Goal: Task Accomplishment & Management: Use online tool/utility

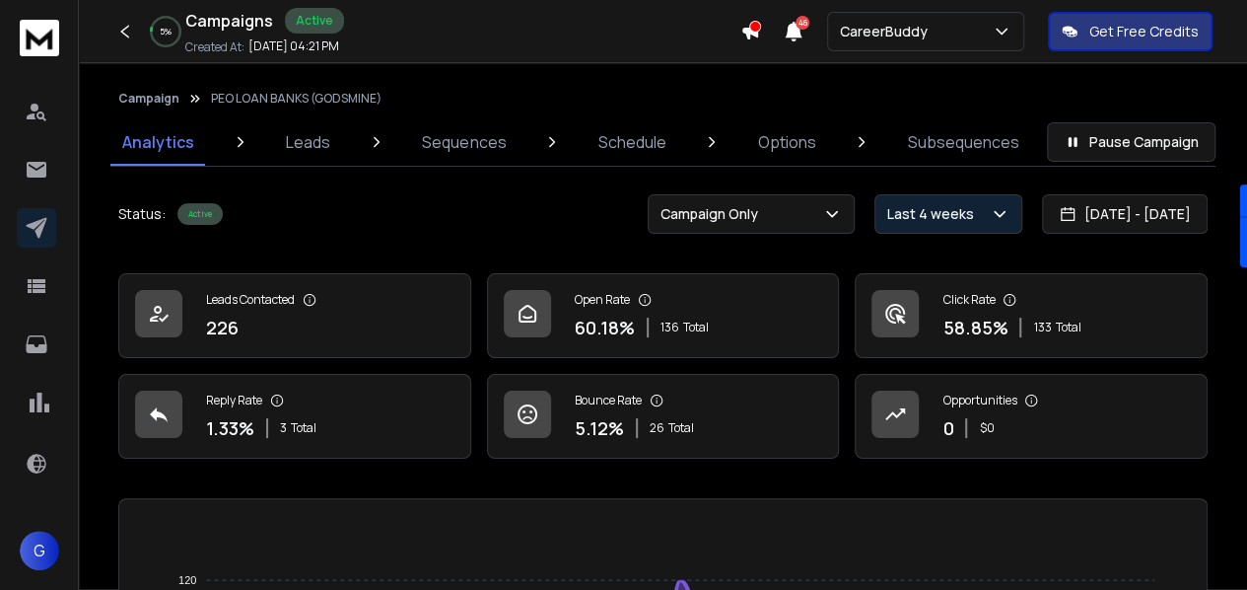
click at [888, 222] on p "Last 4 weeks" at bounding box center [935, 214] width 95 height 20
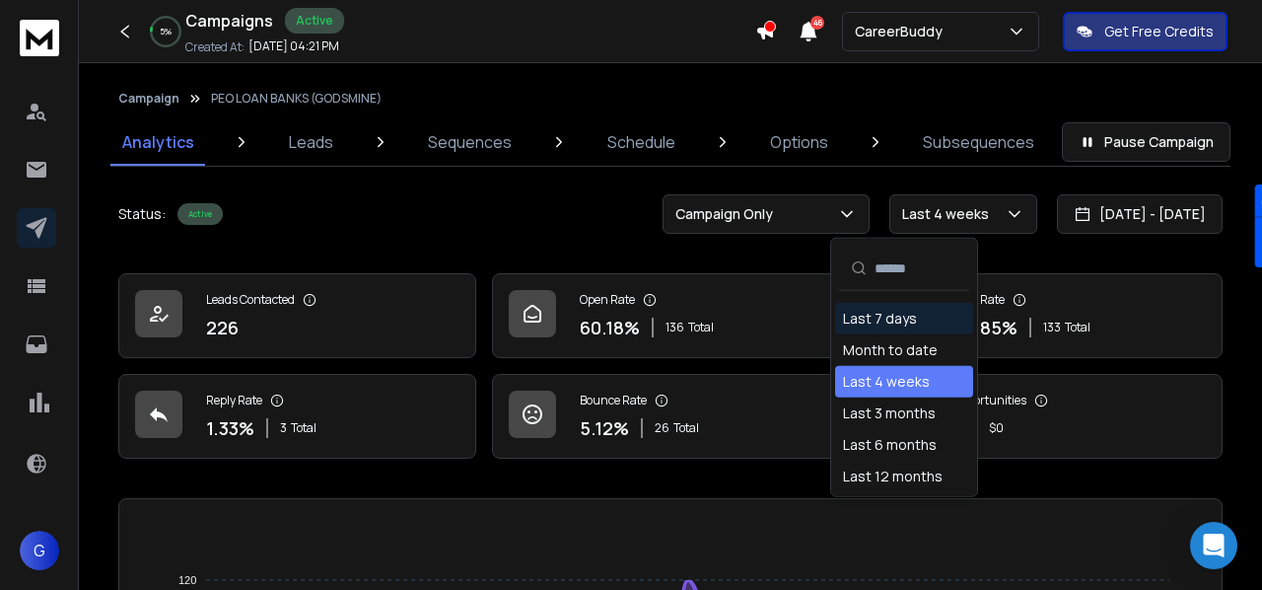
click at [873, 313] on div "Last 7 days" at bounding box center [880, 319] width 74 height 20
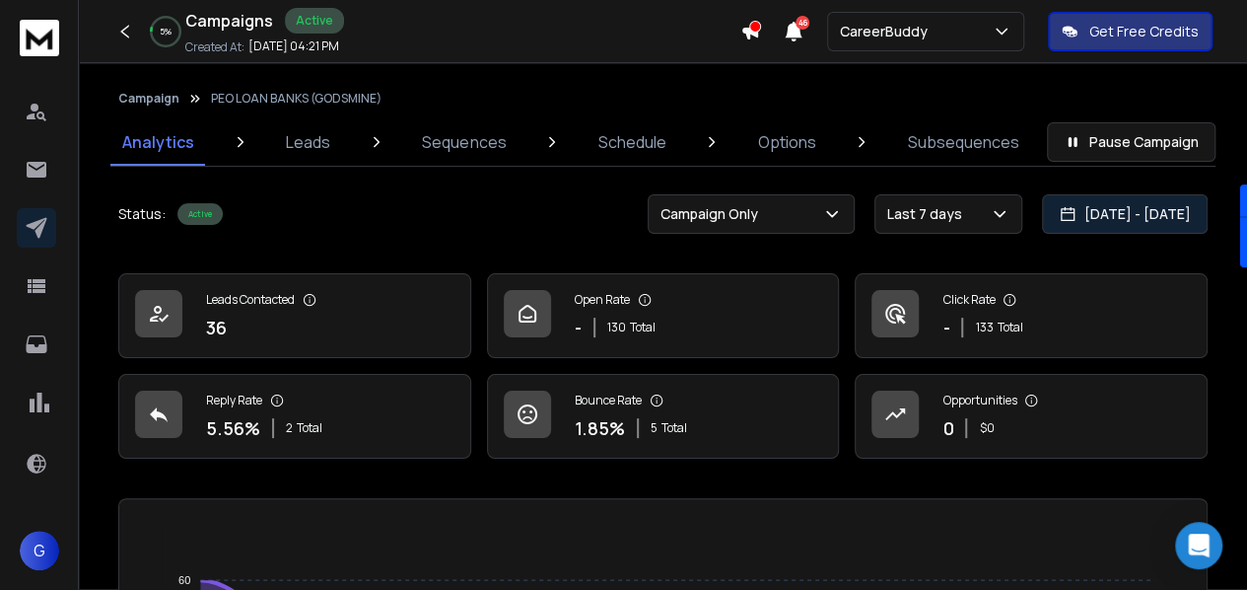
click at [1042, 224] on button "[DATE] - [DATE]" at bounding box center [1125, 213] width 166 height 39
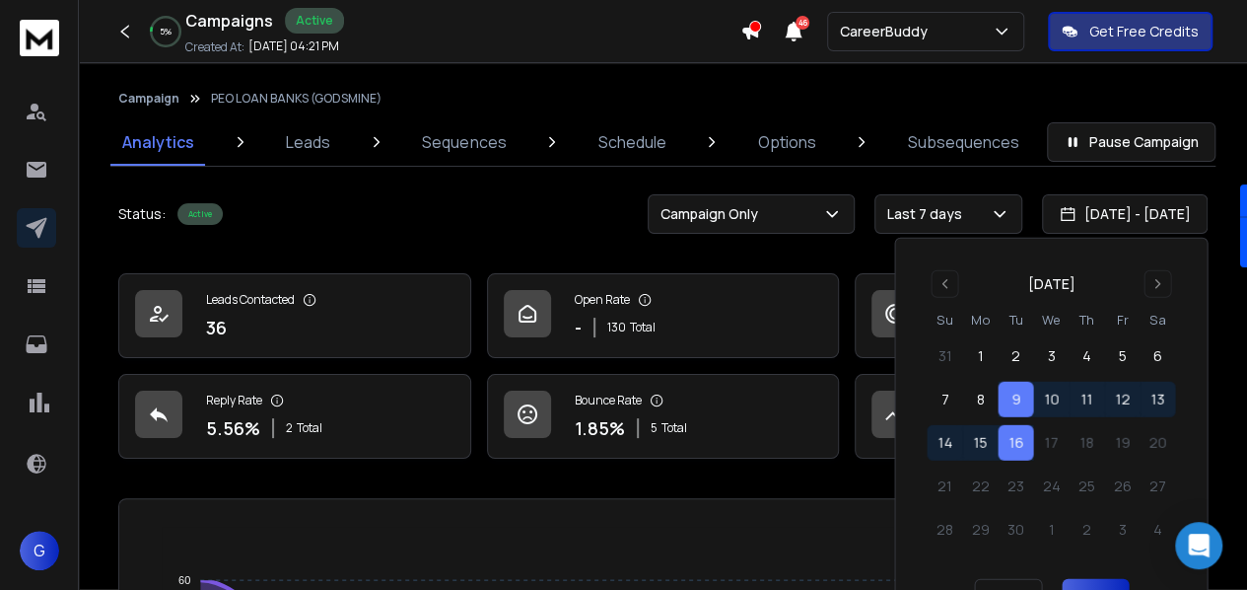
click at [941, 449] on button "14" at bounding box center [945, 443] width 36 height 36
click at [1020, 450] on button "16" at bounding box center [1016, 443] width 36 height 36
click at [955, 440] on button "14" at bounding box center [945, 443] width 36 height 36
click at [1010, 441] on button "16" at bounding box center [1016, 443] width 36 height 36
click at [947, 429] on button "14" at bounding box center [945, 443] width 36 height 36
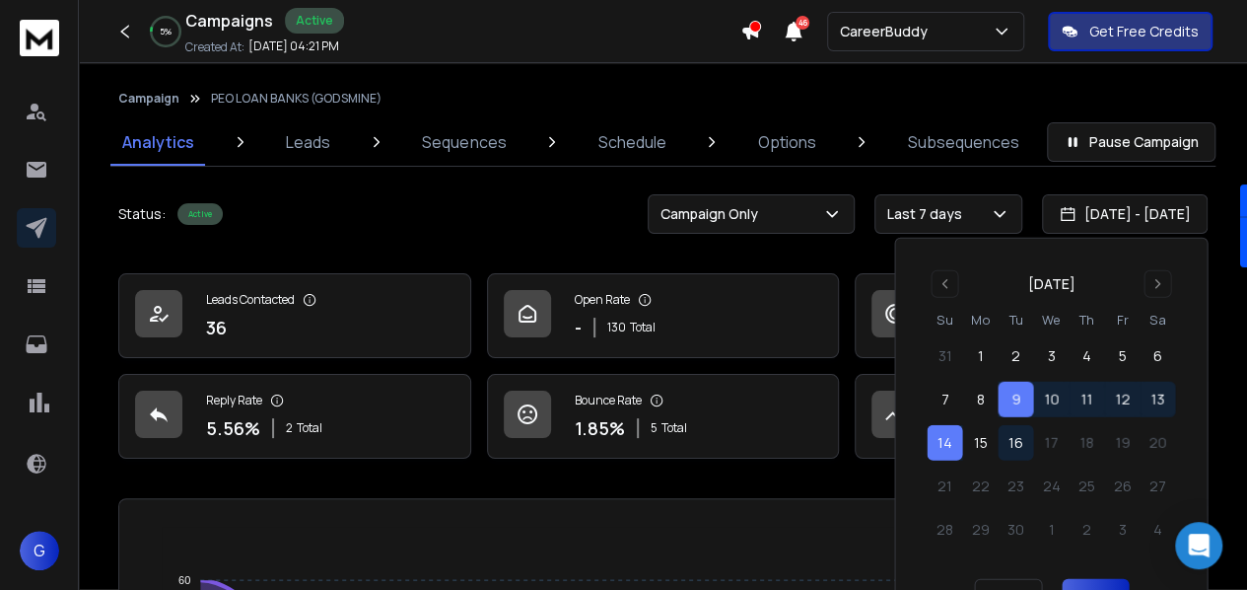
click at [1048, 445] on td "17" at bounding box center [1051, 443] width 36 height 36
click at [1024, 445] on button "16" at bounding box center [1016, 443] width 36 height 36
click at [977, 444] on button "15" at bounding box center [980, 443] width 36 height 36
click at [945, 444] on button "14" at bounding box center [945, 443] width 36 height 36
click at [1009, 403] on button "9" at bounding box center [1016, 400] width 36 height 36
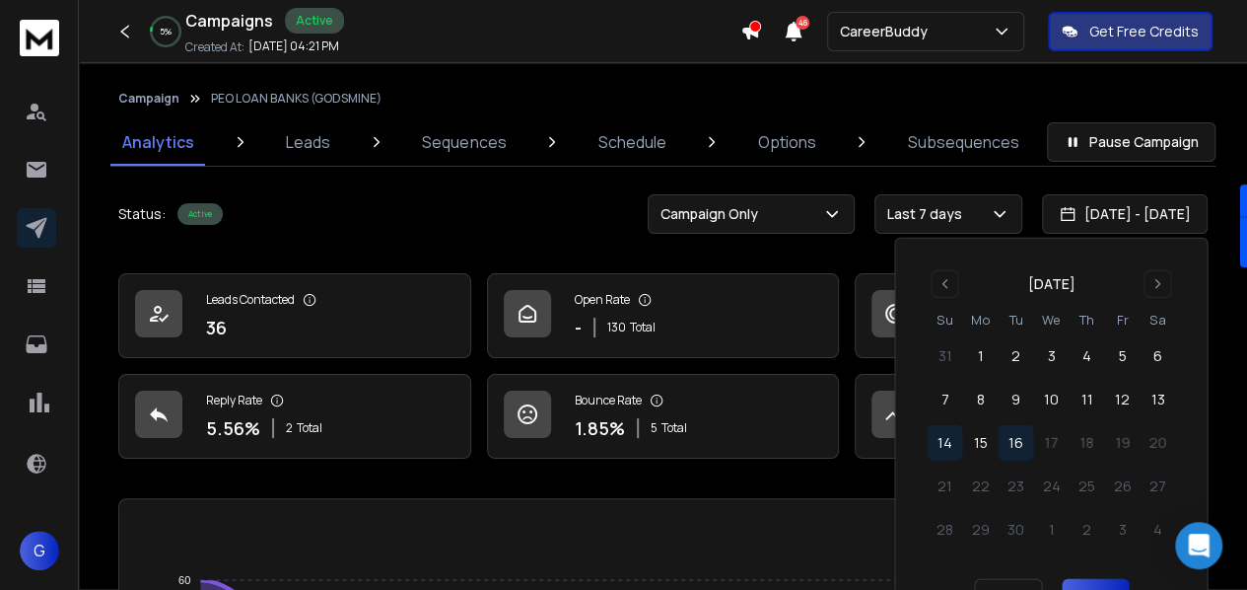
click at [944, 441] on button "14" at bounding box center [945, 443] width 36 height 36
click at [1018, 447] on button "16" at bounding box center [1016, 443] width 36 height 36
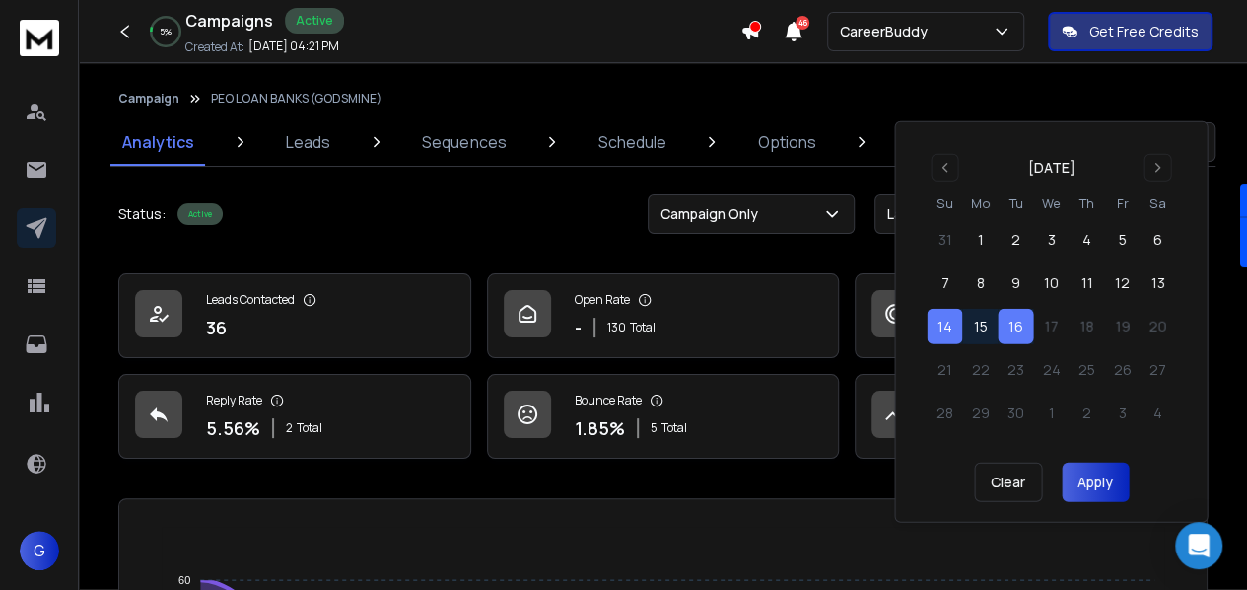
scroll to position [116, 0]
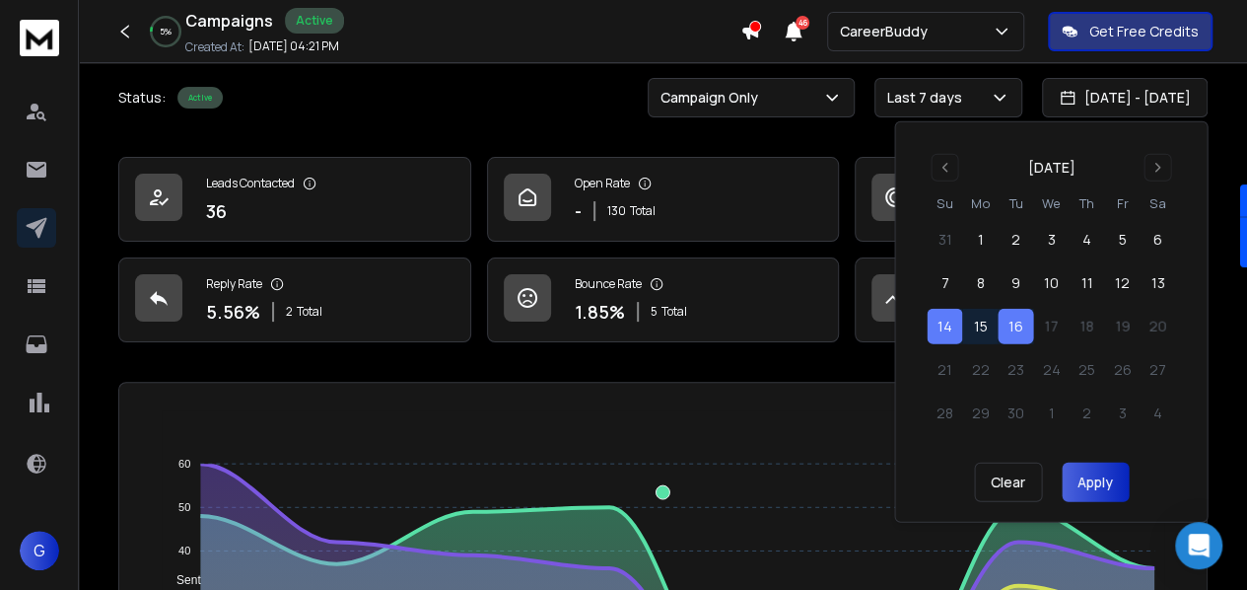
click at [1096, 479] on button "Apply" at bounding box center [1095, 482] width 67 height 39
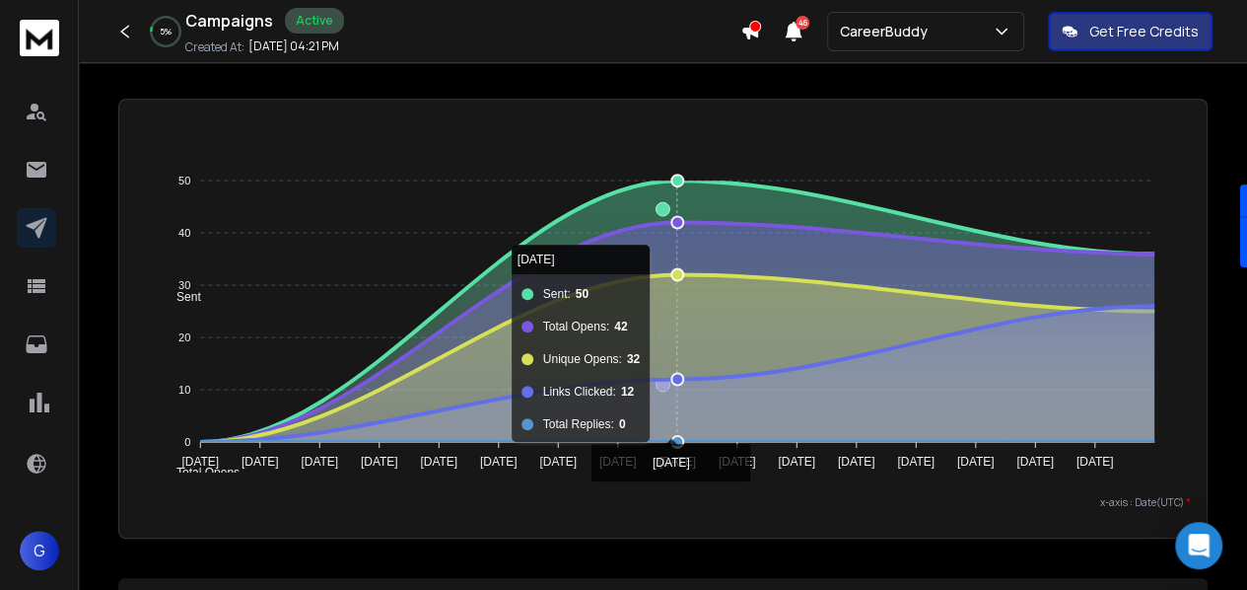
scroll to position [400, 0]
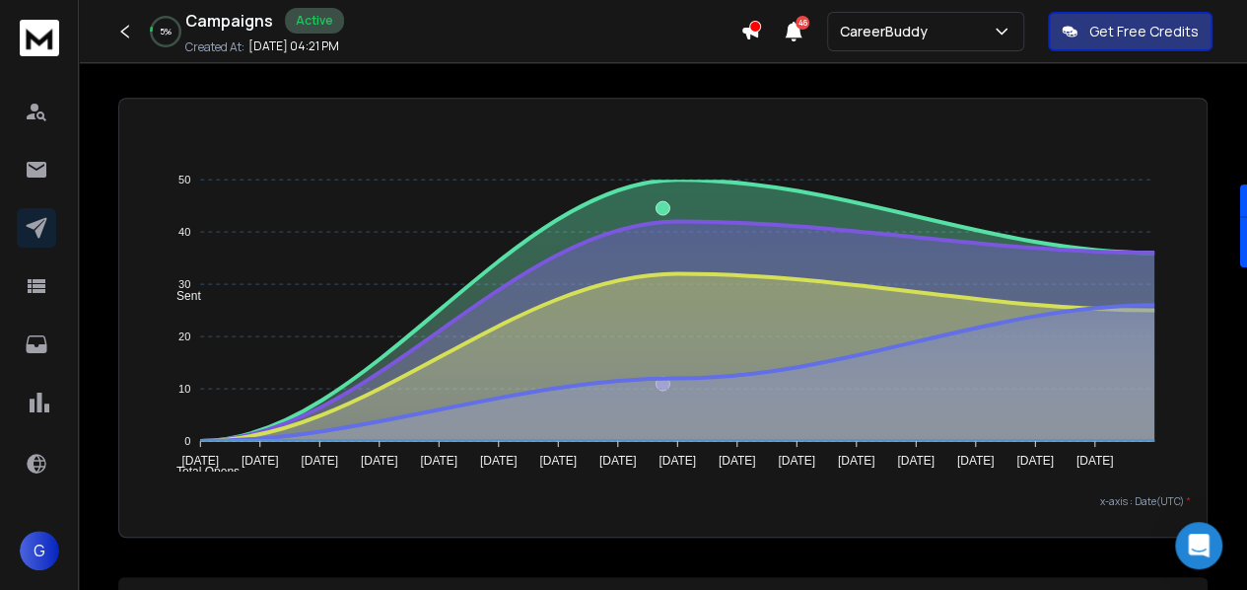
click at [691, 583] on div "Step Analytics Activity Link Analytics Bounce Analytics" at bounding box center [663, 596] width 1090 height 39
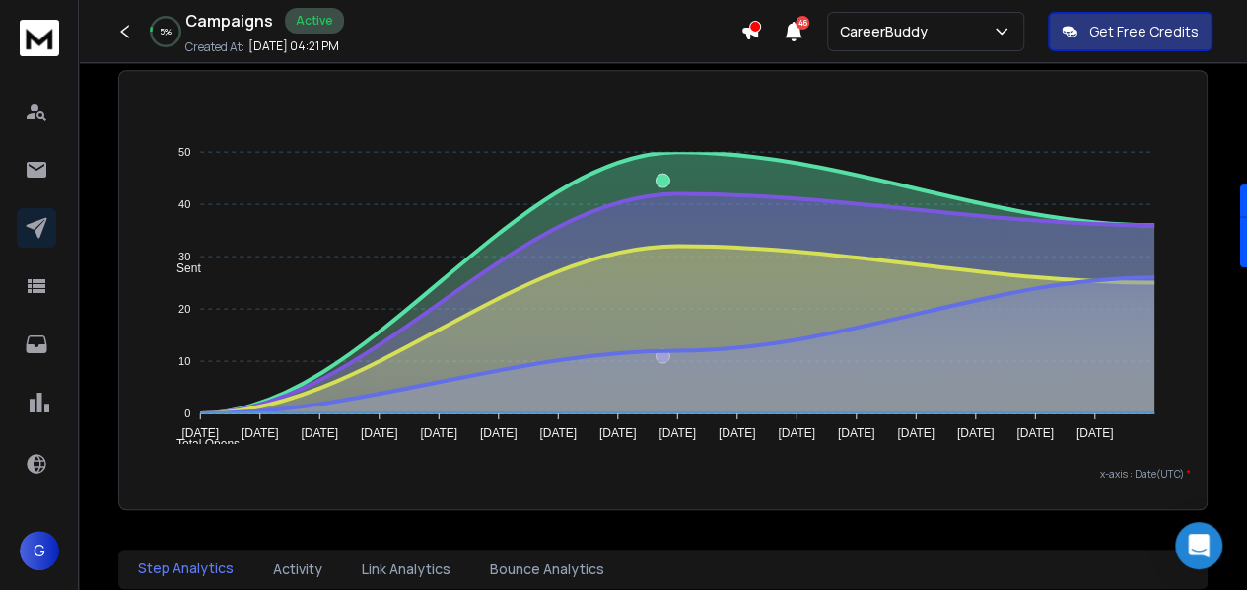
click at [414, 528] on div "Leads Contacted 36 Open Rate - 60 Total Click Rate - 59 Total Reply Rate 0.00 %…" at bounding box center [663, 414] width 1090 height 1139
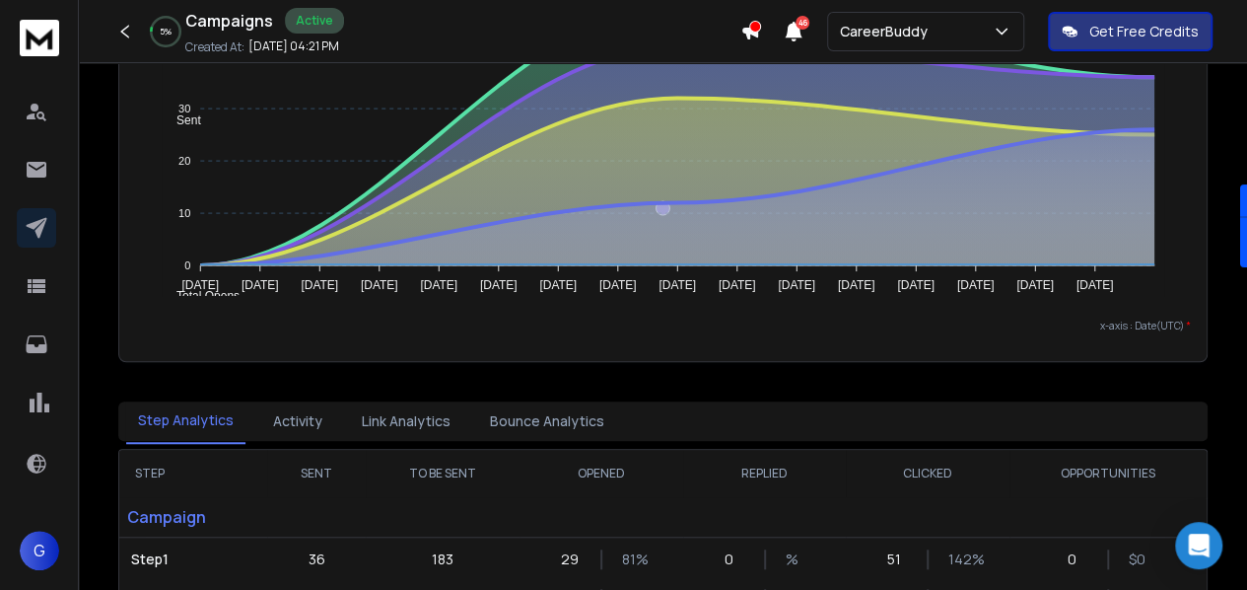
scroll to position [562, 0]
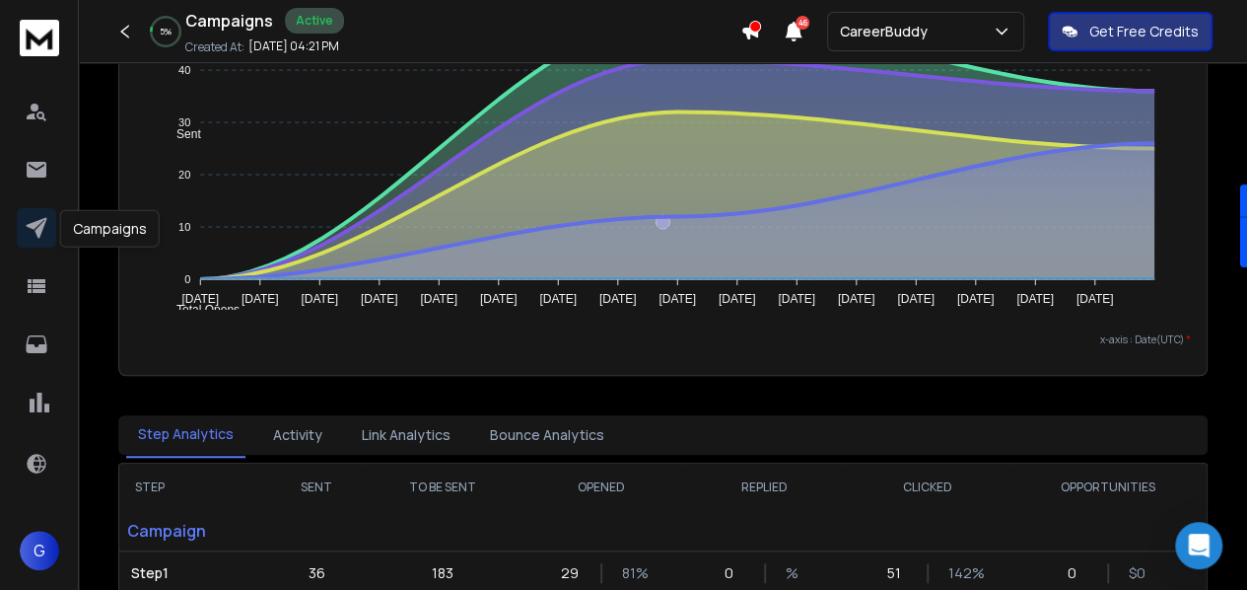
click at [48, 234] on link at bounding box center [36, 227] width 39 height 39
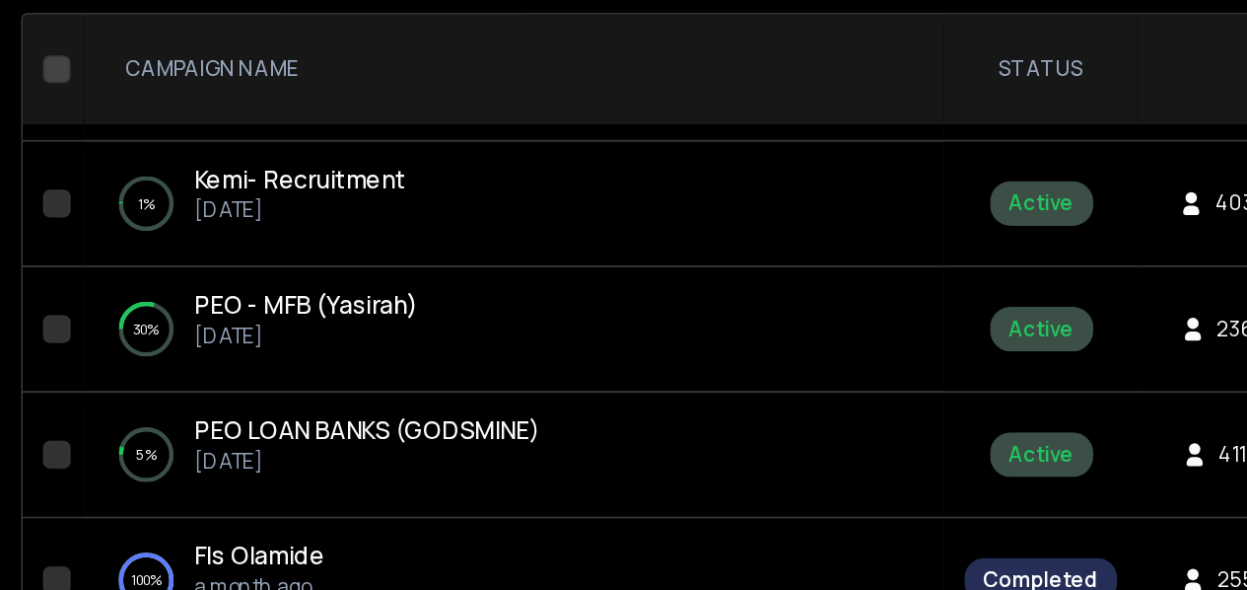
scroll to position [373, 0]
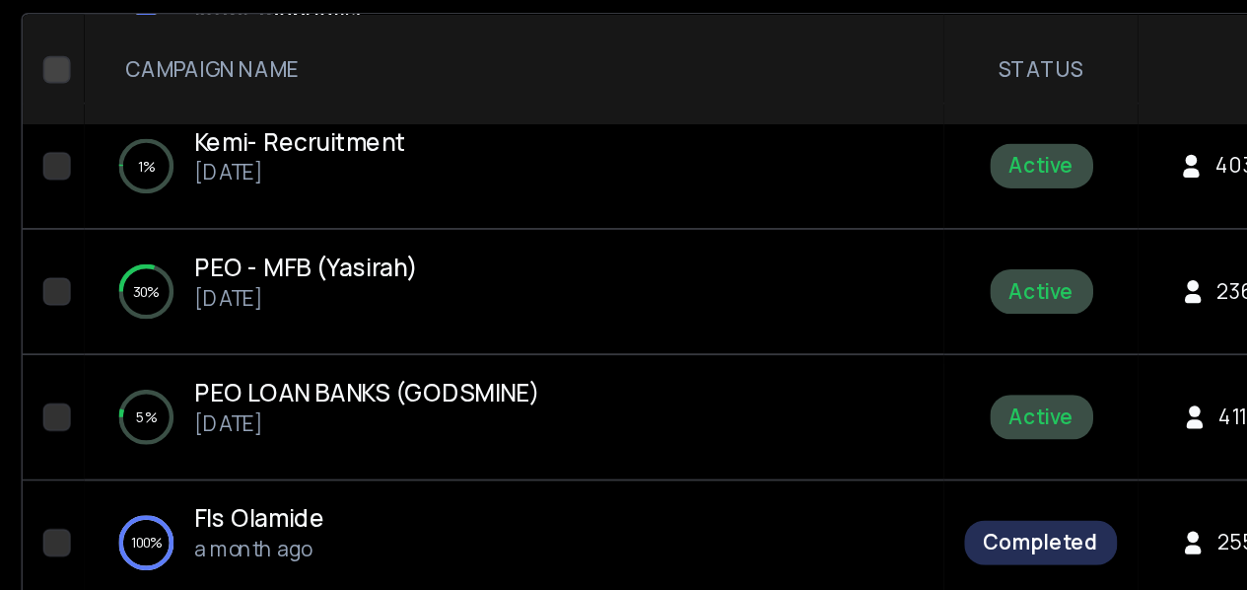
click at [350, 368] on span "PEO LOAN BANKS (GODSMINE)" at bounding box center [309, 375] width 198 height 19
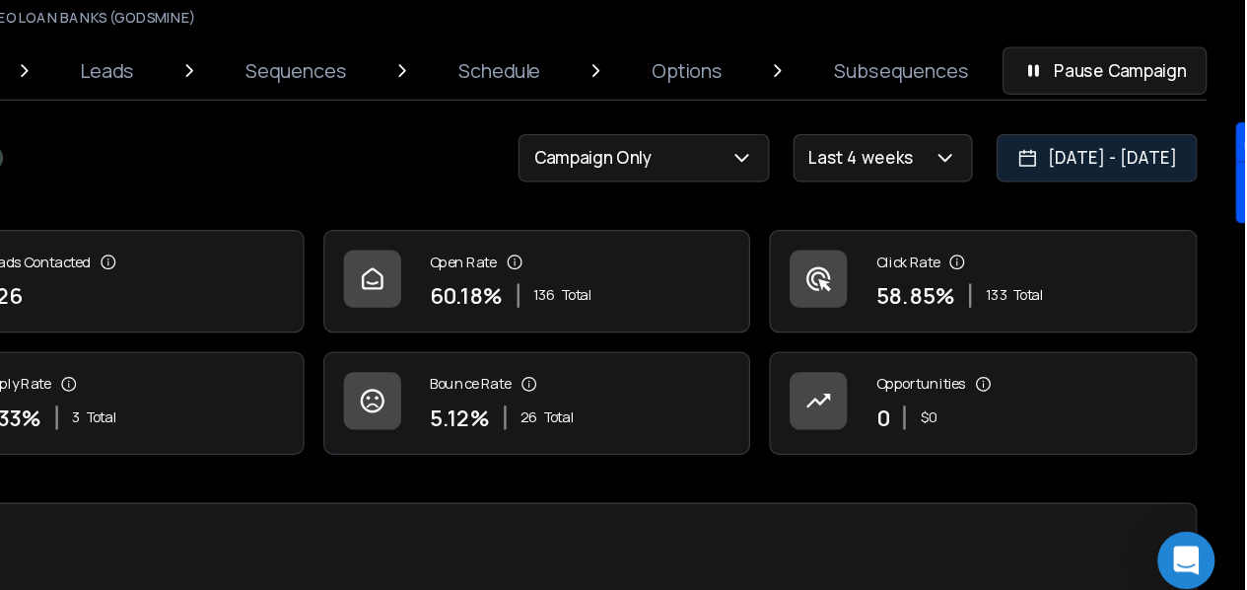
click at [1071, 199] on button "[DATE] - [DATE]" at bounding box center [1125, 213] width 166 height 39
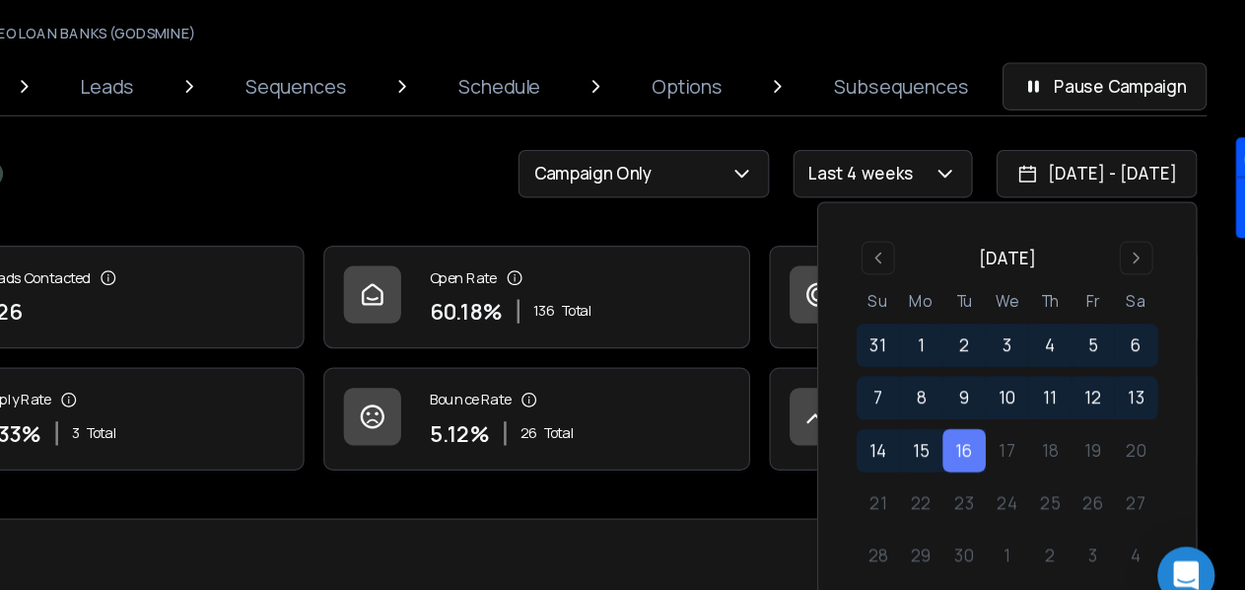
click at [1006, 442] on button "16" at bounding box center [1016, 443] width 36 height 36
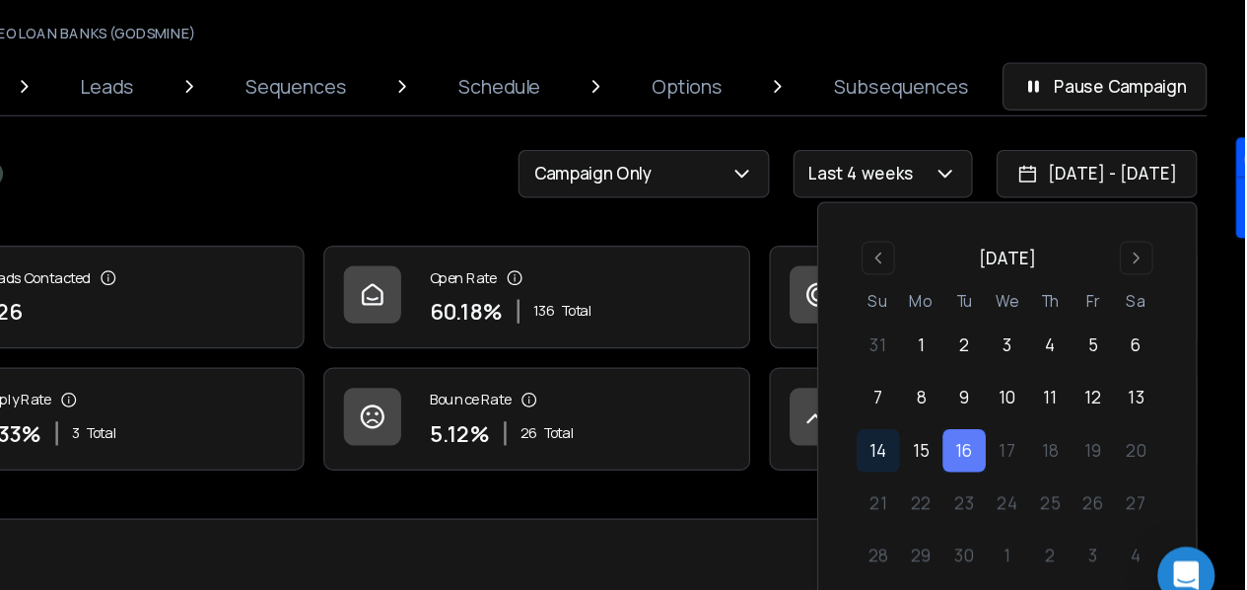
click at [946, 444] on button "14" at bounding box center [945, 443] width 36 height 36
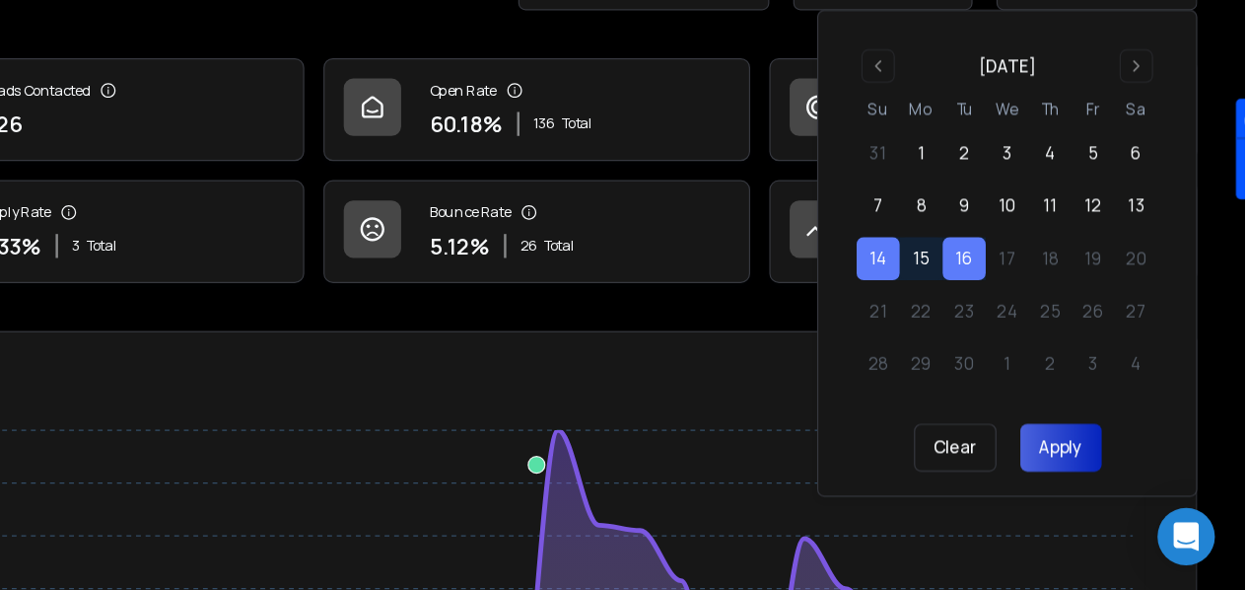
scroll to position [128, 0]
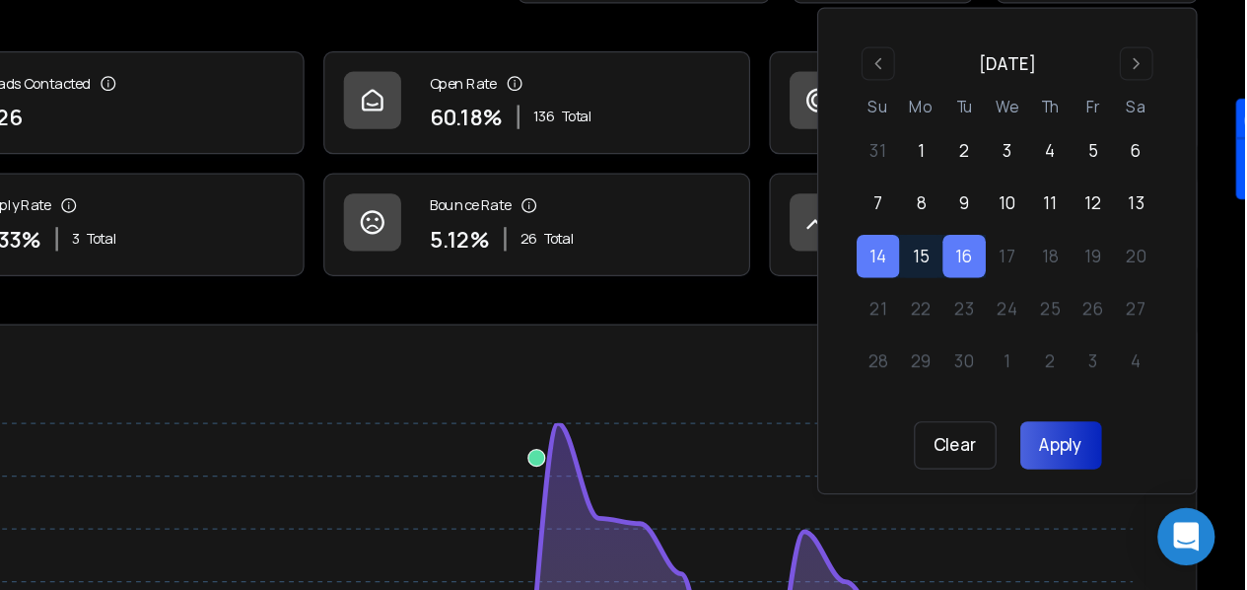
click at [1083, 468] on button "Apply" at bounding box center [1095, 470] width 67 height 39
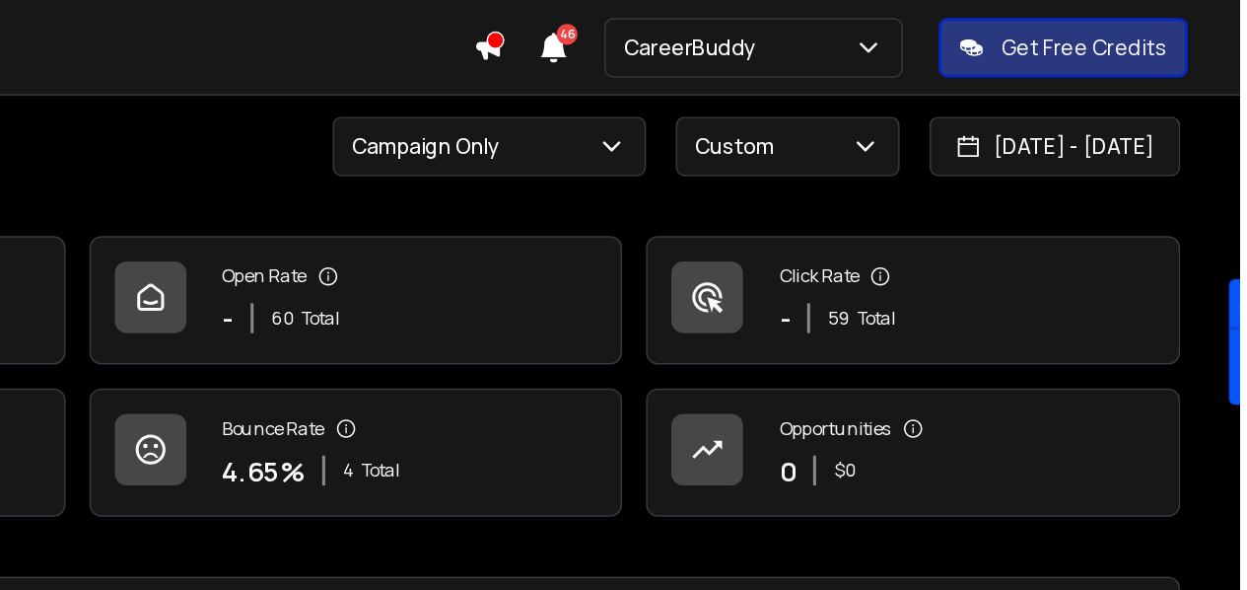
scroll to position [117, 0]
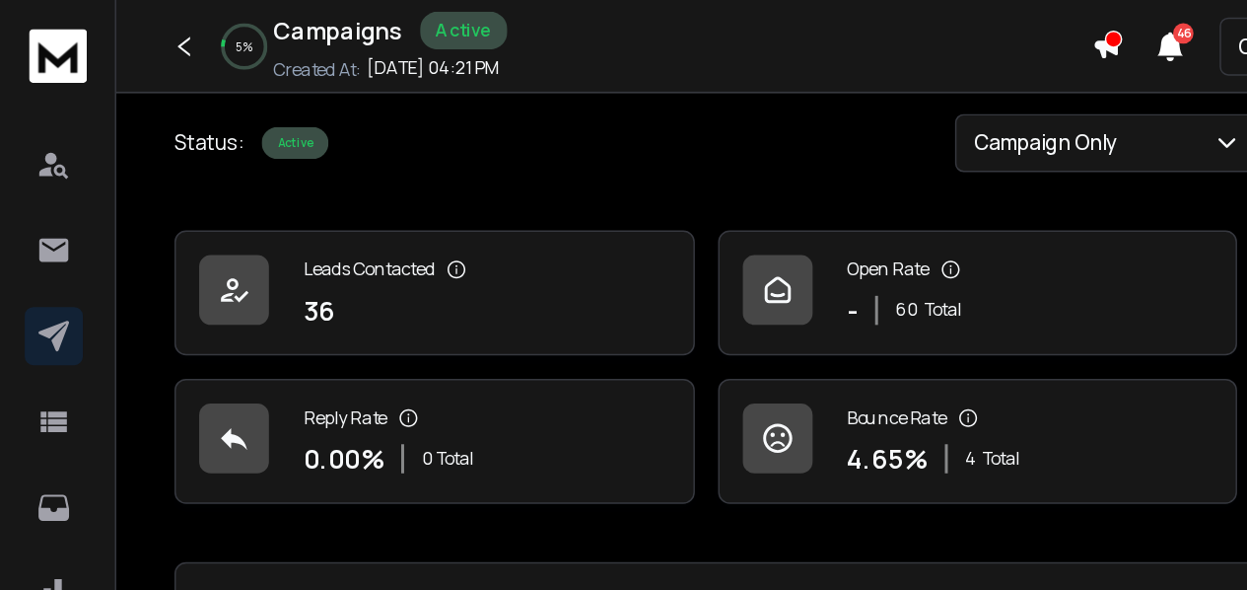
drag, startPoint x: 818, startPoint y: 241, endPoint x: 339, endPoint y: 367, distance: 494.7
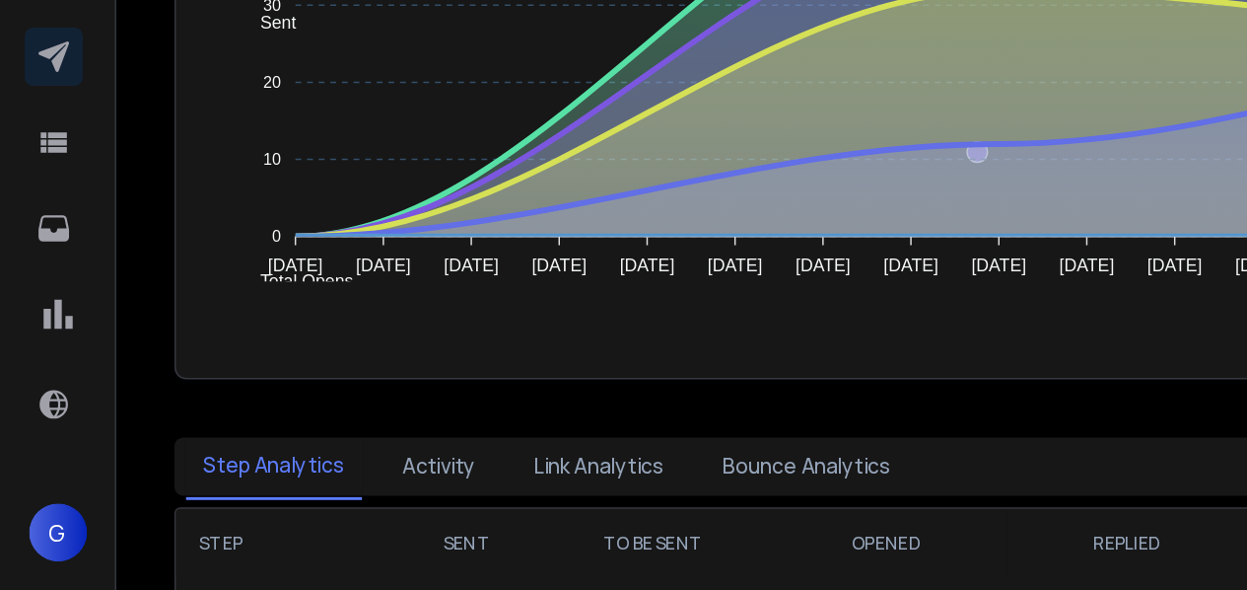
scroll to position [498, 0]
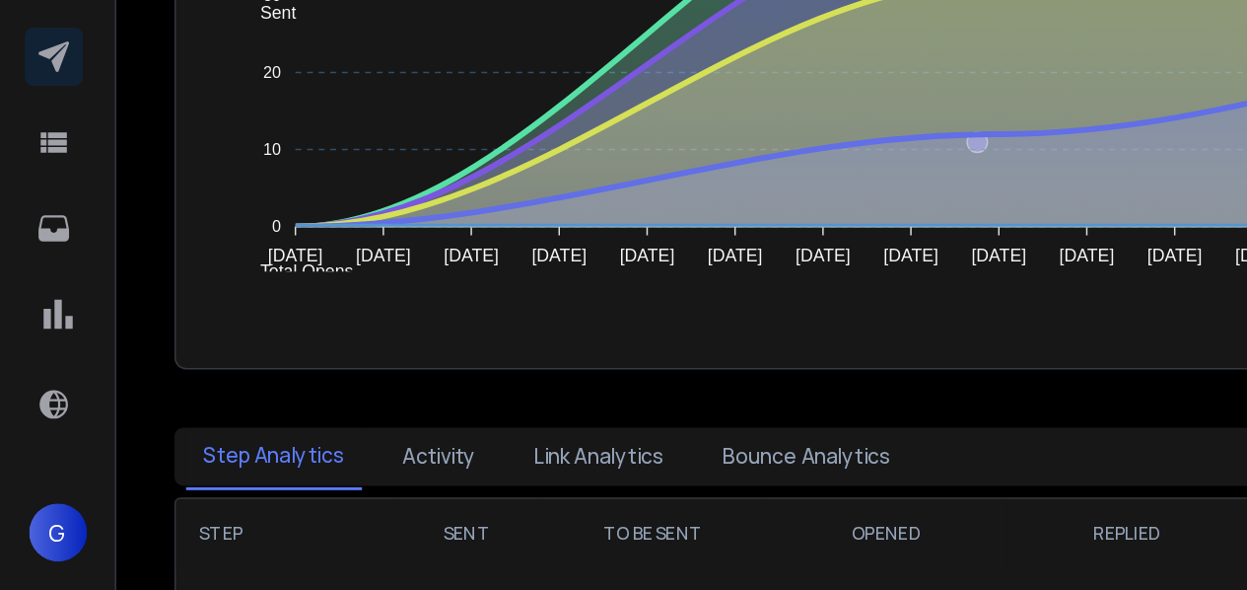
click at [301, 505] on button "Activity" at bounding box center [297, 498] width 73 height 43
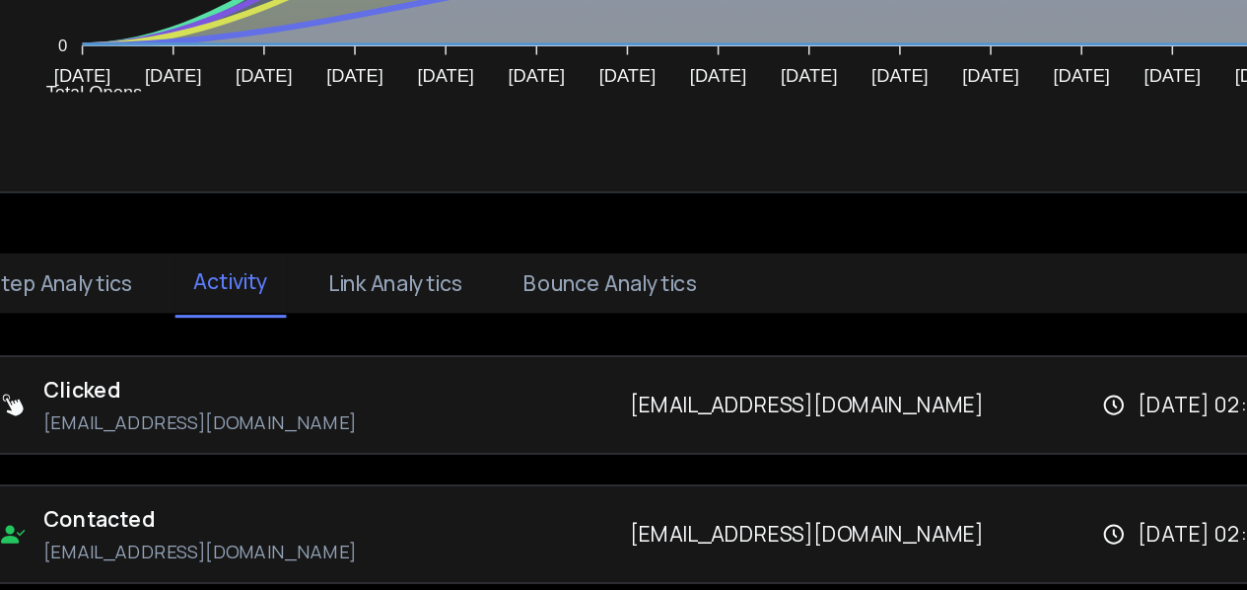
scroll to position [712, 0]
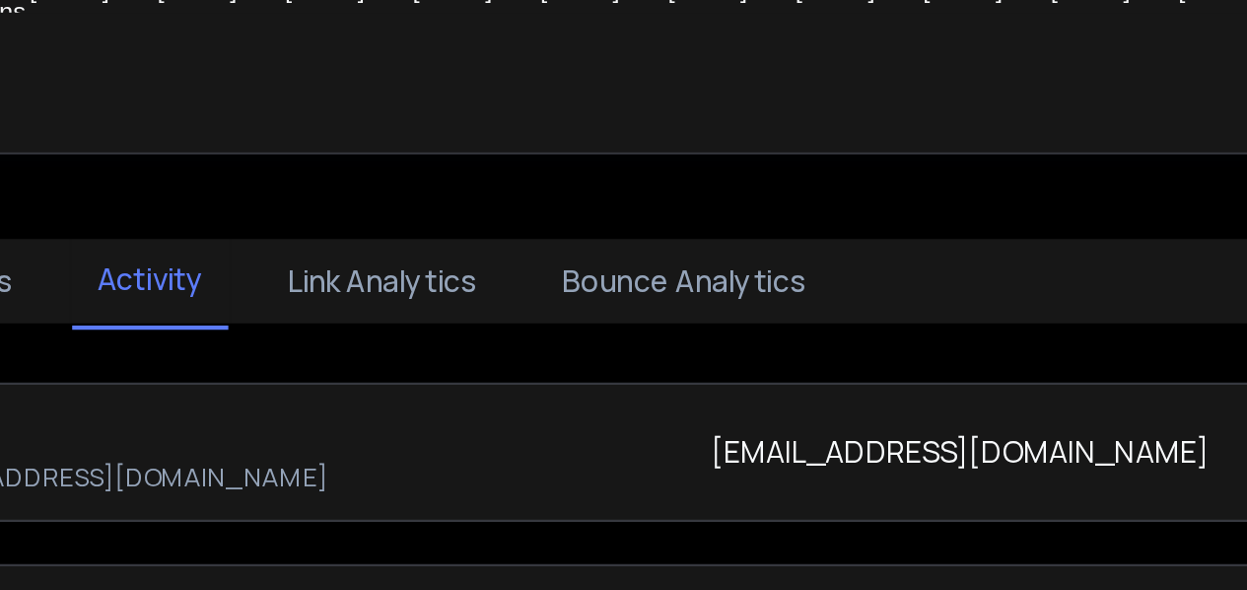
click at [415, 284] on button "Link Analytics" at bounding box center [406, 284] width 112 height 43
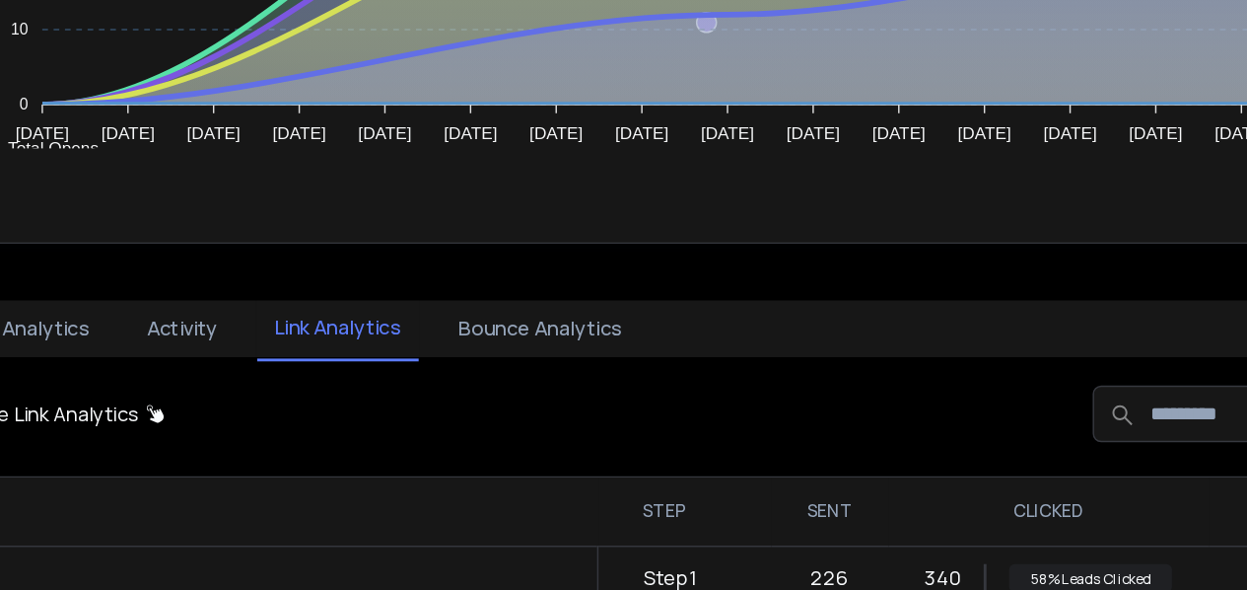
scroll to position [662, 0]
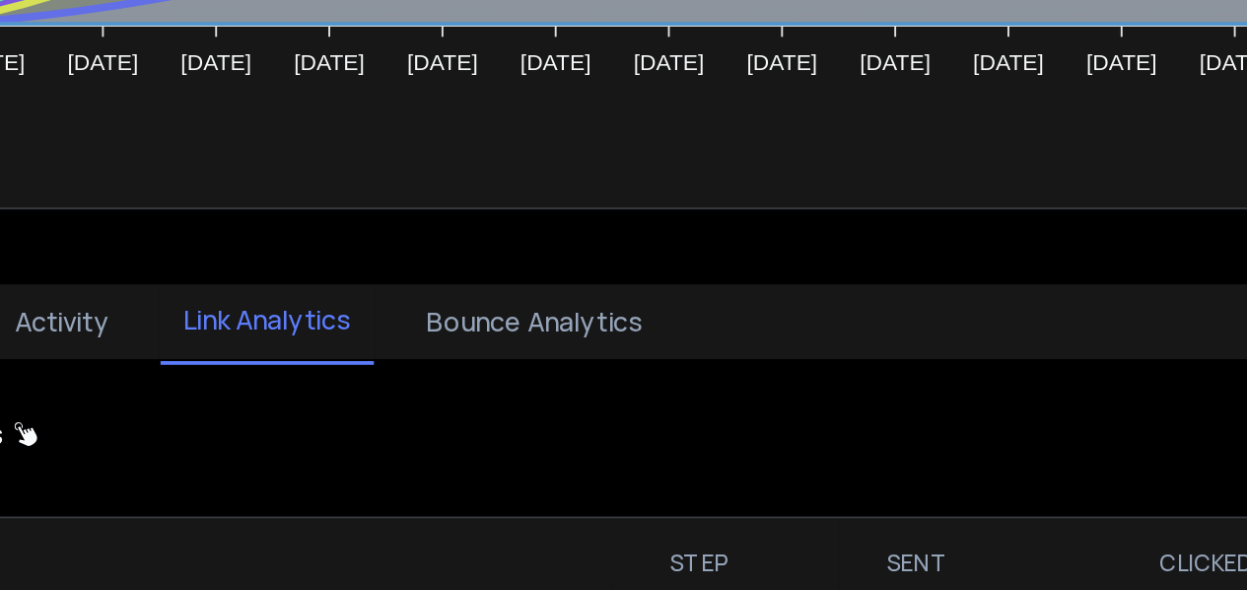
click at [546, 341] on button "Bounce Analytics" at bounding box center [547, 334] width 138 height 43
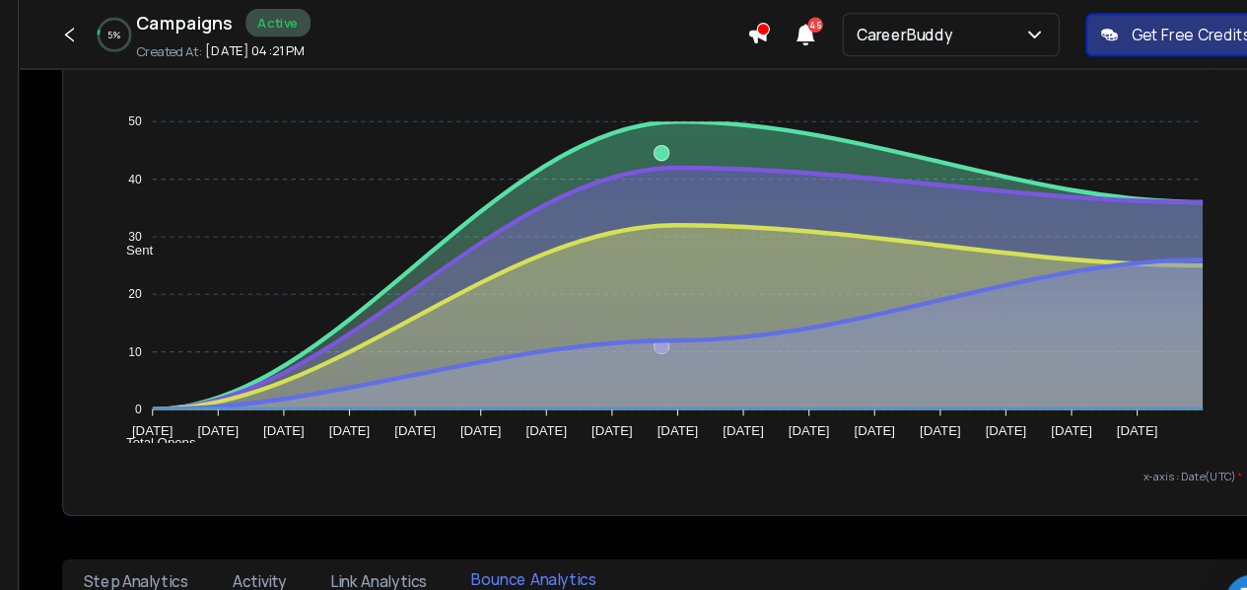
scroll to position [0, 0]
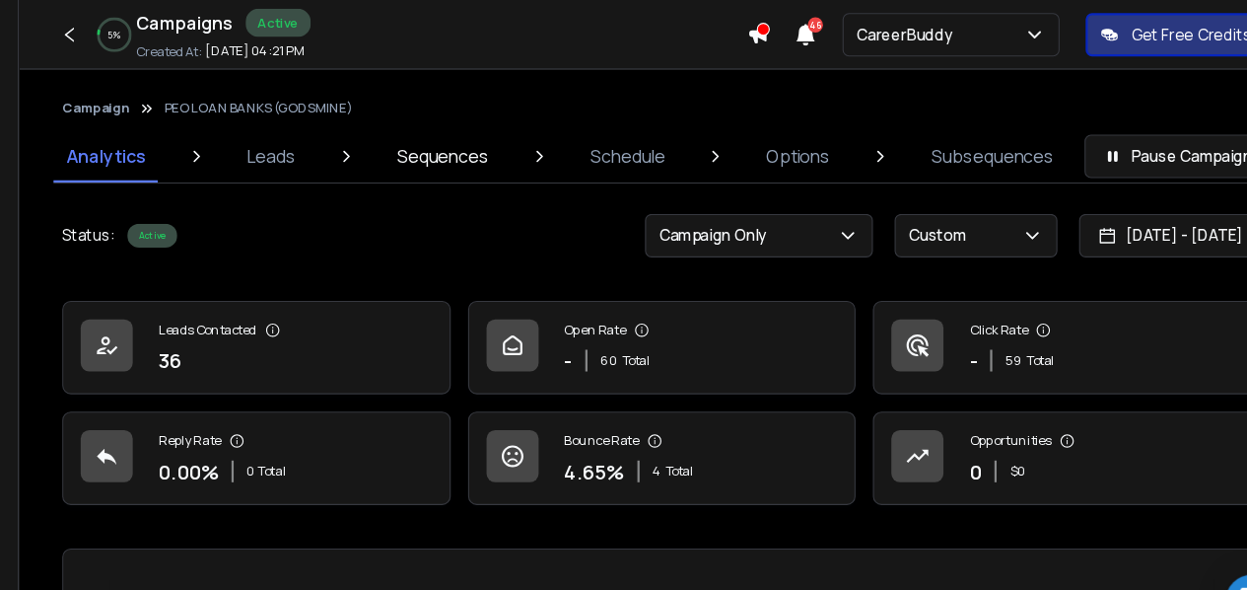
click at [470, 140] on p "Sequences" at bounding box center [464, 142] width 84 height 24
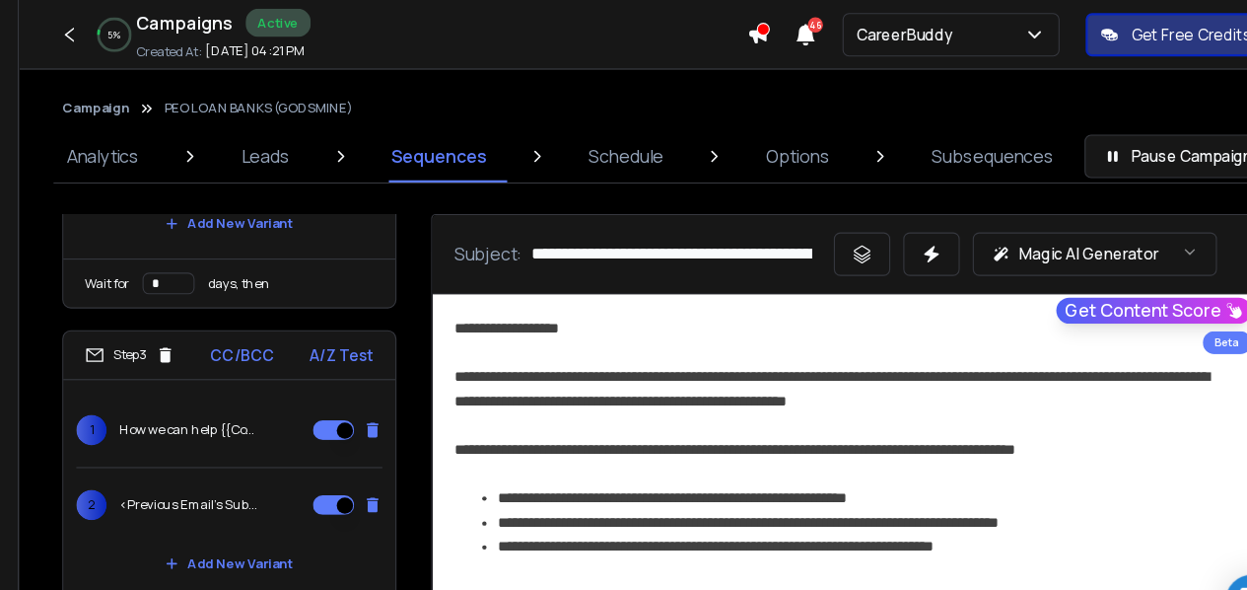
scroll to position [515, 0]
click at [245, 450] on p "<Previous Email's Subject>" at bounding box center [234, 458] width 126 height 16
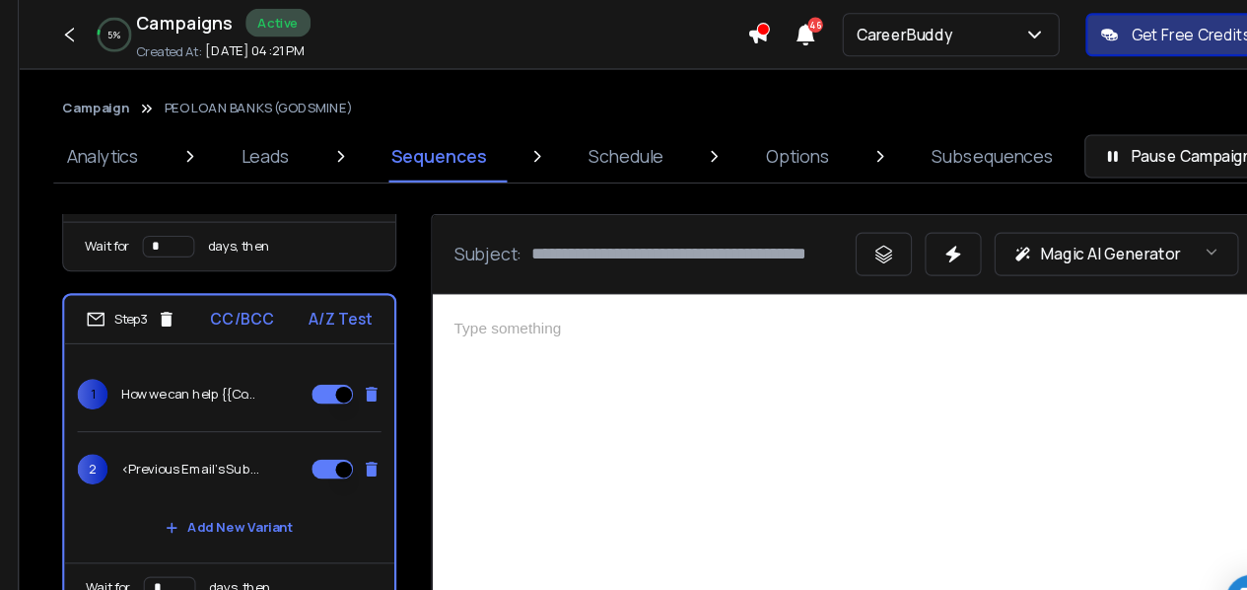
scroll to position [546, 0]
click at [225, 353] on p "How we can help {{Company Name for Emails}} scale its staff network faster" at bounding box center [235, 357] width 126 height 16
type input "**********"
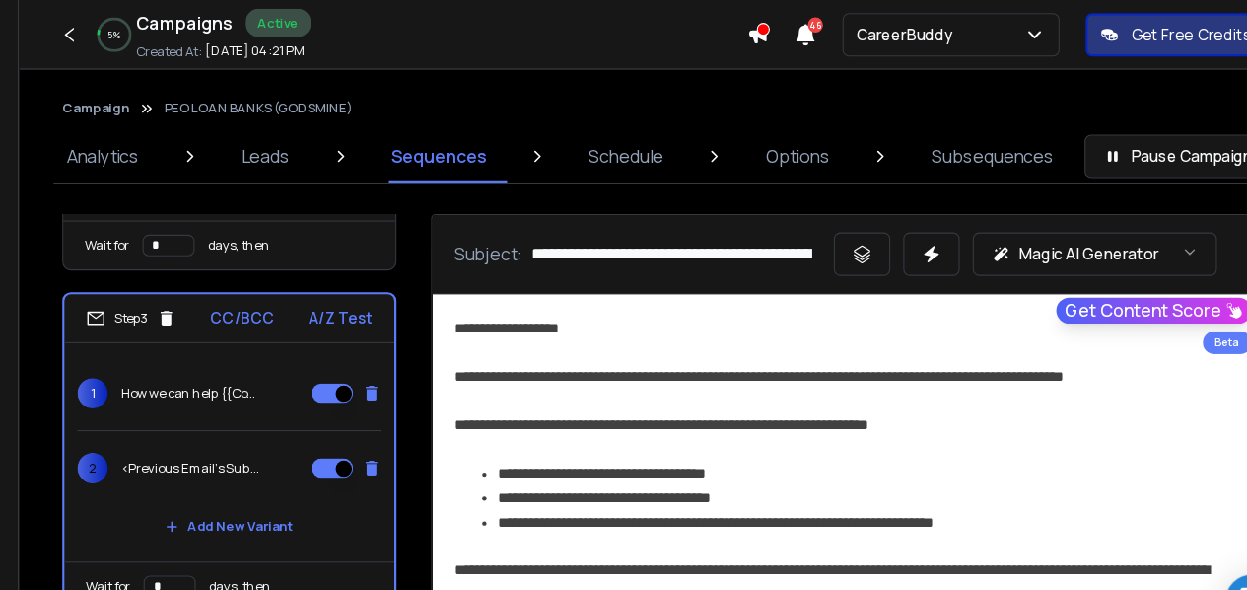
click at [249, 418] on p "<Previous Email's Subject>" at bounding box center [235, 425] width 126 height 16
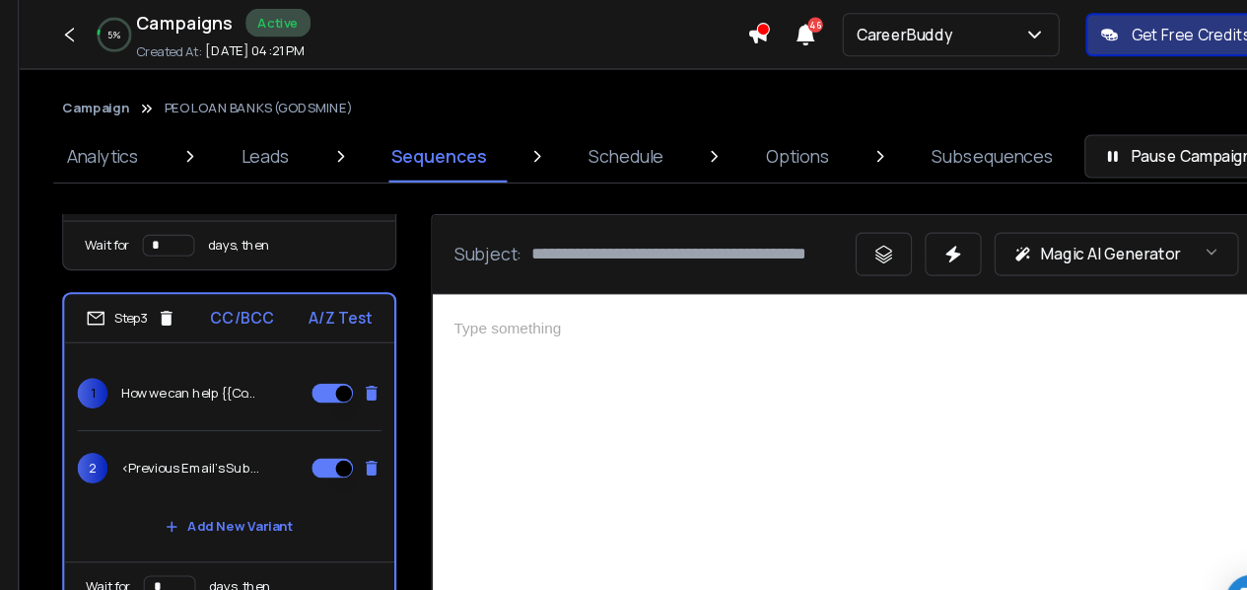
click at [353, 416] on button "button" at bounding box center [363, 425] width 37 height 18
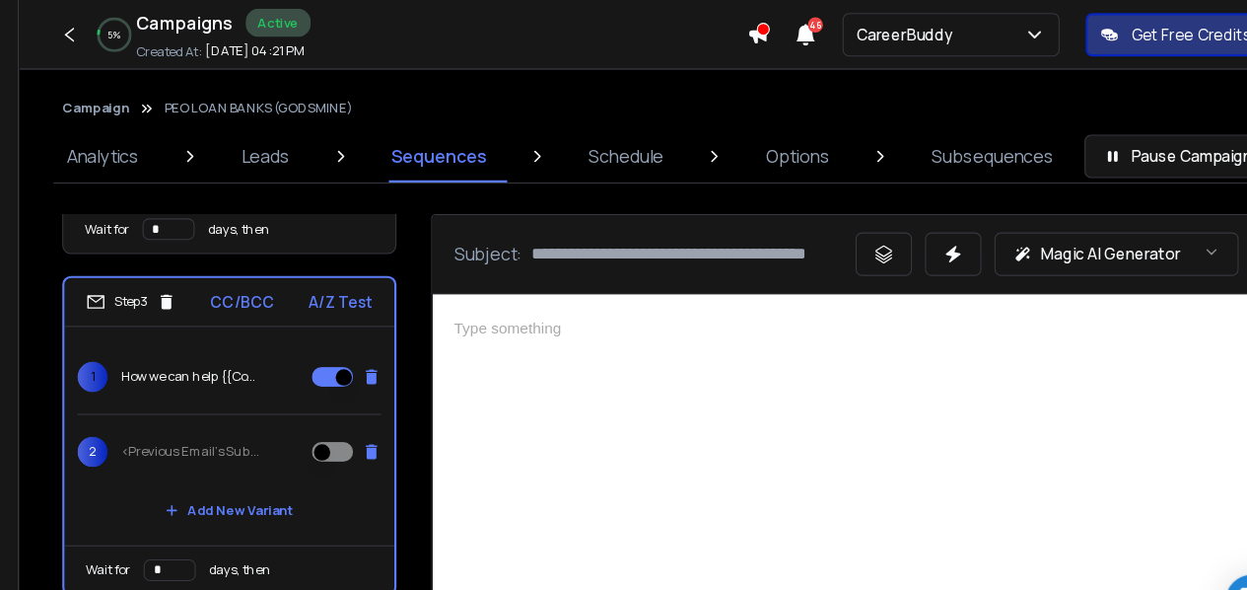
scroll to position [553, 0]
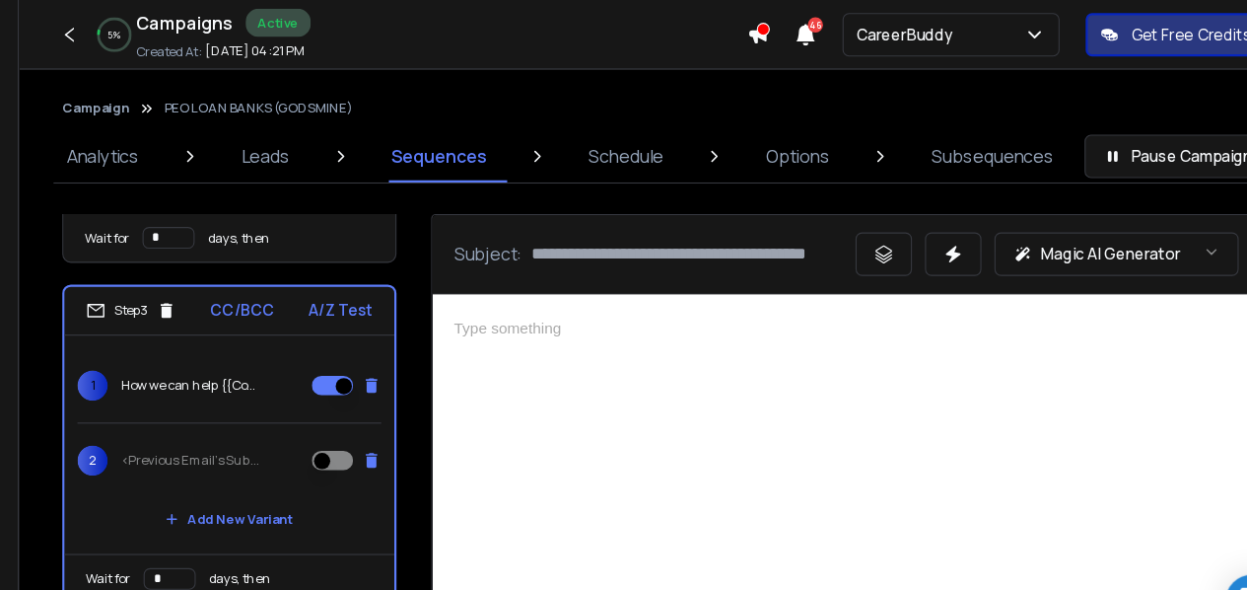
click at [251, 352] on p "How we can help {{Company Name for Emails}} scale its staff network faster" at bounding box center [235, 350] width 126 height 16
type input "**********"
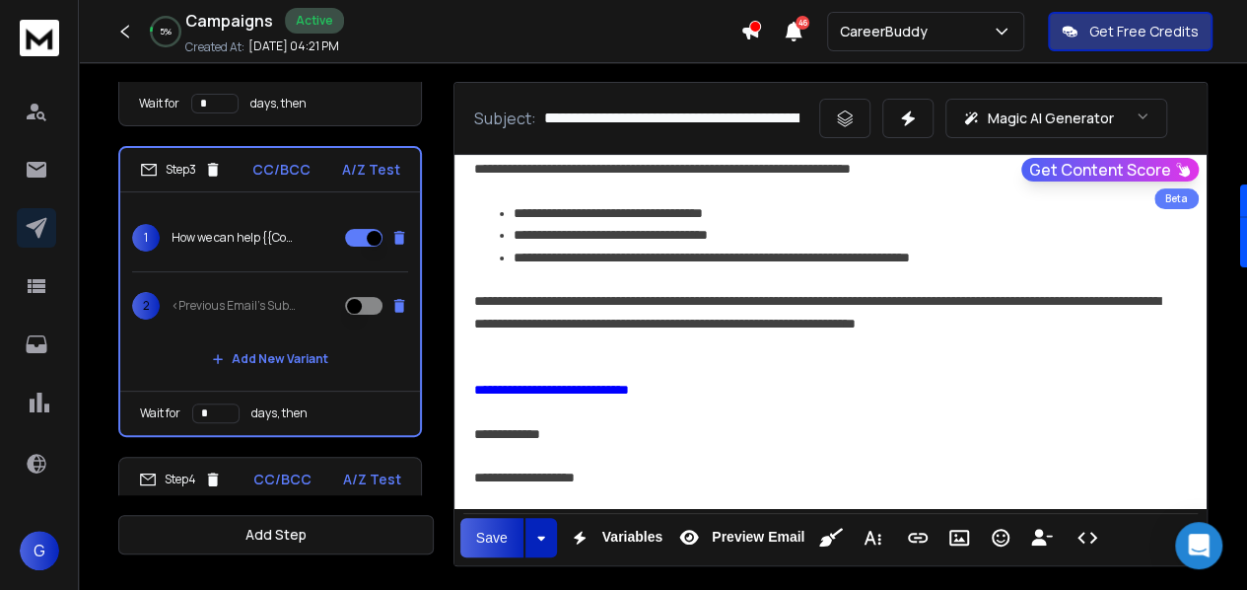
scroll to position [114, 0]
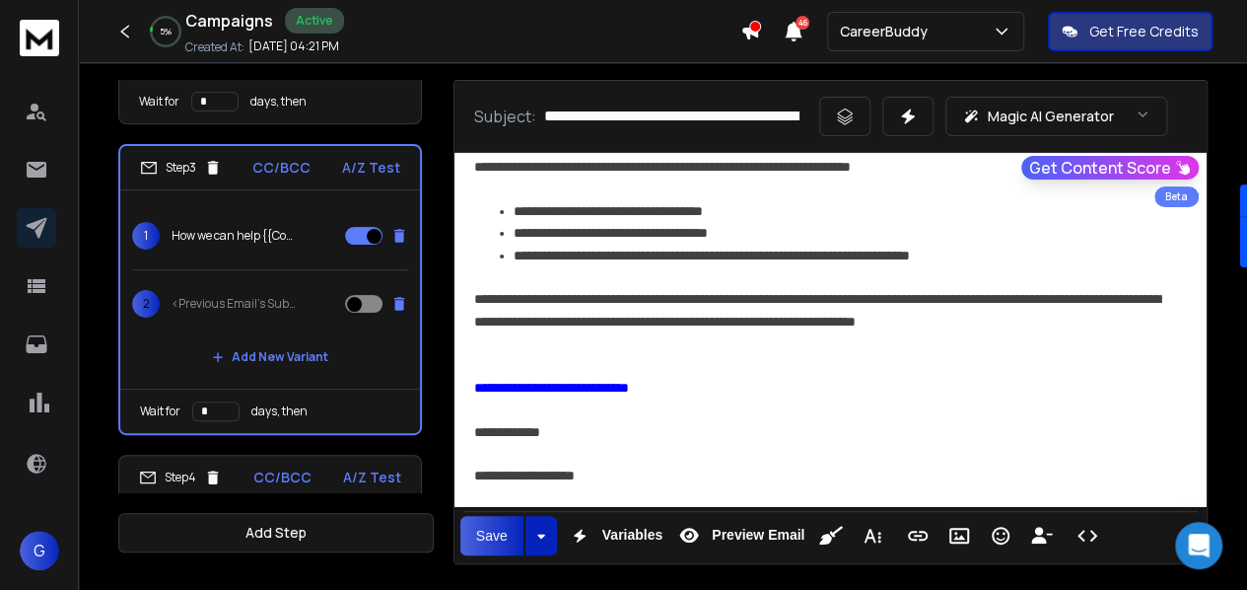
click at [282, 296] on p "<Previous Email's Subject>" at bounding box center [235, 304] width 126 height 16
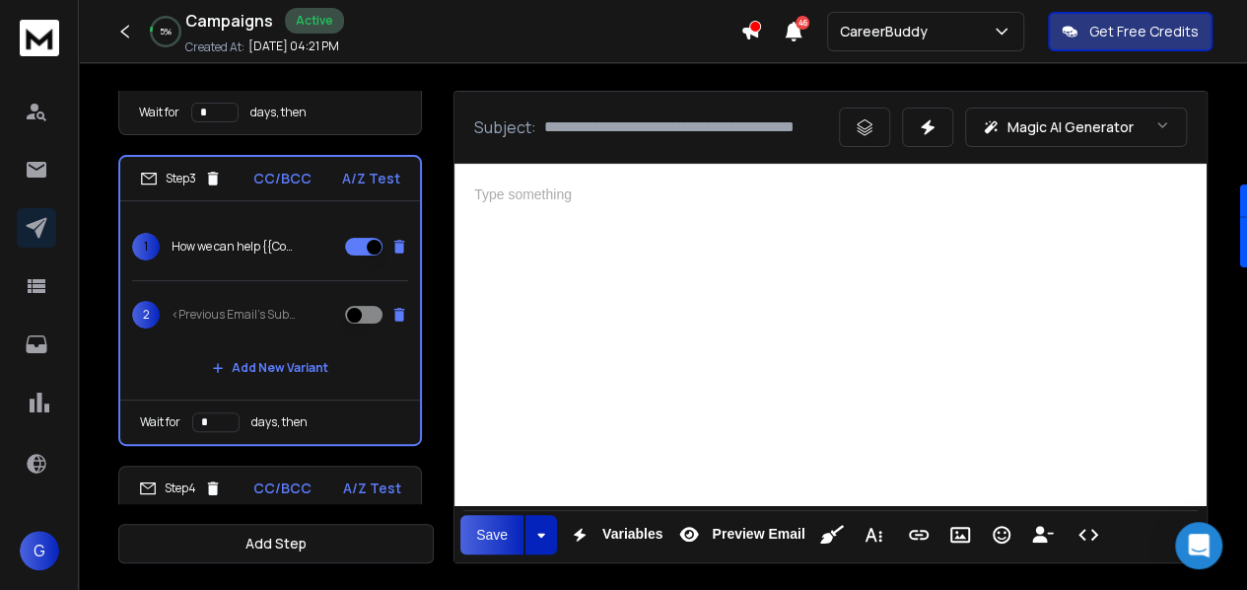
scroll to position [104, 0]
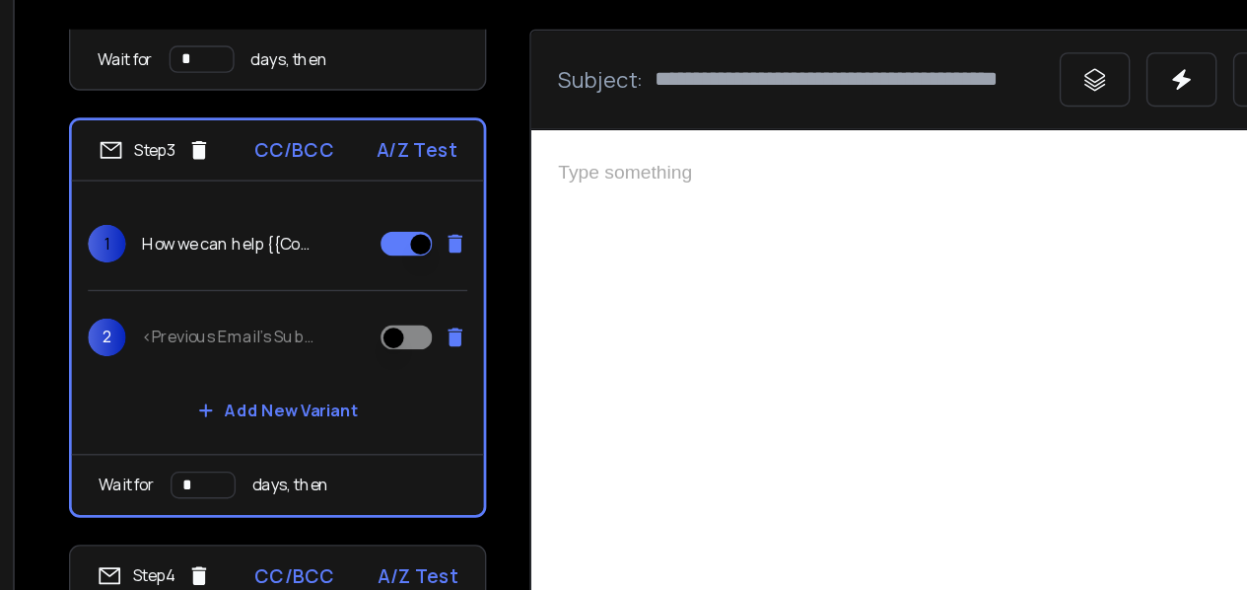
click at [280, 249] on div "1 How we can help {{Company Name for Emails}} scale its staff network faster" at bounding box center [215, 247] width 166 height 28
type input "**********"
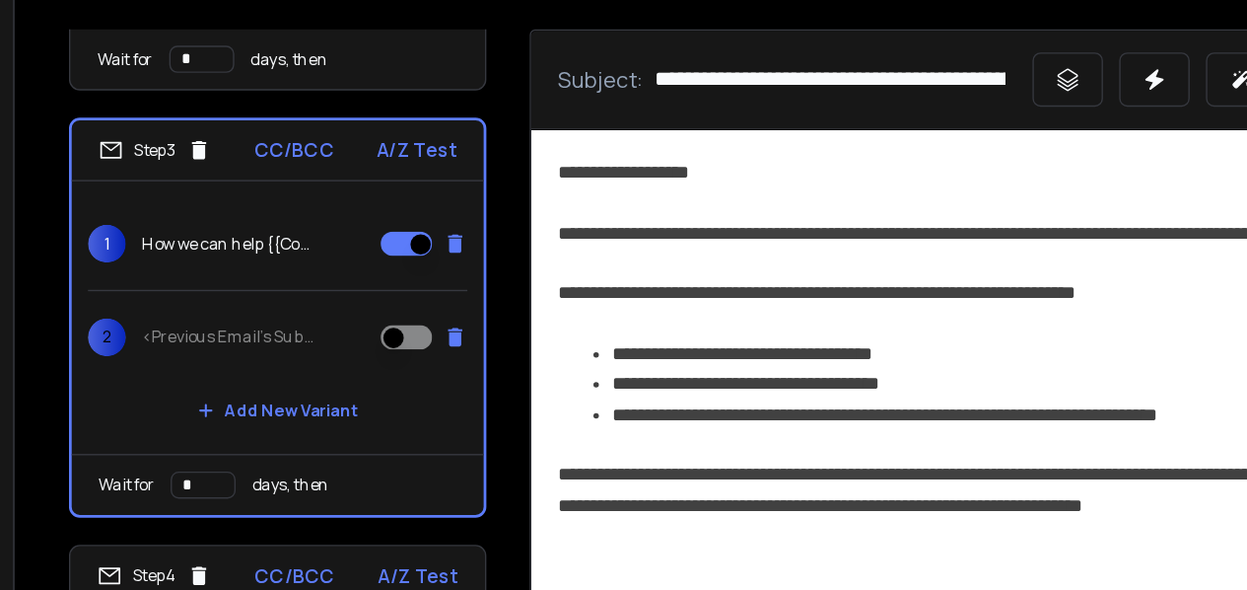
click at [267, 313] on p "<Previous Email's Subject>" at bounding box center [235, 315] width 126 height 16
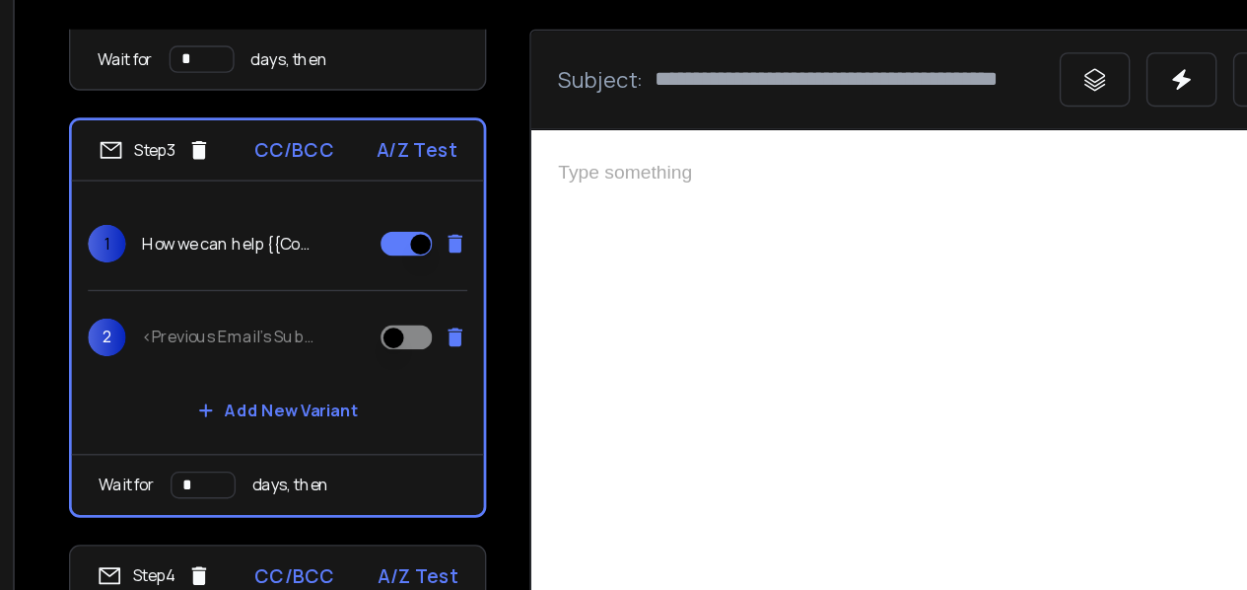
click at [607, 131] on input at bounding box center [681, 127] width 275 height 24
paste input "**********"
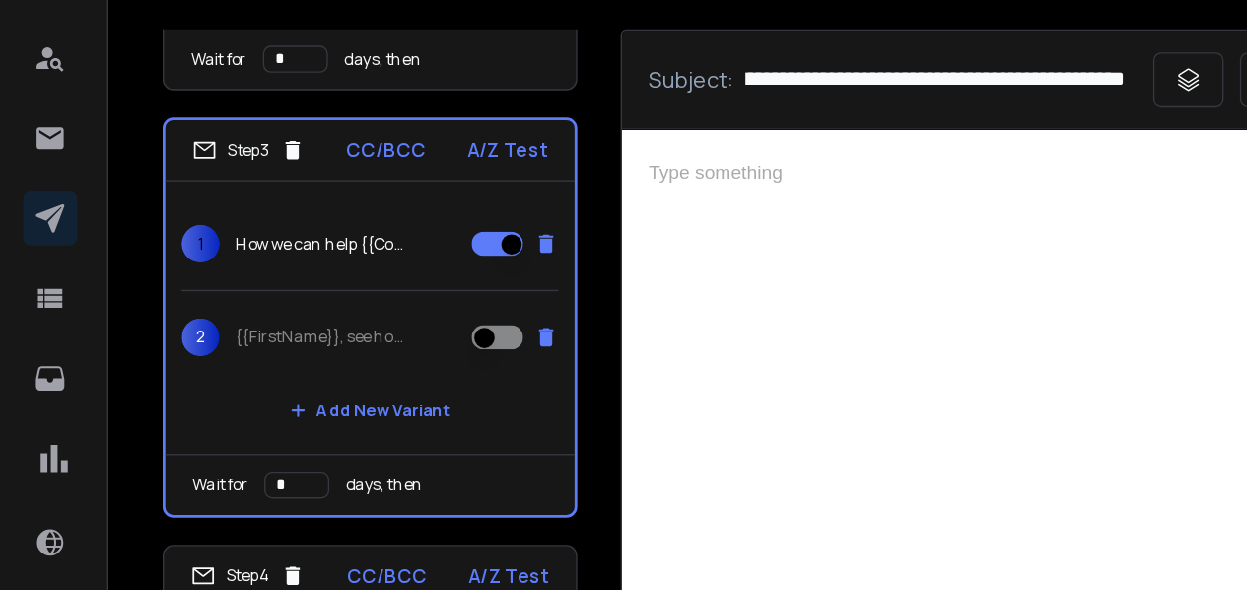
scroll to position [0, 0]
drag, startPoint x: 688, startPoint y: 127, endPoint x: 714, endPoint y: 141, distance: 29.1
click at [714, 141] on div "**********" at bounding box center [830, 128] width 754 height 72
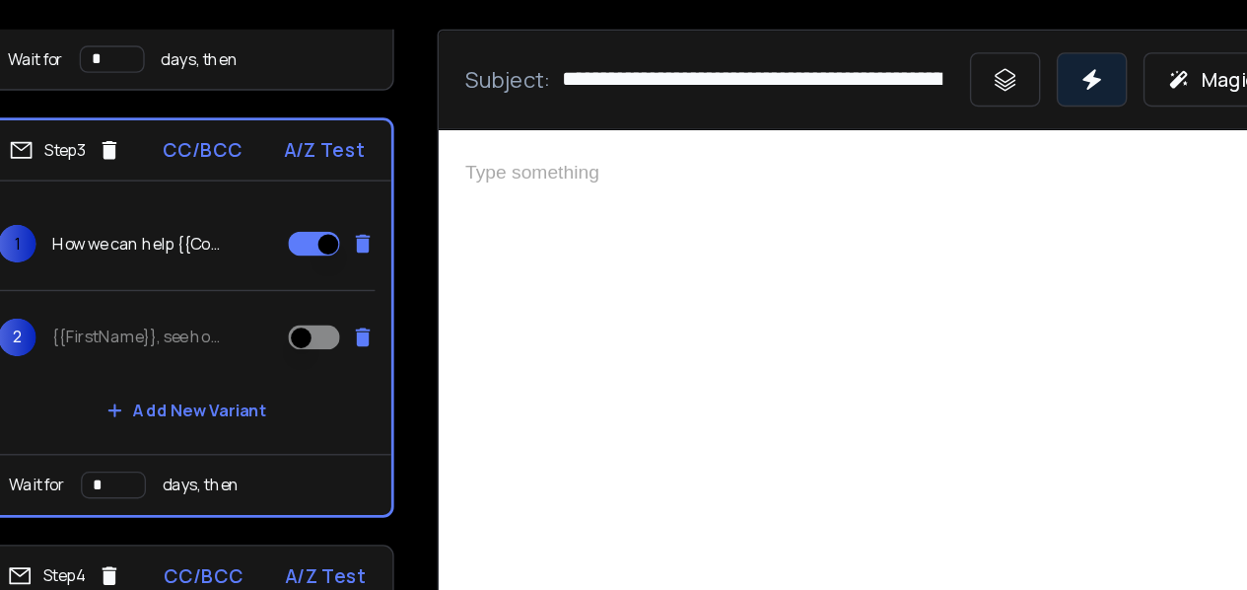
click at [929, 132] on icon "button" at bounding box center [928, 127] width 18 height 18
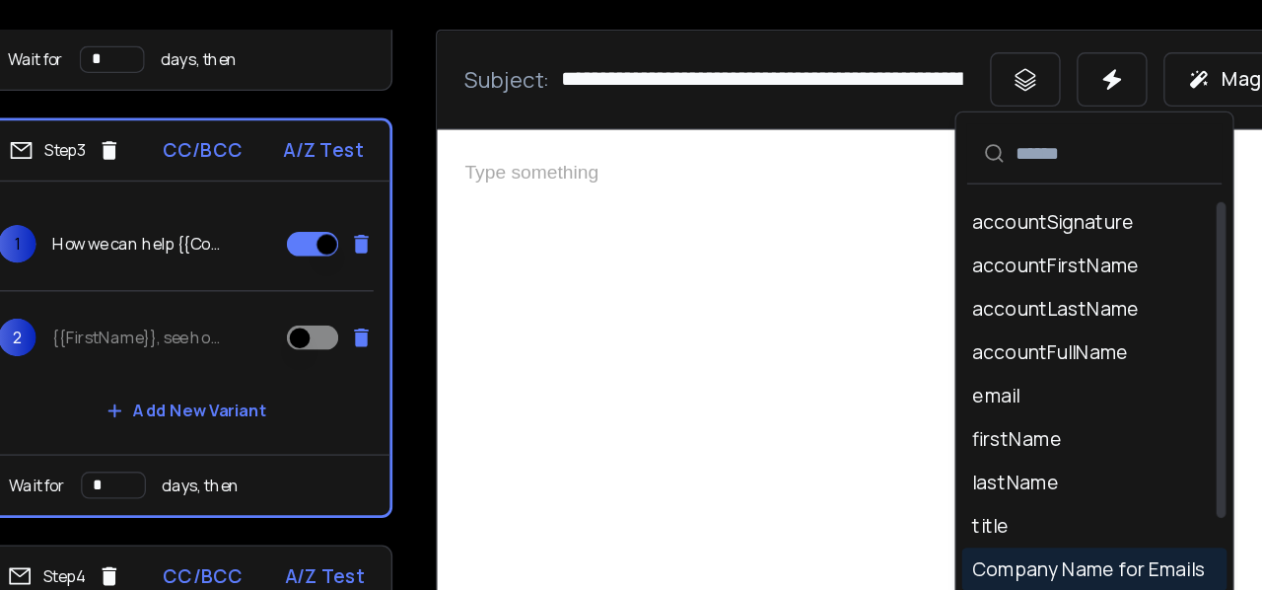
drag, startPoint x: 874, startPoint y: 487, endPoint x: 782, endPoint y: 282, distance: 224.7
click at [873, 487] on div "Company Name for Emails" at bounding box center [926, 483] width 170 height 20
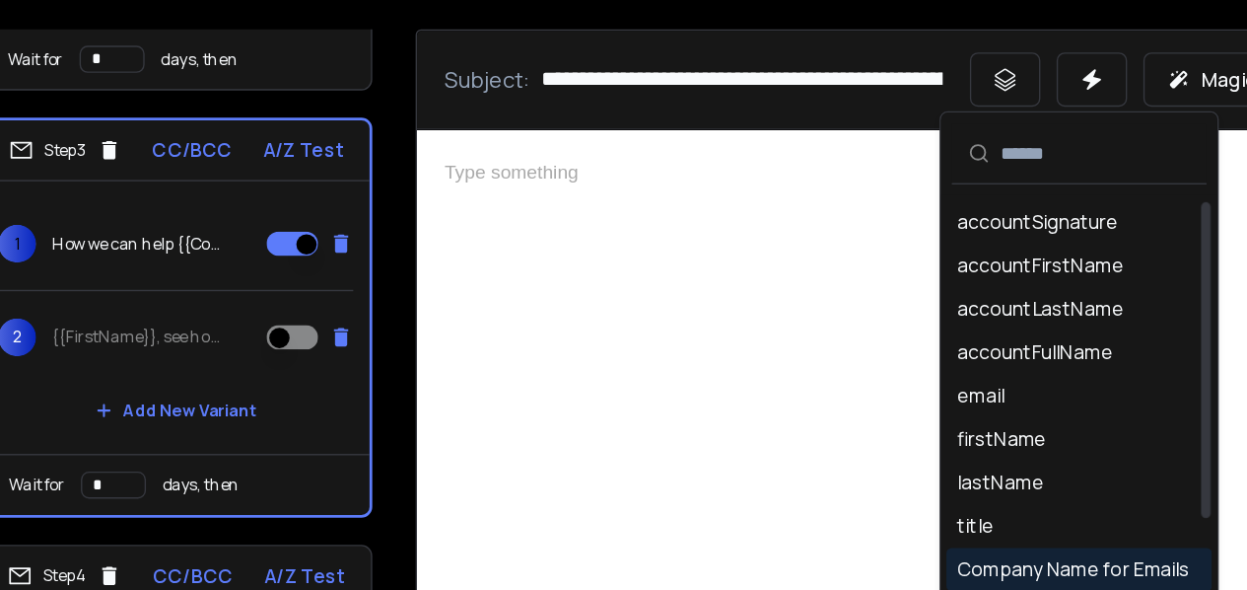
scroll to position [0, 237]
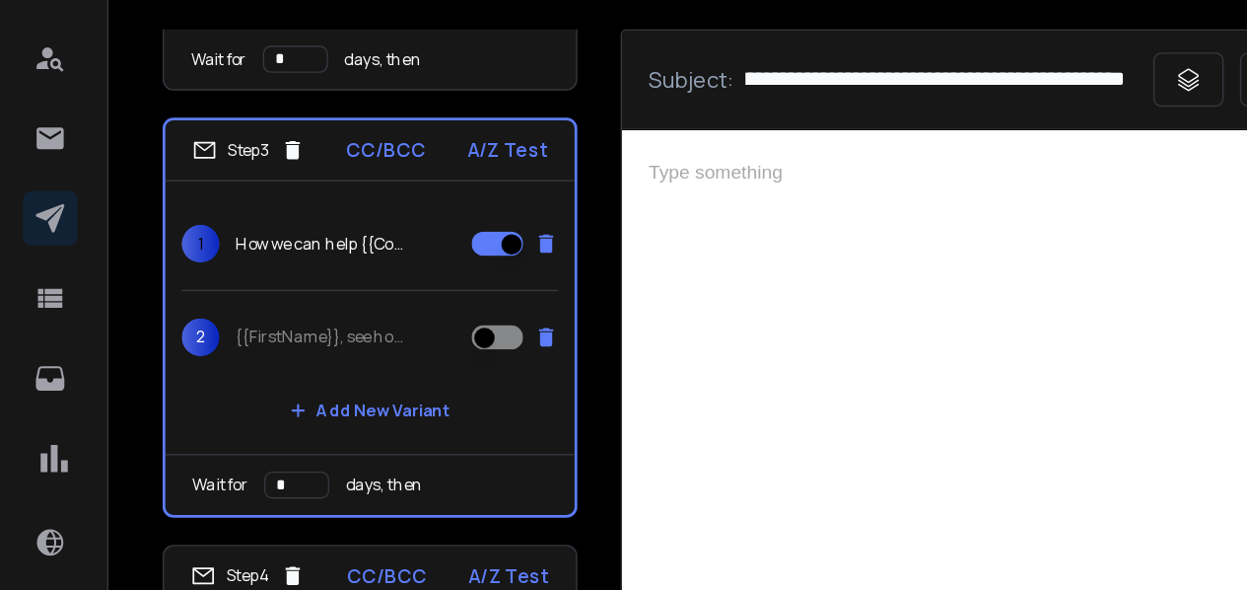
click at [583, 130] on input "**********" at bounding box center [680, 127] width 277 height 24
drag, startPoint x: 643, startPoint y: 127, endPoint x: 500, endPoint y: 143, distance: 143.9
click at [500, 143] on div "**********" at bounding box center [830, 128] width 754 height 72
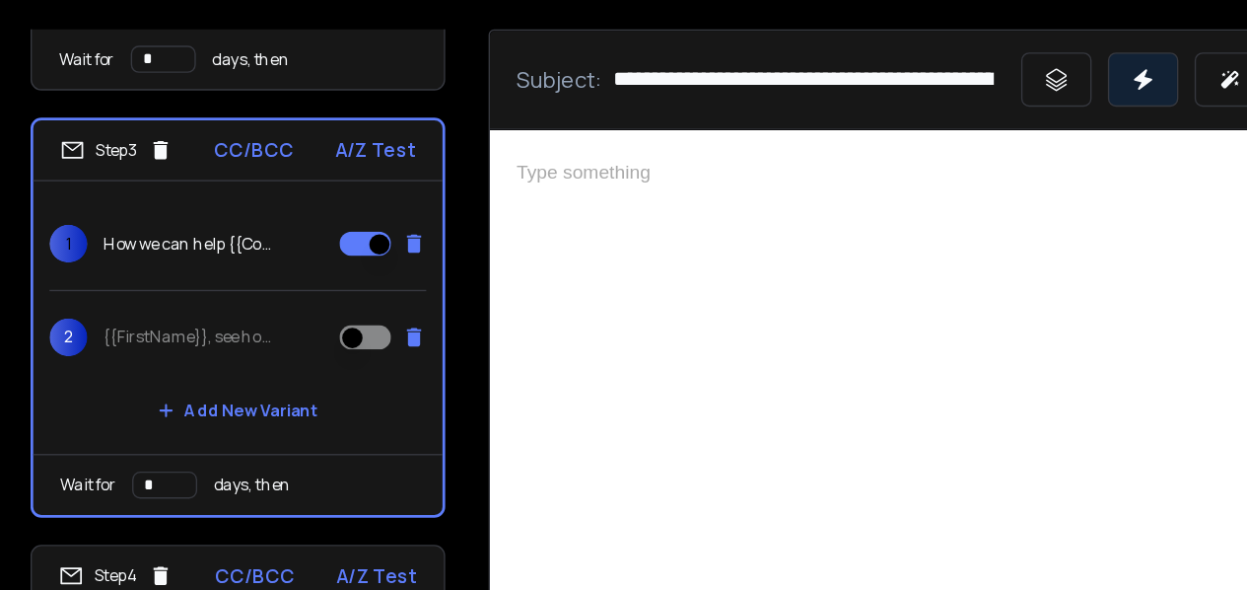
click at [928, 133] on icon "button" at bounding box center [928, 127] width 18 height 18
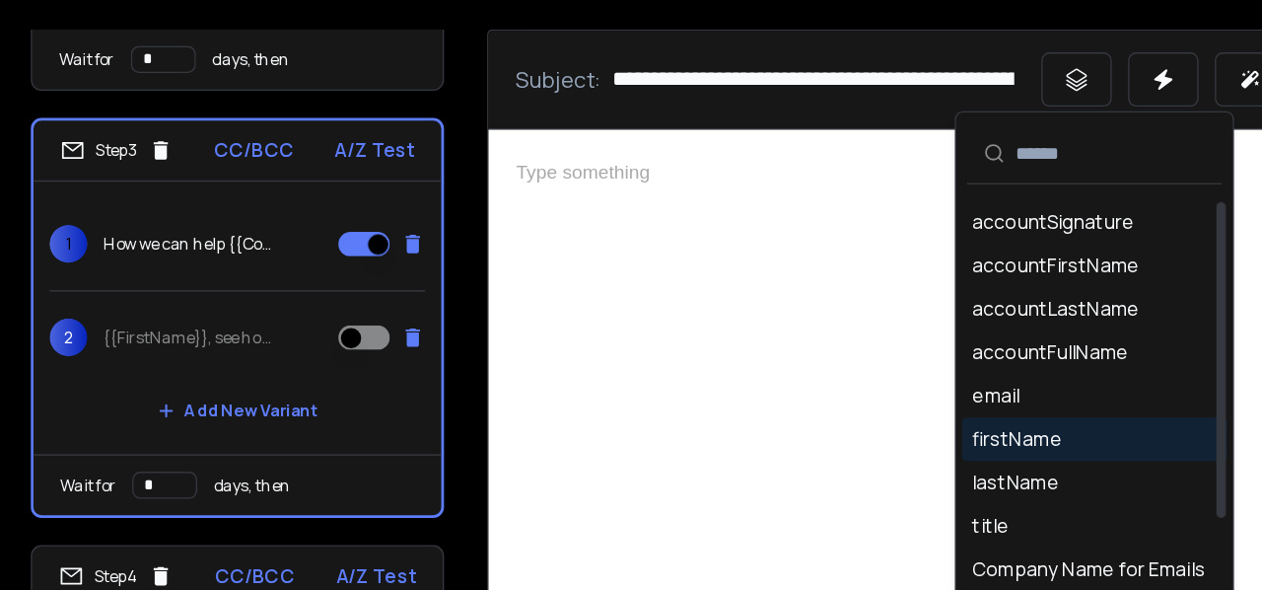
click at [819, 389] on div "firstName" at bounding box center [836, 389] width 65 height 20
type input "**********"
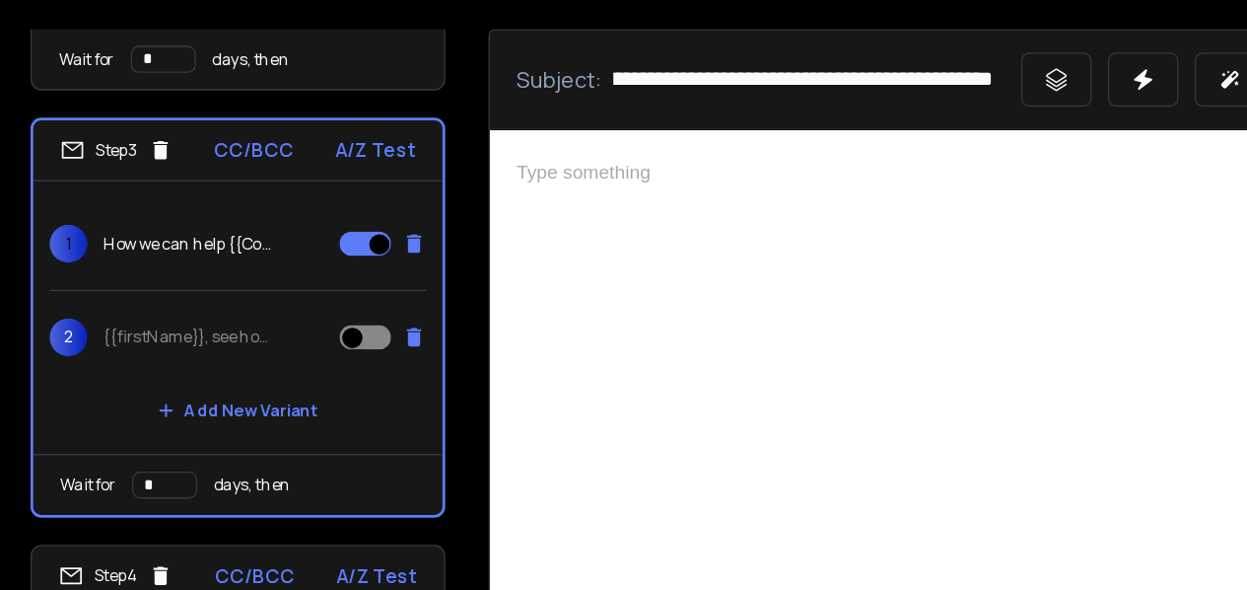
scroll to position [0, 226]
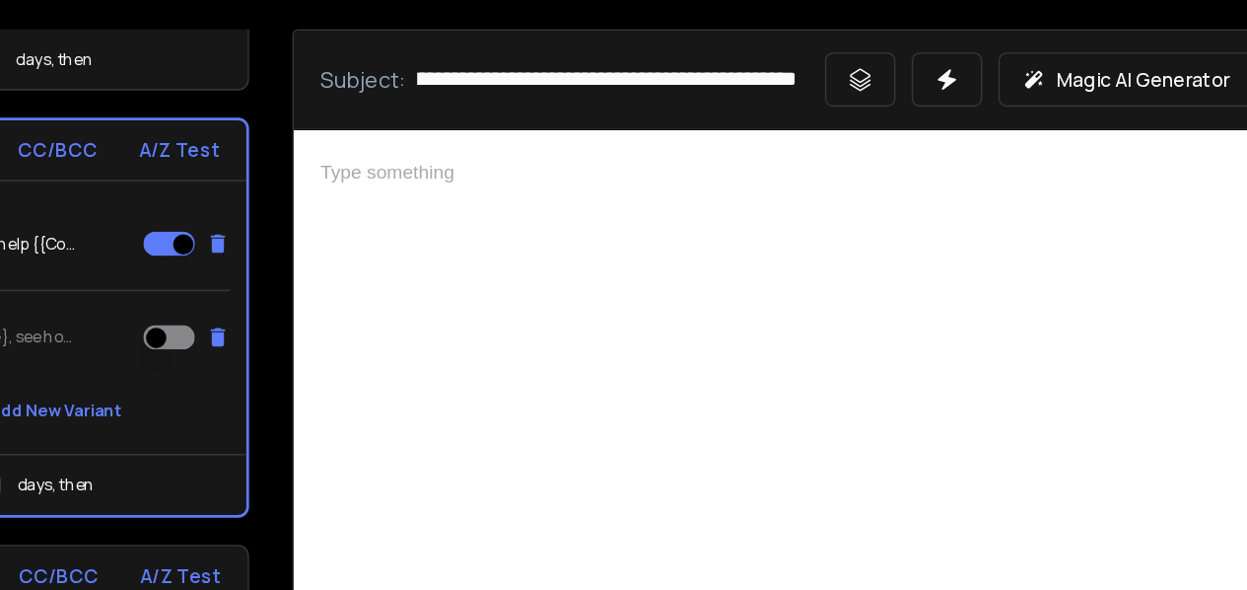
click at [790, 126] on input "**********" at bounding box center [680, 127] width 277 height 24
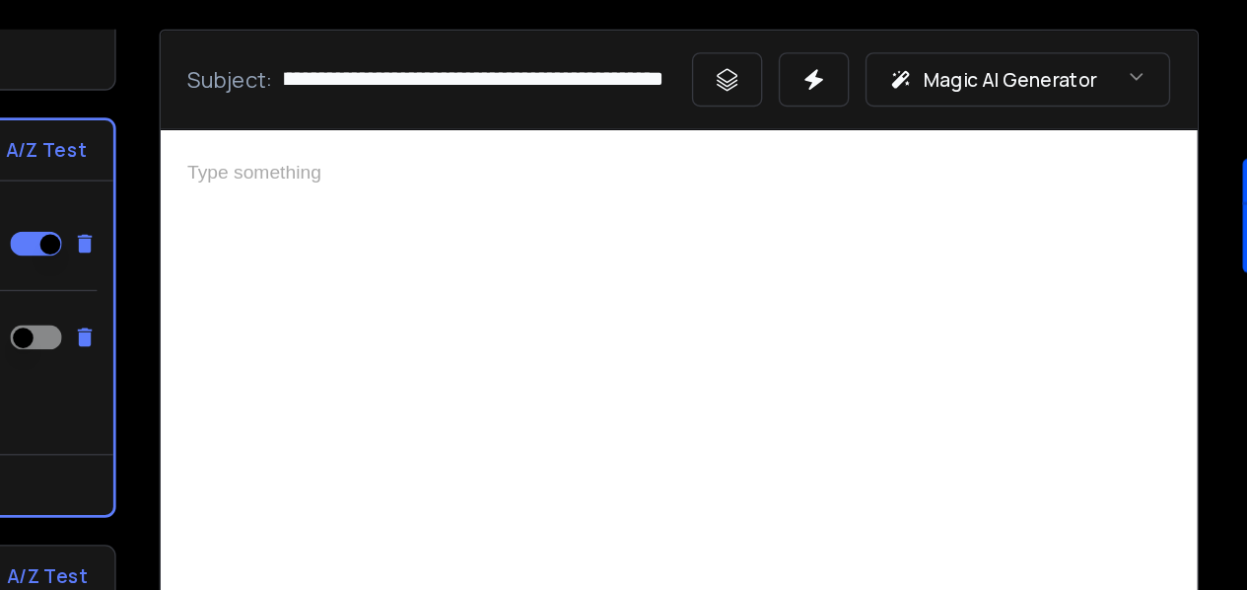
scroll to position [0, 0]
click at [643, 191] on div at bounding box center [829, 194] width 715 height 22
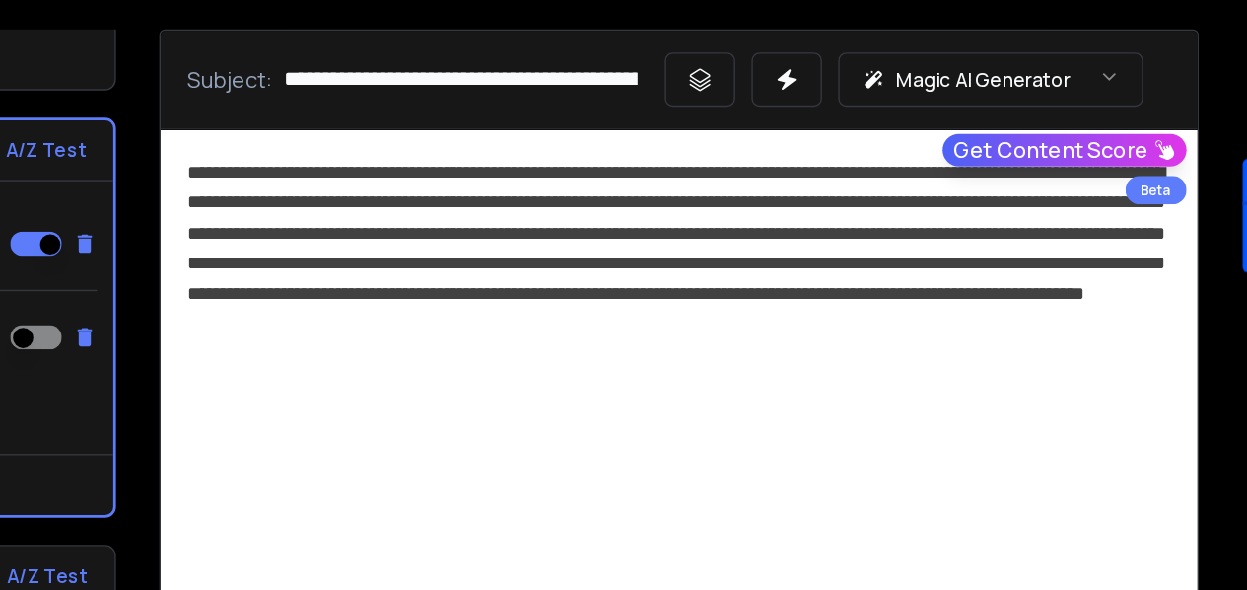
click at [545, 326] on div "**********" at bounding box center [828, 260] width 713 height 155
click at [1170, 306] on div "**********" at bounding box center [828, 260] width 713 height 155
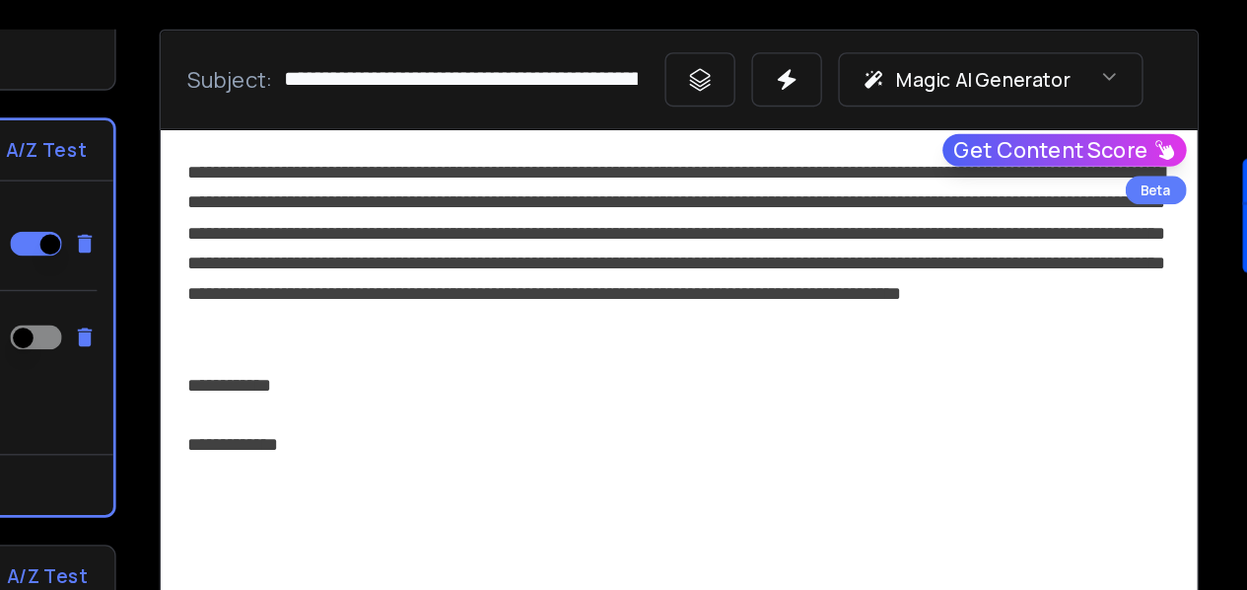
click at [600, 193] on div "**********" at bounding box center [828, 249] width 713 height 132
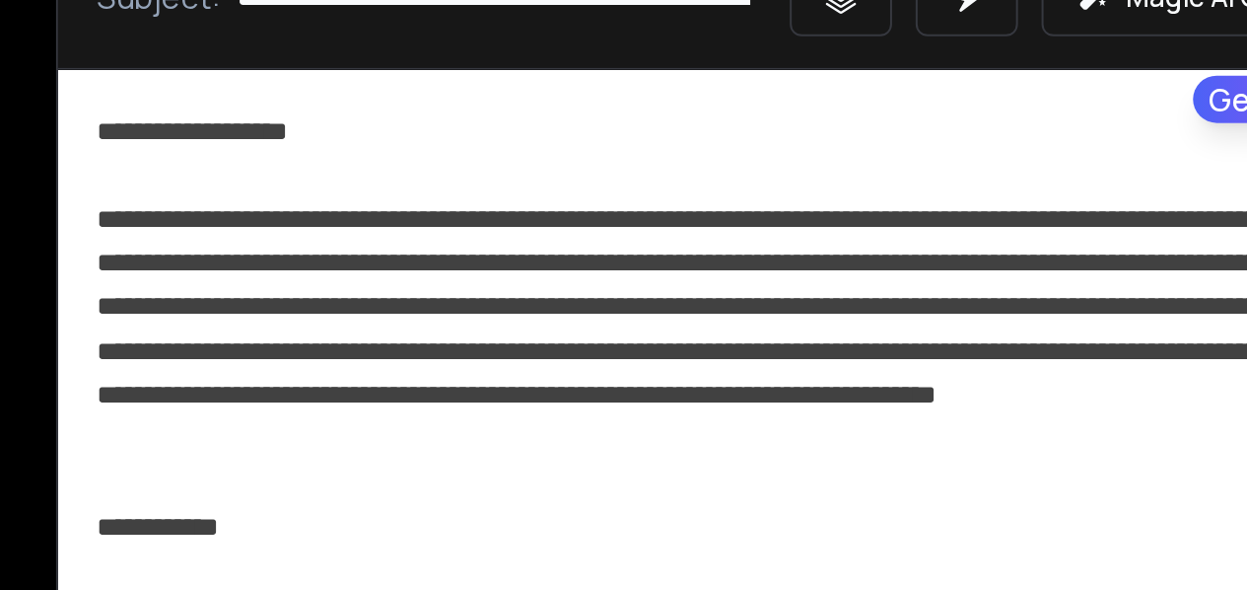
scroll to position [104, 0]
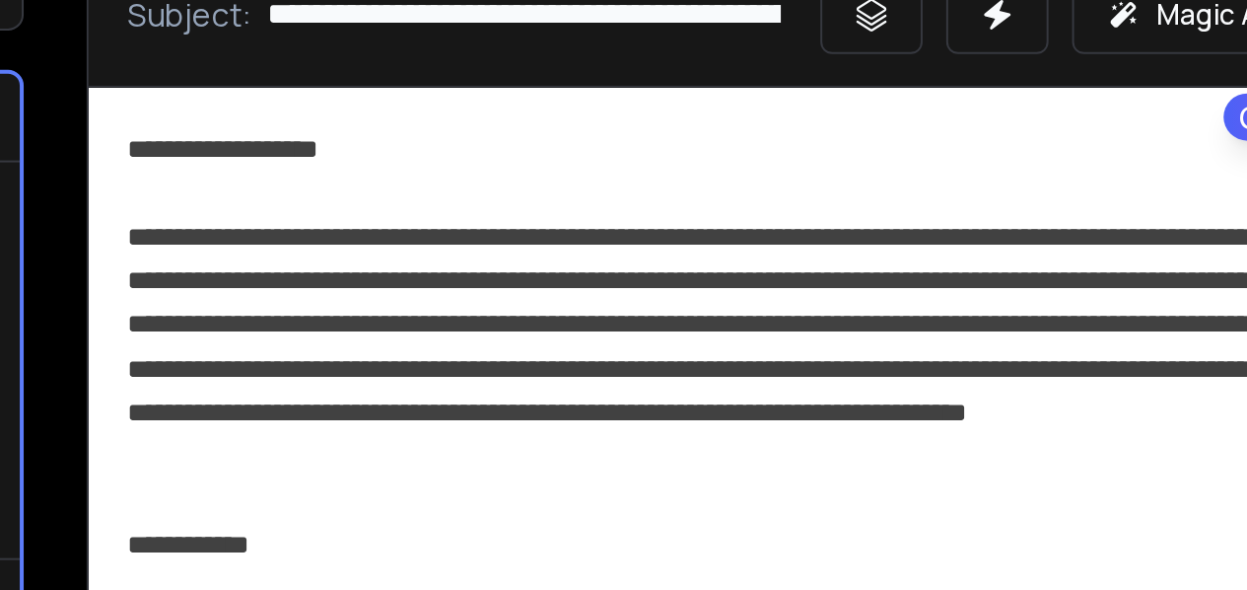
click at [655, 260] on div "**********" at bounding box center [828, 294] width 713 height 132
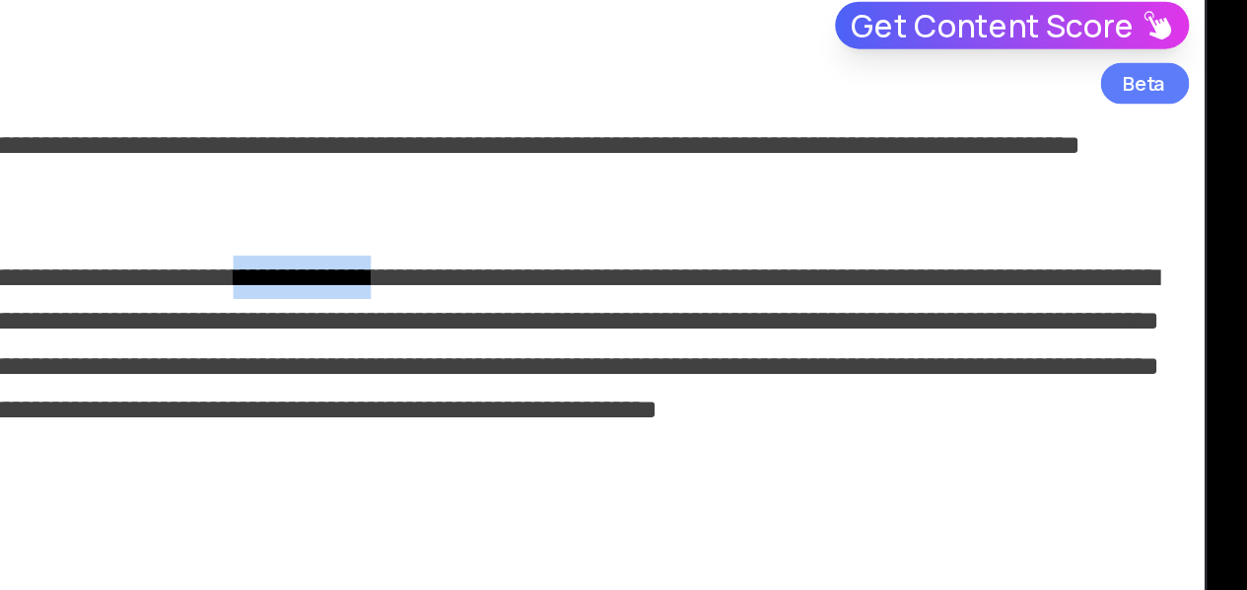
drag, startPoint x: 888, startPoint y: 304, endPoint x: 777, endPoint y: 305, distance: 110.5
click at [777, 305] on div "**********" at bounding box center [828, 349] width 713 height 110
drag, startPoint x: 891, startPoint y: 306, endPoint x: 777, endPoint y: 311, distance: 113.5
click at [777, 311] on div "**********" at bounding box center [828, 349] width 713 height 110
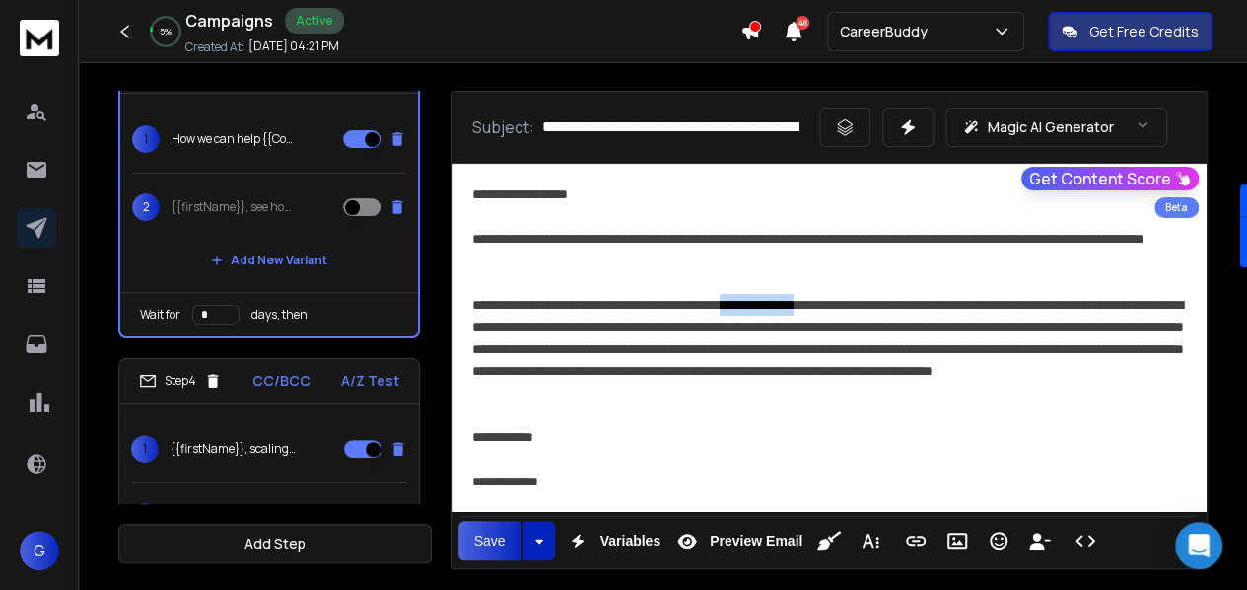
scroll to position [663, 0]
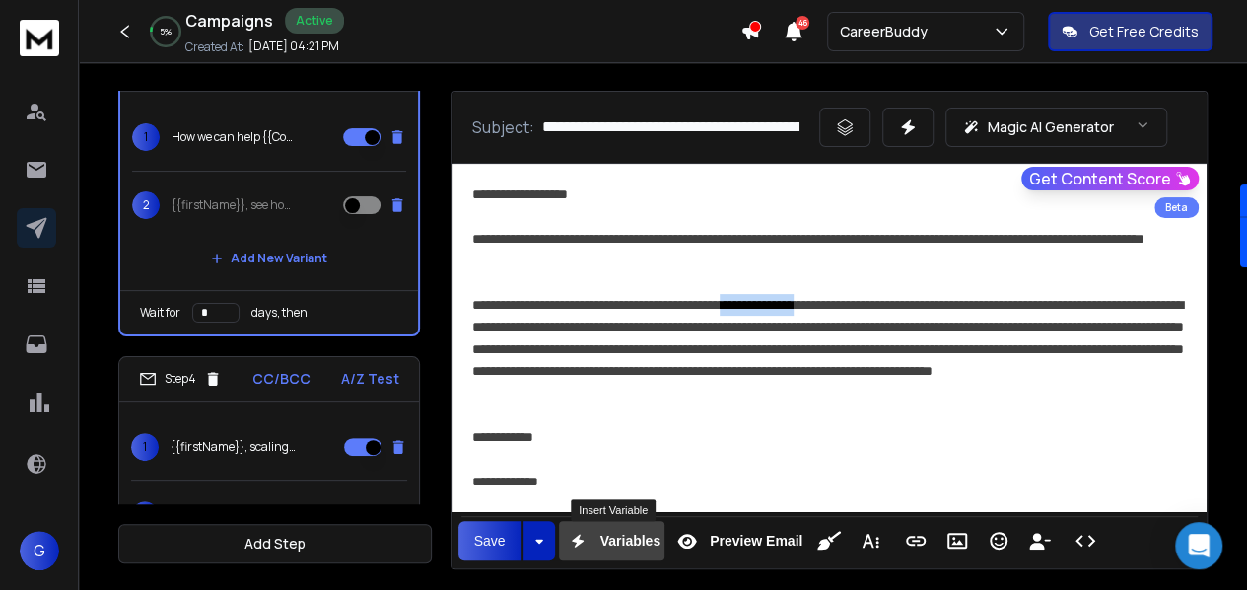
click at [604, 555] on button "Variables Insert Variable" at bounding box center [612, 540] width 107 height 39
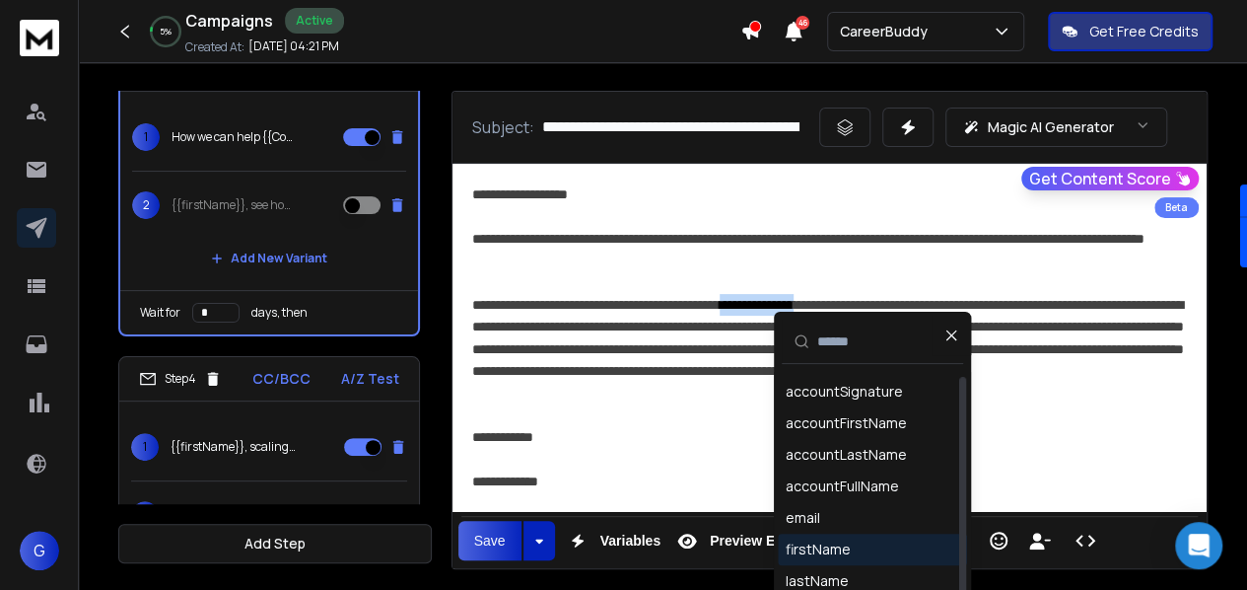
scroll to position [83, 0]
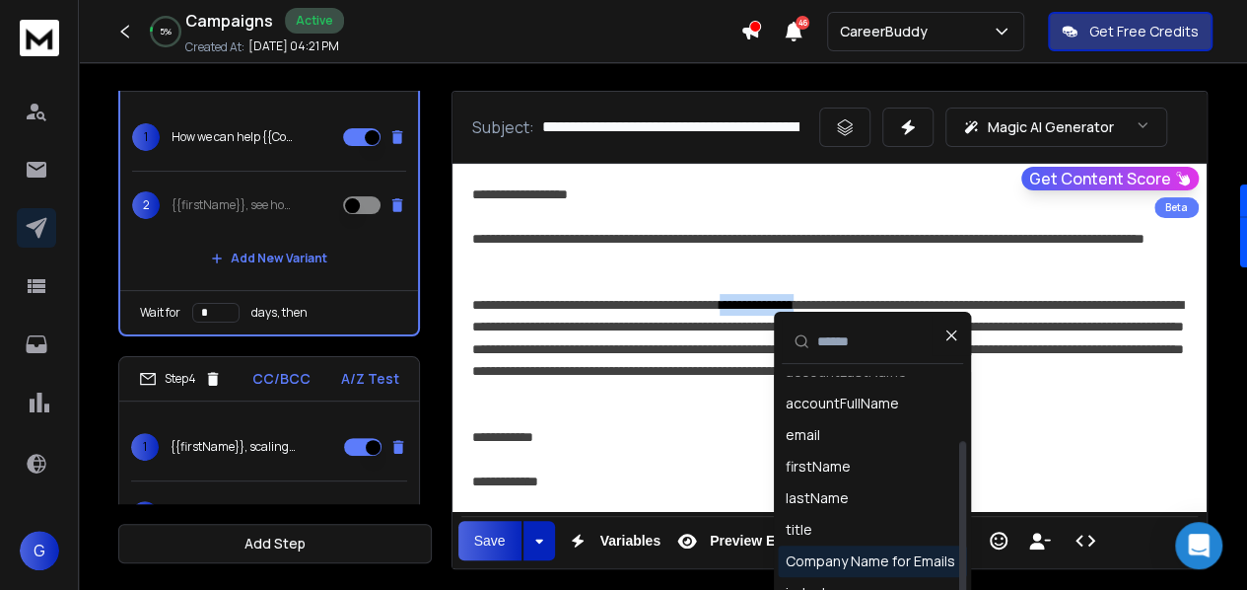
click at [850, 559] on div "Company Name for Emails" at bounding box center [871, 561] width 170 height 20
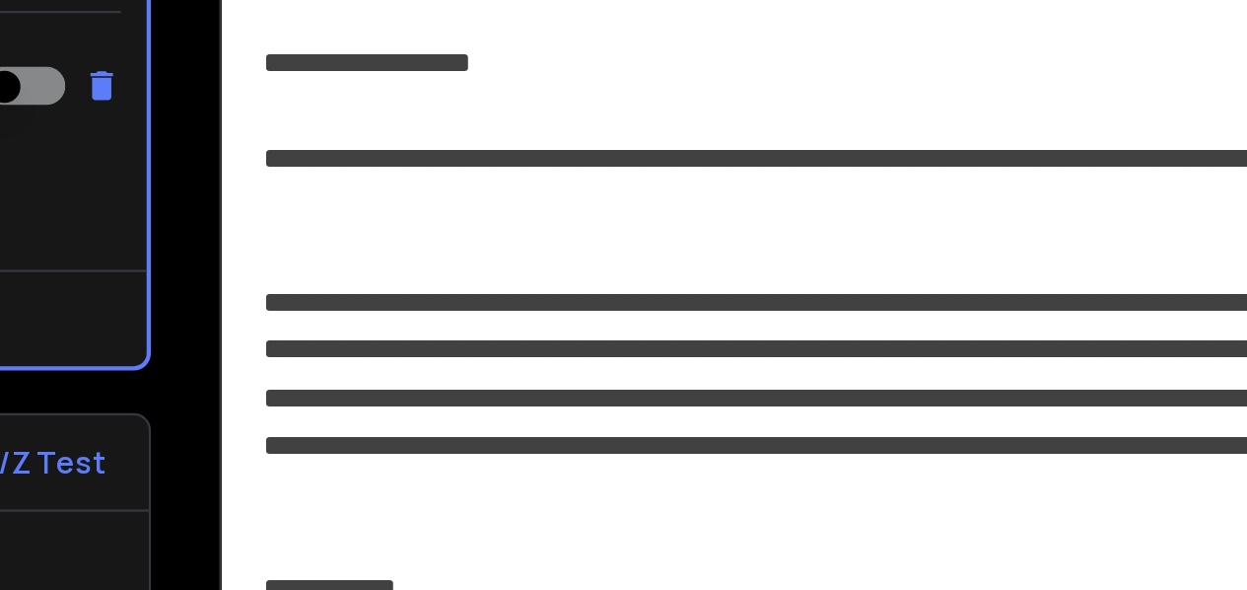
scroll to position [104, 0]
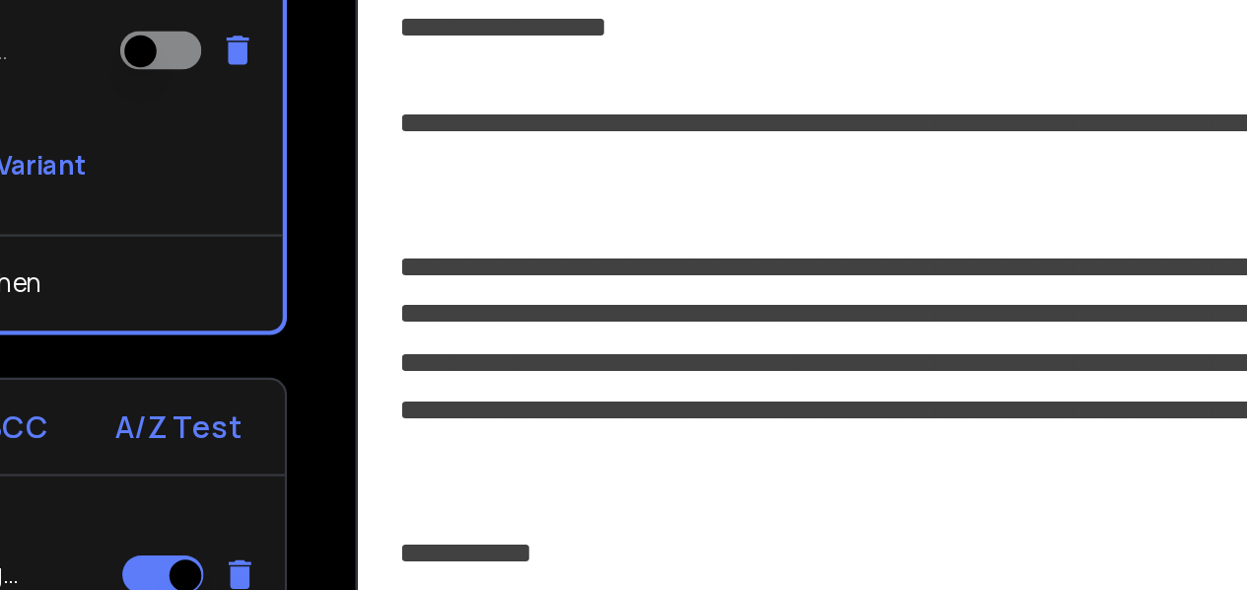
click at [532, 327] on div "**********" at bounding box center [828, 349] width 713 height 110
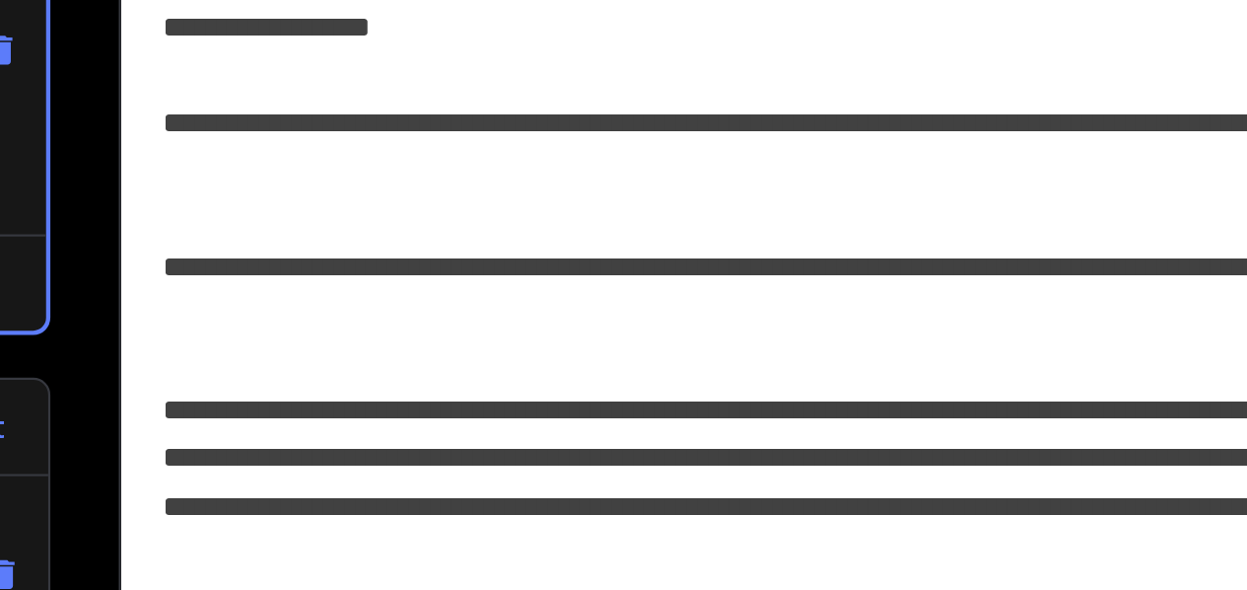
click at [749, 375] on div "**********" at bounding box center [821, 404] width 698 height 89
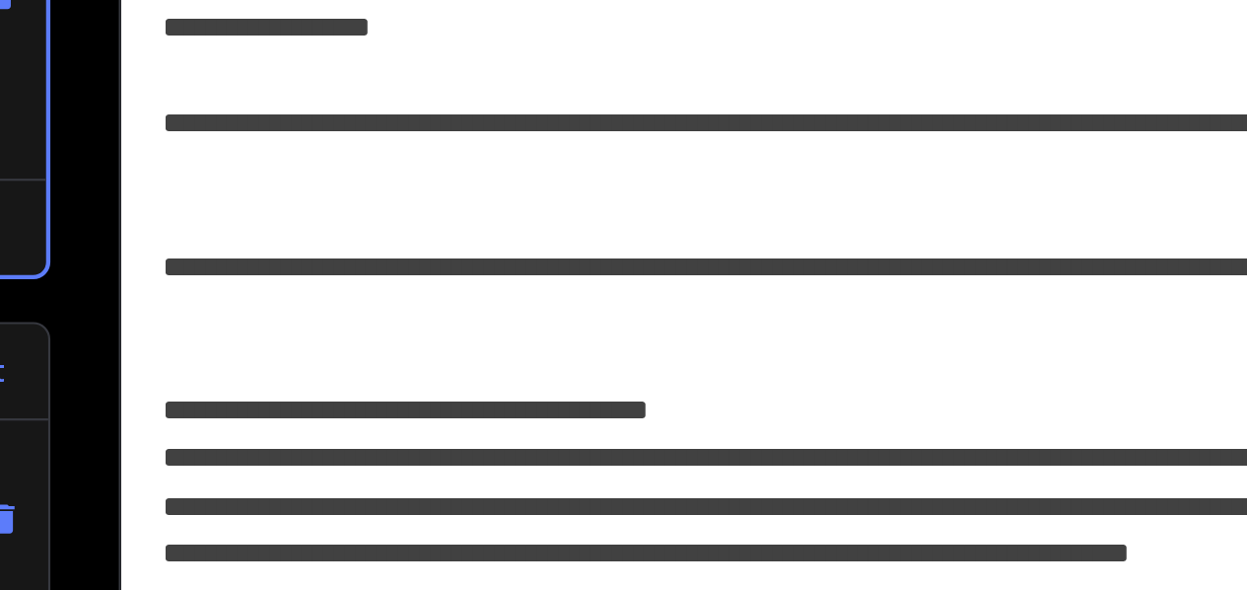
scroll to position [710, 0]
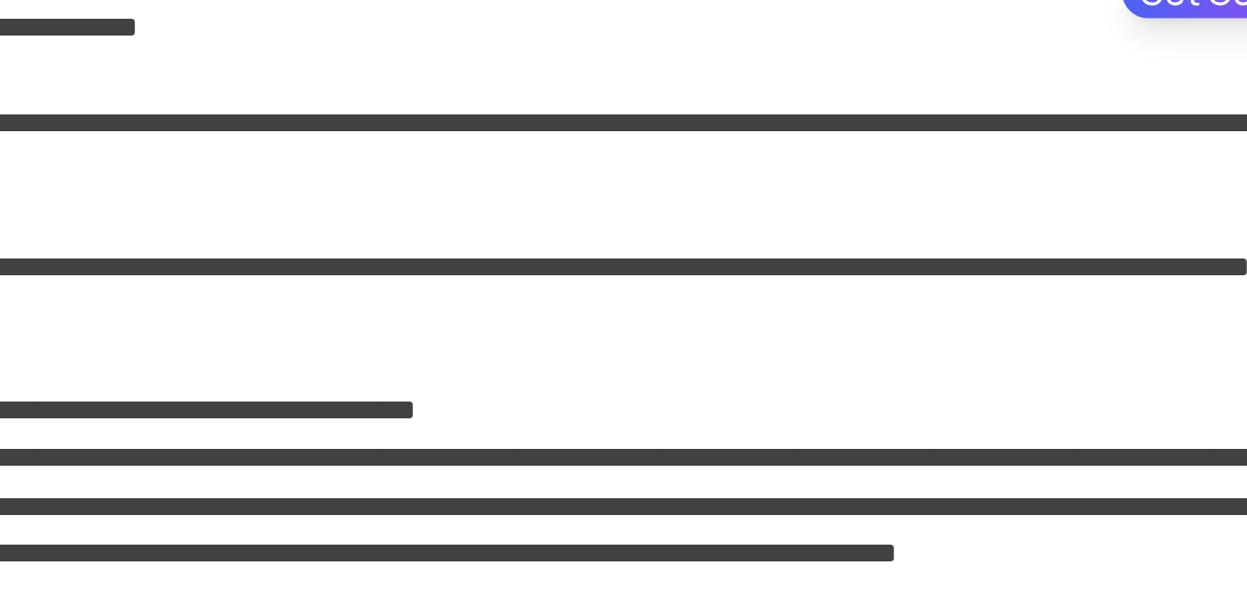
click at [871, 386] on div "**********" at bounding box center [821, 426] width 698 height 89
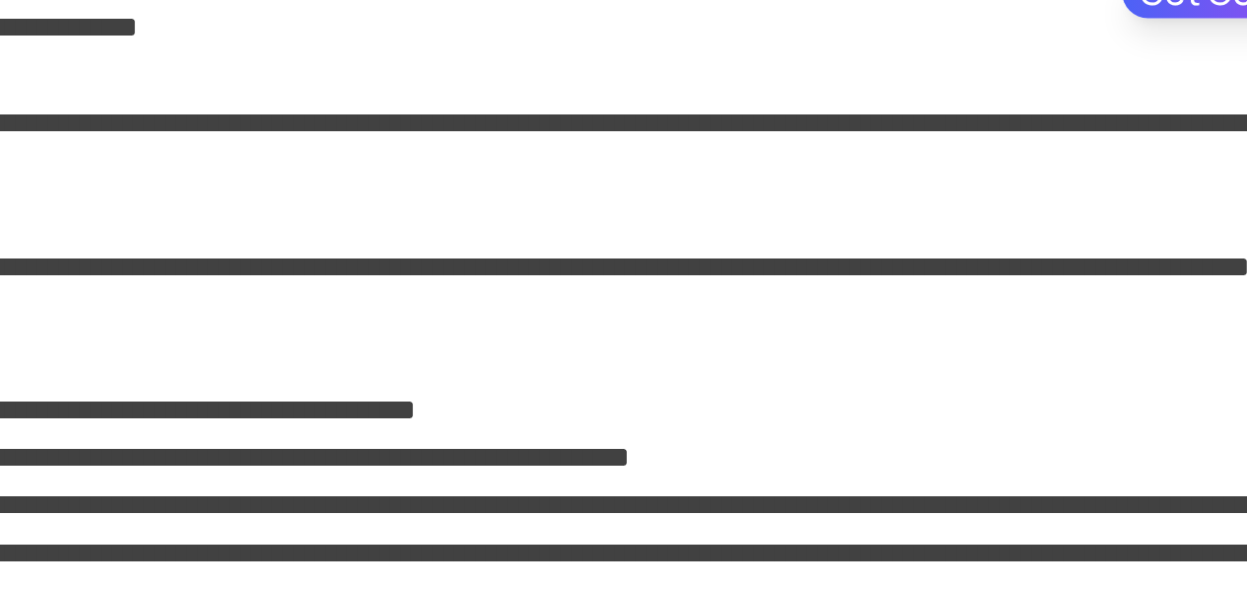
scroll to position [749, 0]
click at [866, 412] on div "**********" at bounding box center [821, 436] width 698 height 66
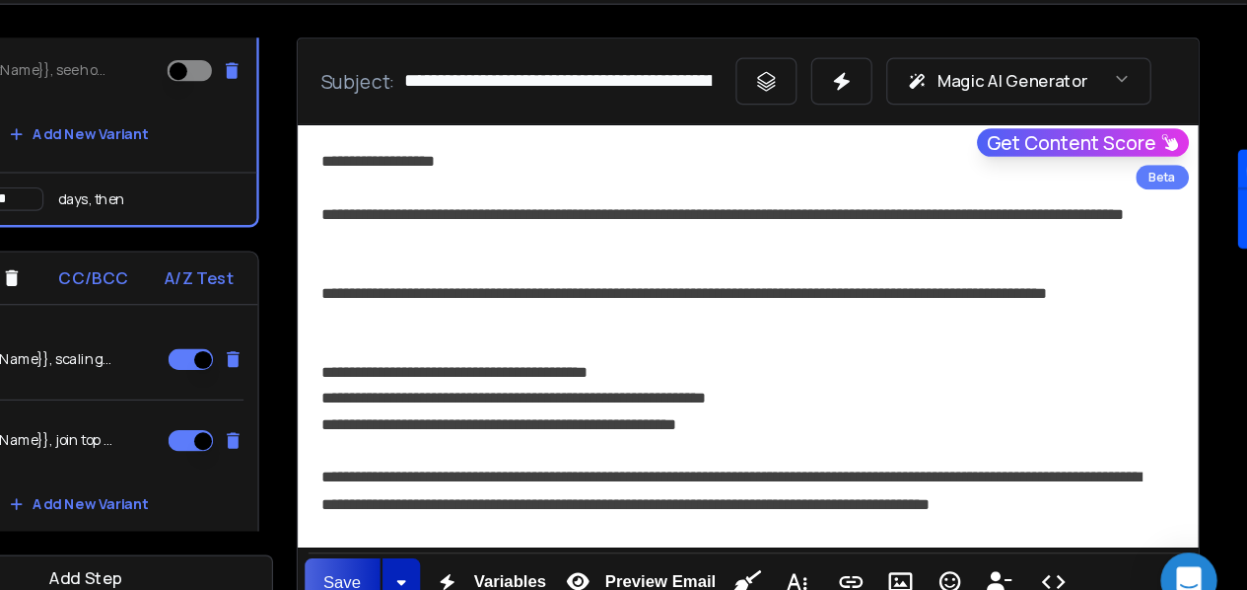
scroll to position [105, 0]
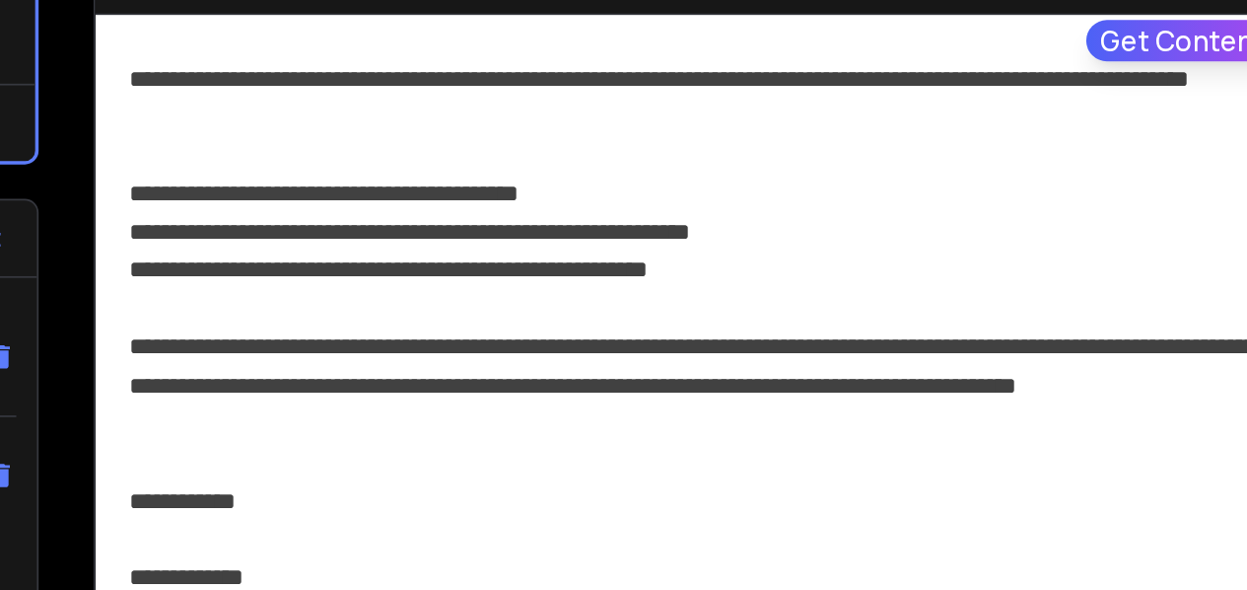
click at [696, 377] on div "**********" at bounding box center [821, 376] width 698 height 66
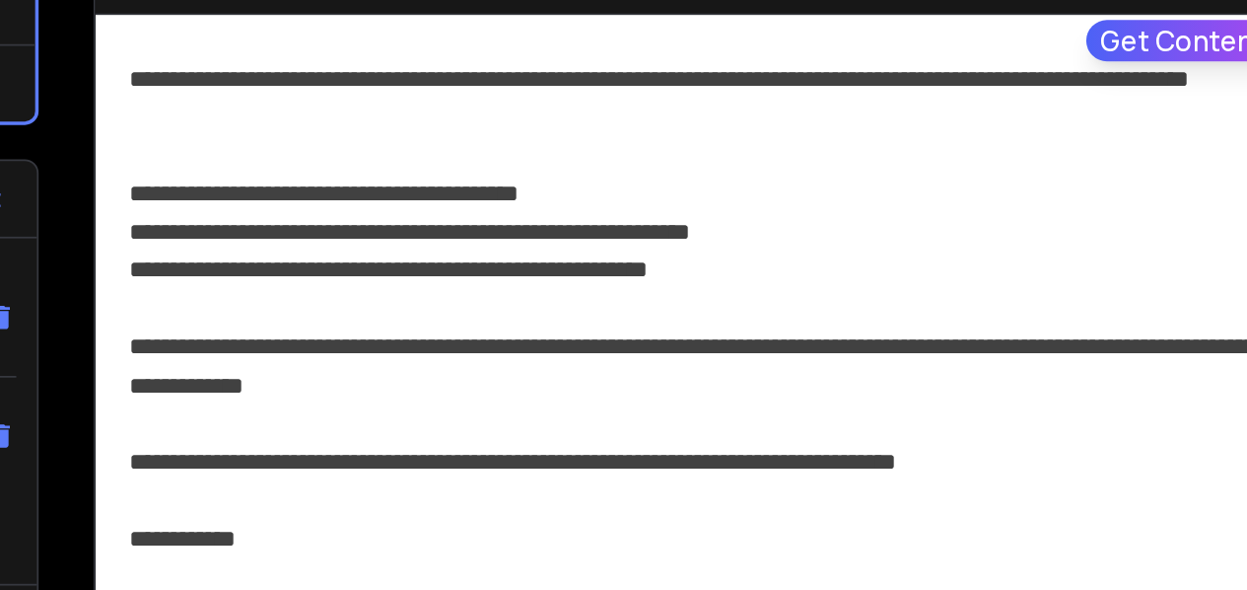
scroll to position [775, 0]
drag, startPoint x: 903, startPoint y: 420, endPoint x: 1019, endPoint y: 424, distance: 115.4
click at [1019, 424] on div "**********" at bounding box center [821, 420] width 698 height 22
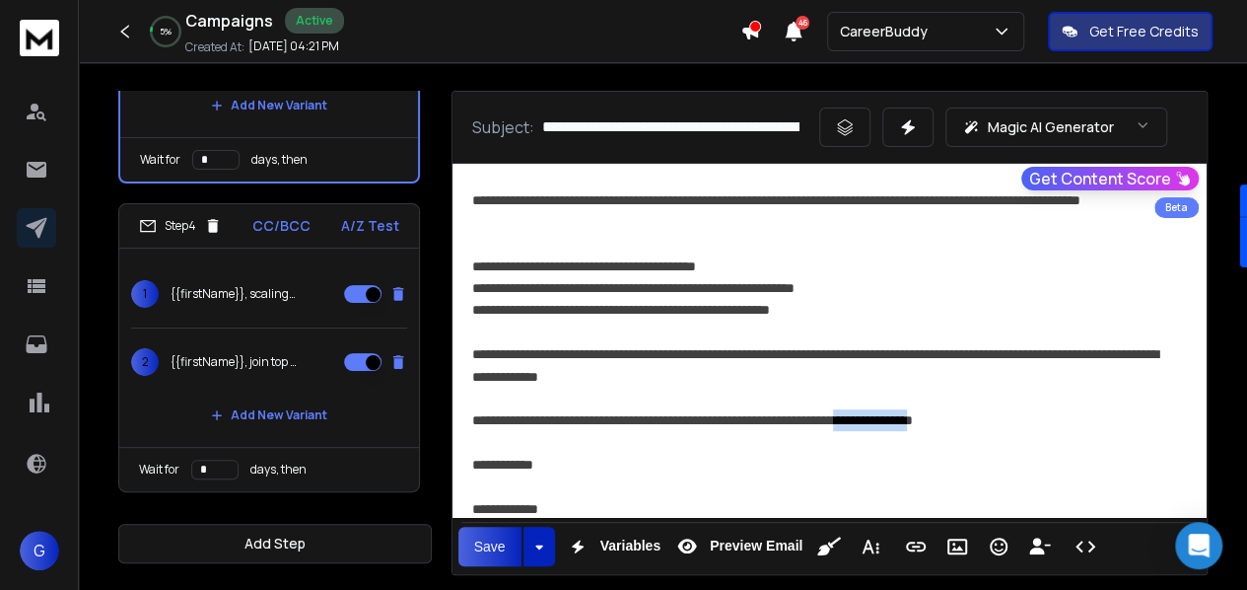
scroll to position [127, 0]
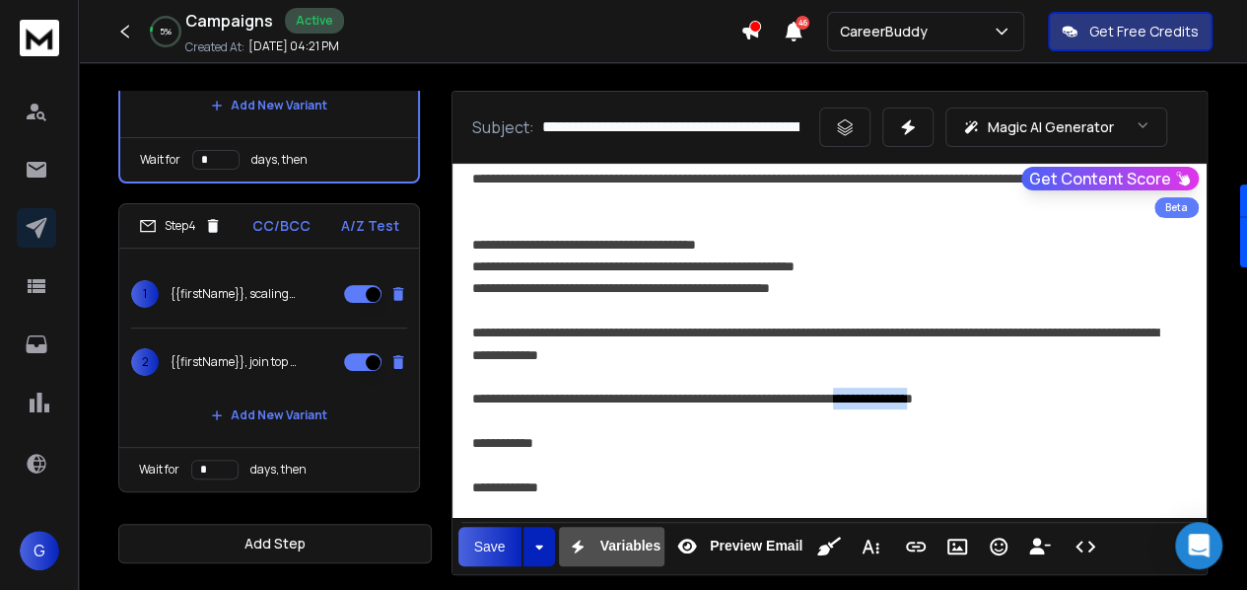
click at [622, 540] on span "Variables" at bounding box center [631, 545] width 69 height 17
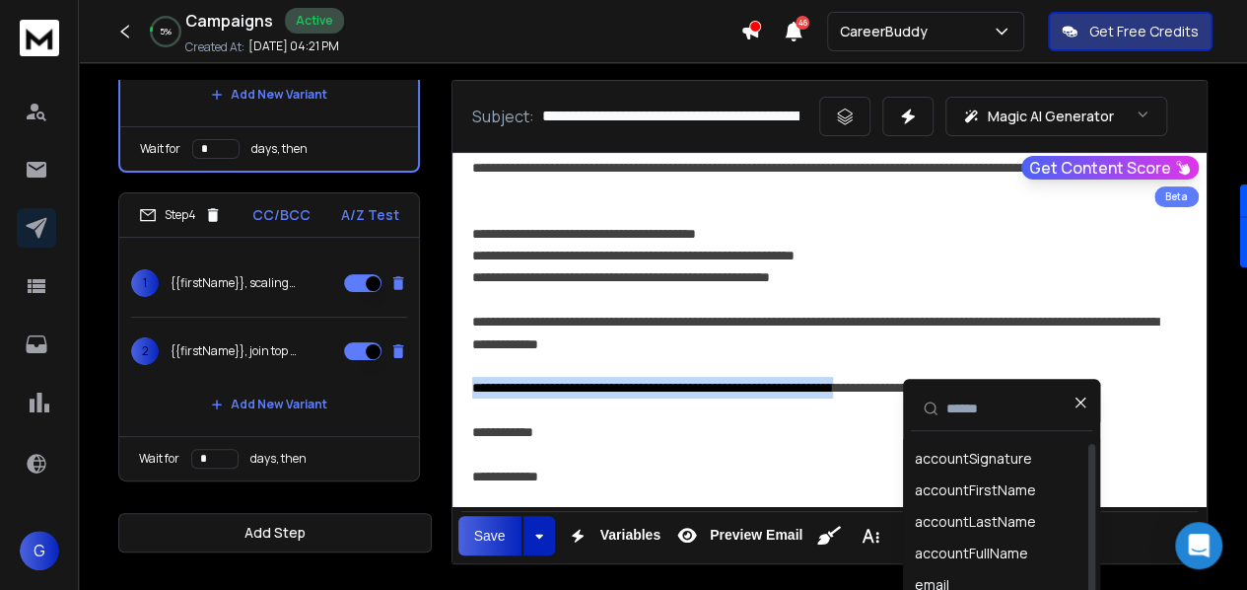
scroll to position [83, 0]
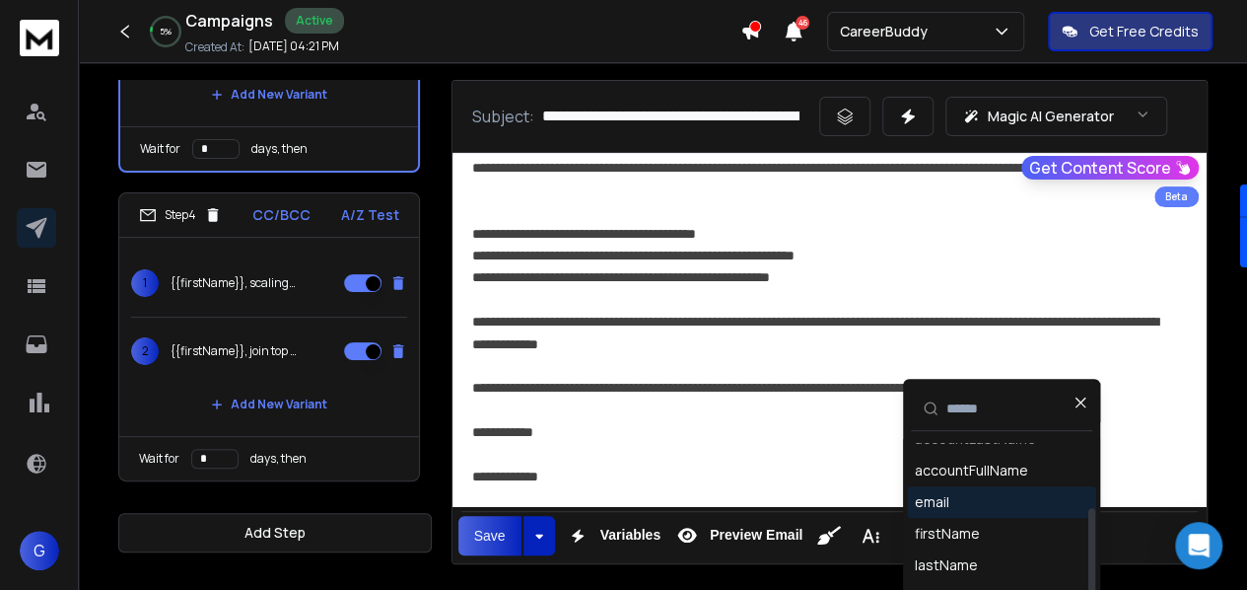
click at [765, 462] on div at bounding box center [828, 454] width 713 height 22
click at [533, 434] on div "**********" at bounding box center [821, 432] width 698 height 22
click at [533, 433] on div "**********" at bounding box center [821, 432] width 698 height 22
click at [473, 416] on div at bounding box center [828, 410] width 713 height 22
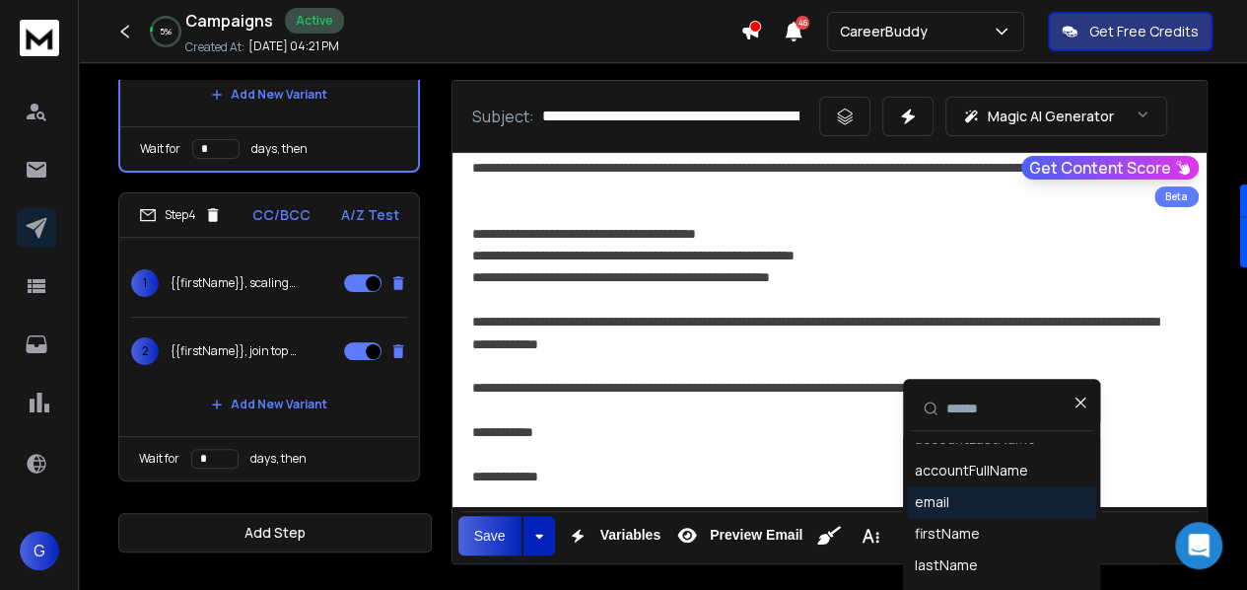
click at [571, 474] on div "**********" at bounding box center [821, 476] width 698 height 22
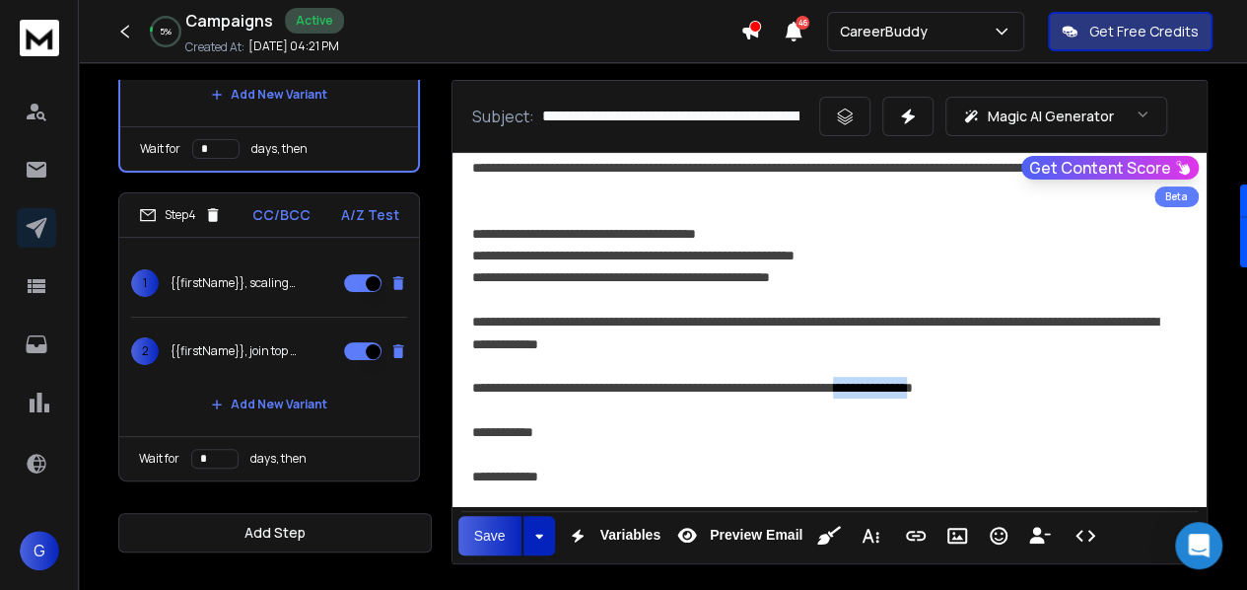
scroll to position [127, 0]
click at [642, 458] on div at bounding box center [828, 454] width 713 height 22
click at [592, 486] on div "**********" at bounding box center [829, 330] width 752 height 354
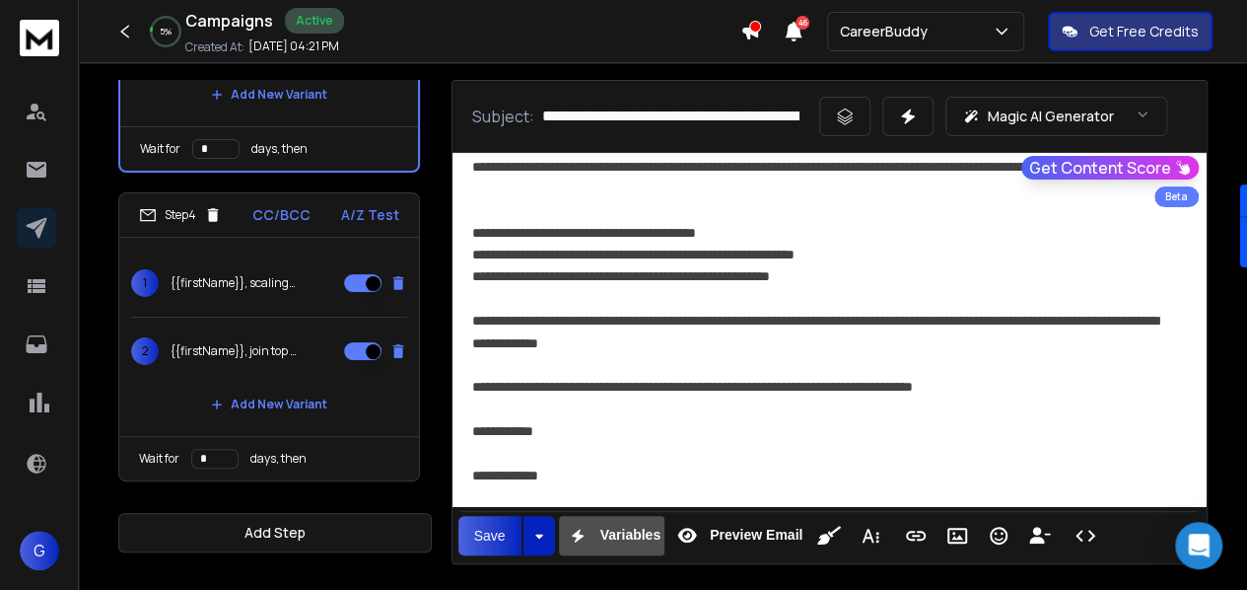
click at [615, 530] on span "Variables" at bounding box center [631, 535] width 69 height 17
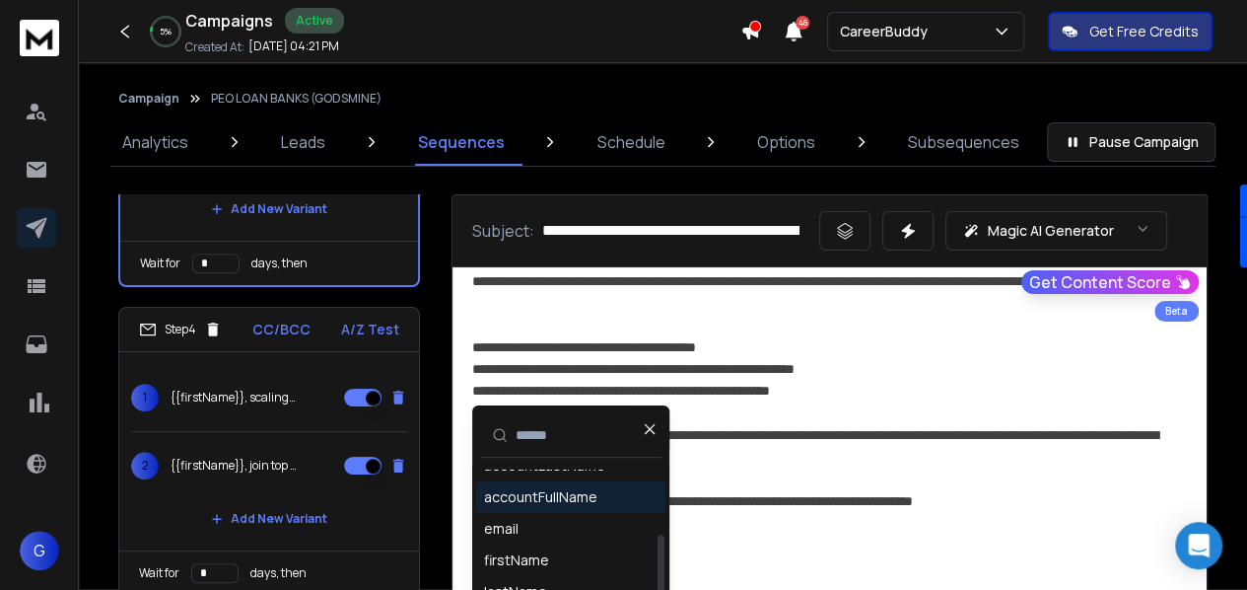
scroll to position [0, 0]
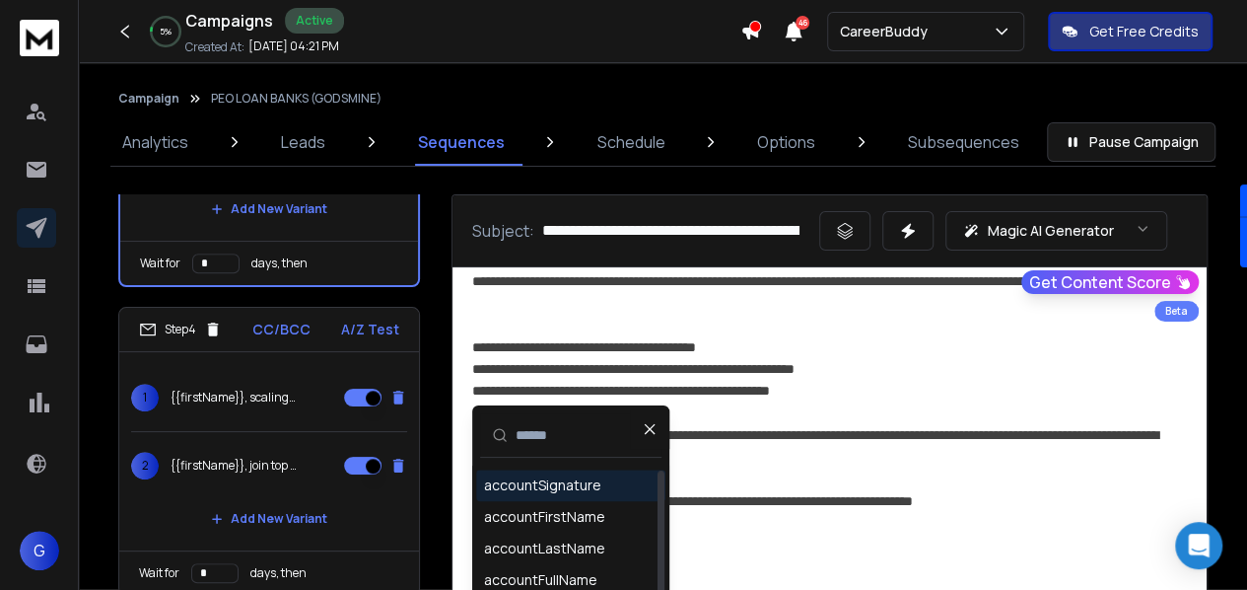
click at [551, 478] on div "accountSignature" at bounding box center [542, 485] width 117 height 20
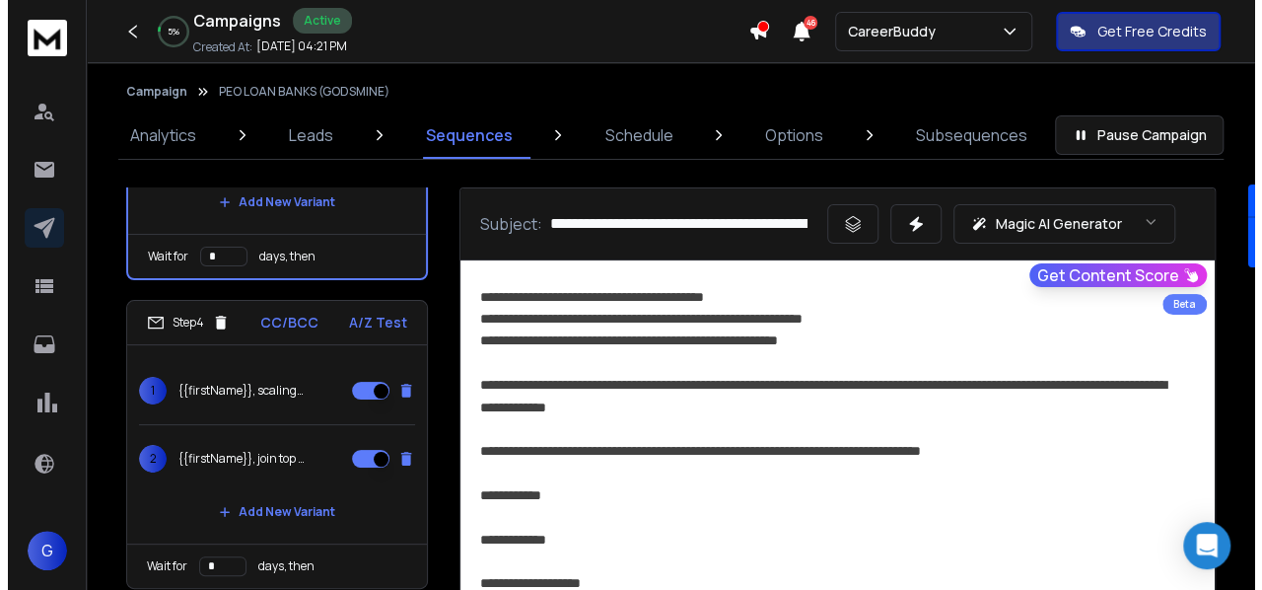
scroll to position [114, 0]
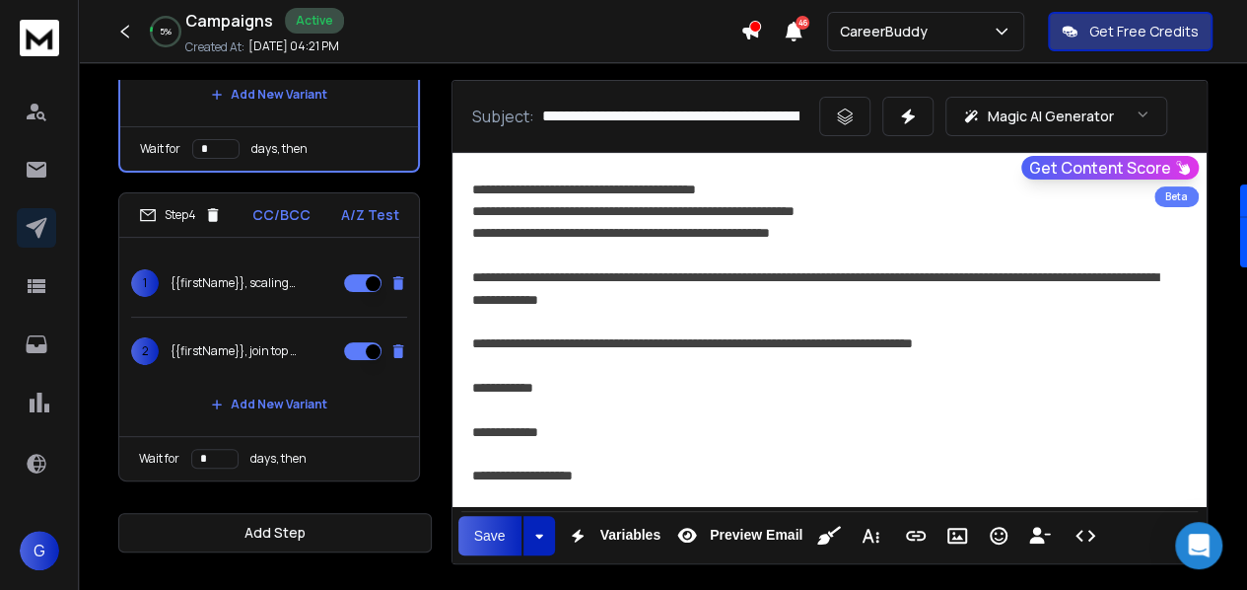
click at [1047, 344] on div "**********" at bounding box center [821, 343] width 698 height 22
click at [617, 534] on span "Variables" at bounding box center [631, 535] width 69 height 17
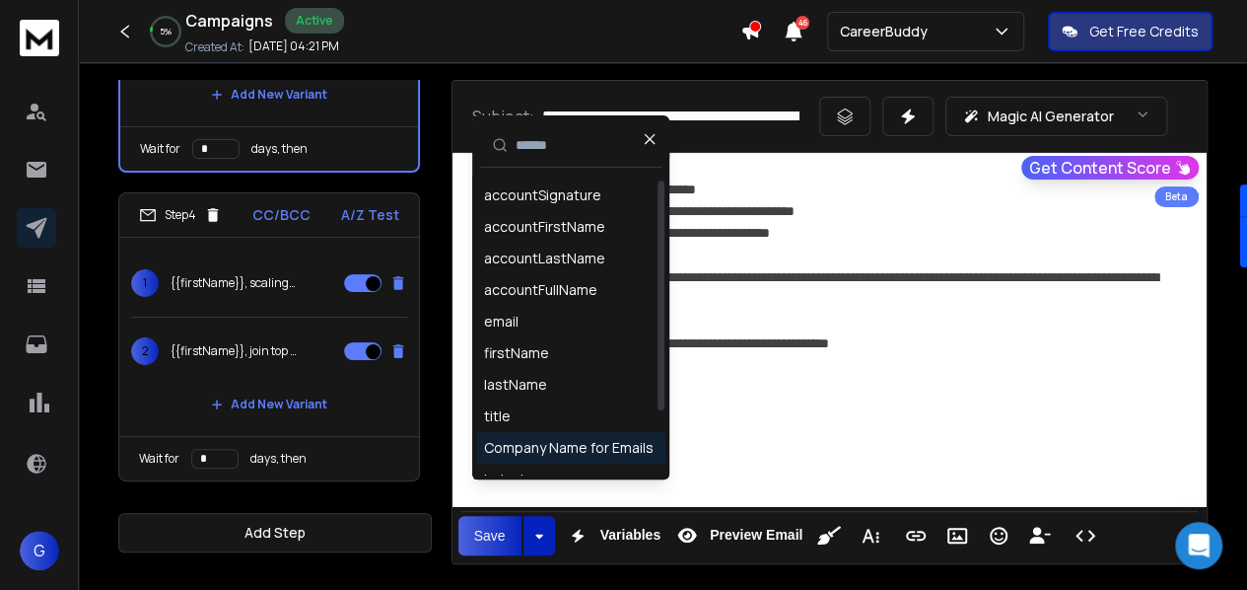
click at [579, 438] on div "Company Name for Emails" at bounding box center [569, 448] width 170 height 20
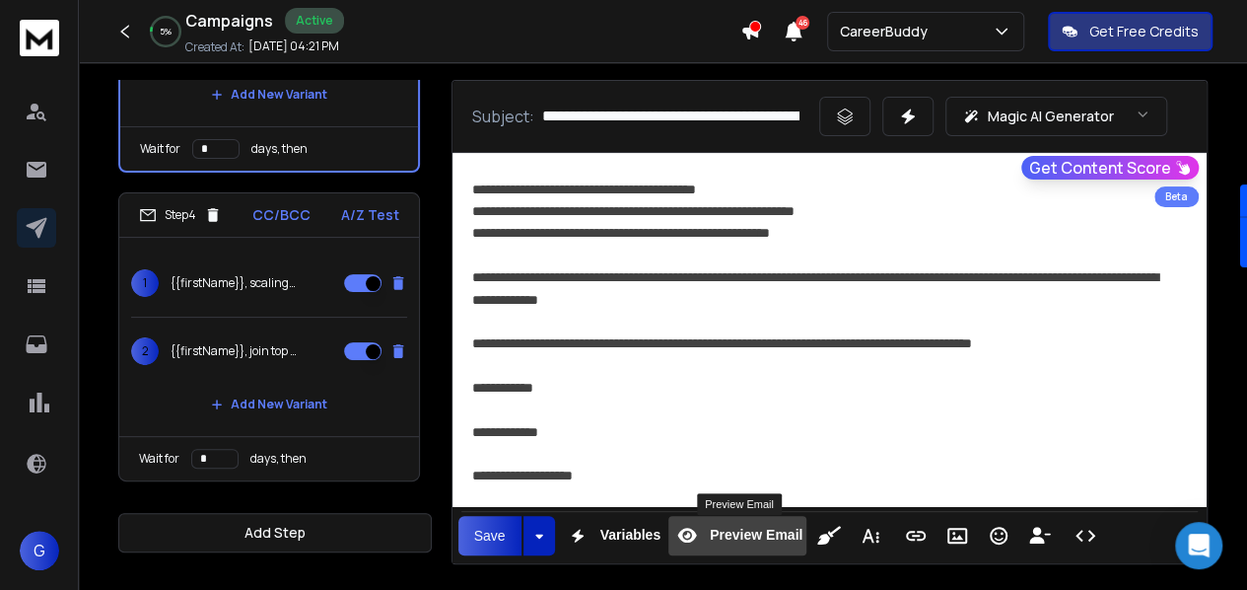
click at [751, 534] on span "Preview Email" at bounding box center [756, 535] width 101 height 17
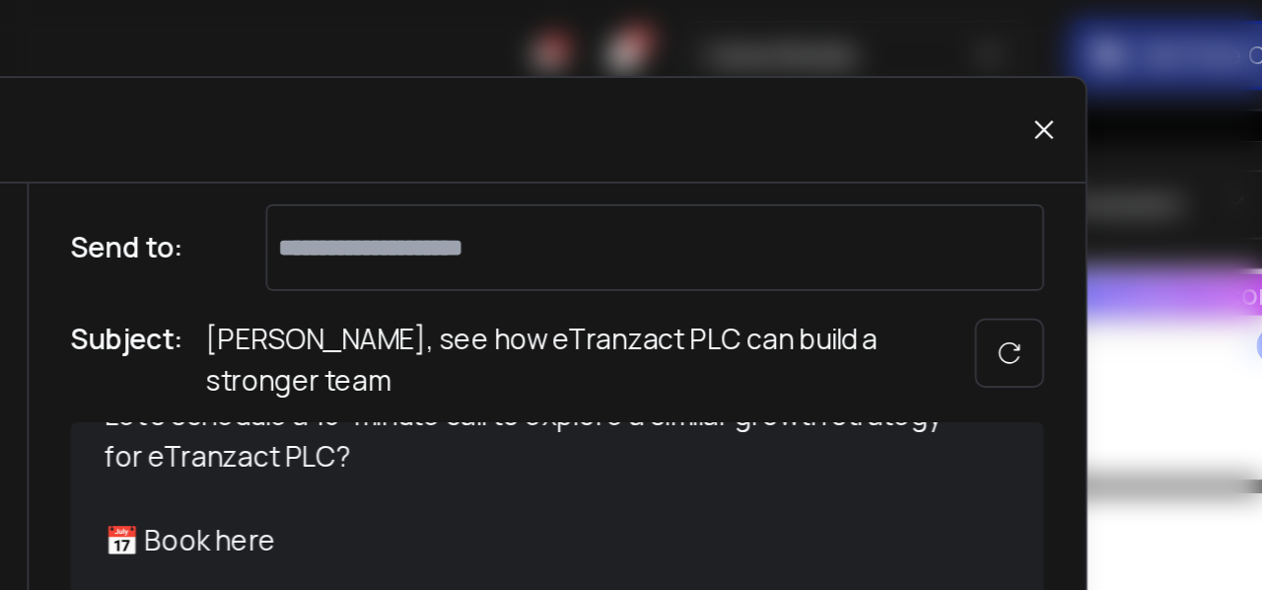
click at [1053, 69] on icon at bounding box center [1048, 74] width 16 height 16
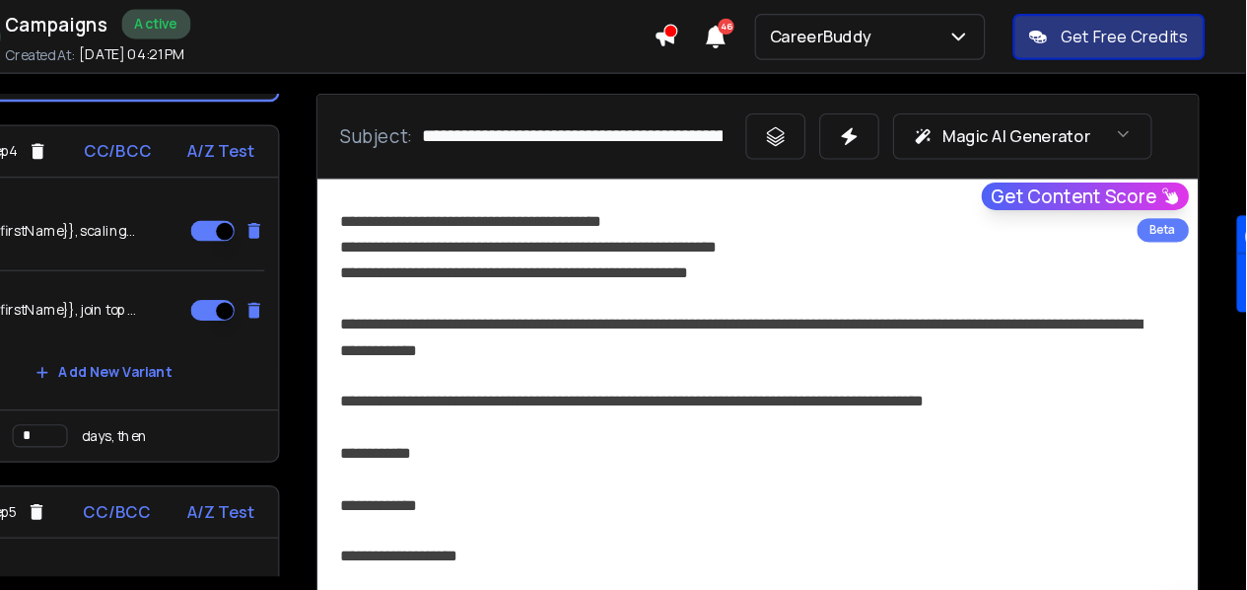
scroll to position [937, 0]
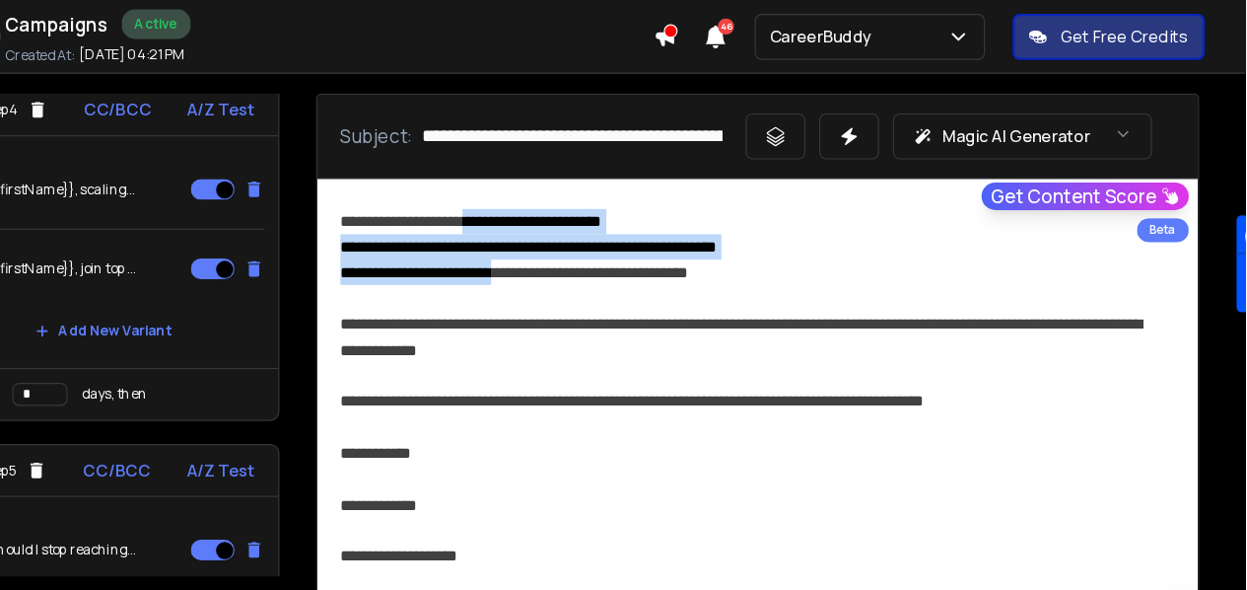
drag, startPoint x: 633, startPoint y: 238, endPoint x: 592, endPoint y: 180, distance: 70.6
click at [592, 180] on div "**********" at bounding box center [829, 330] width 752 height 354
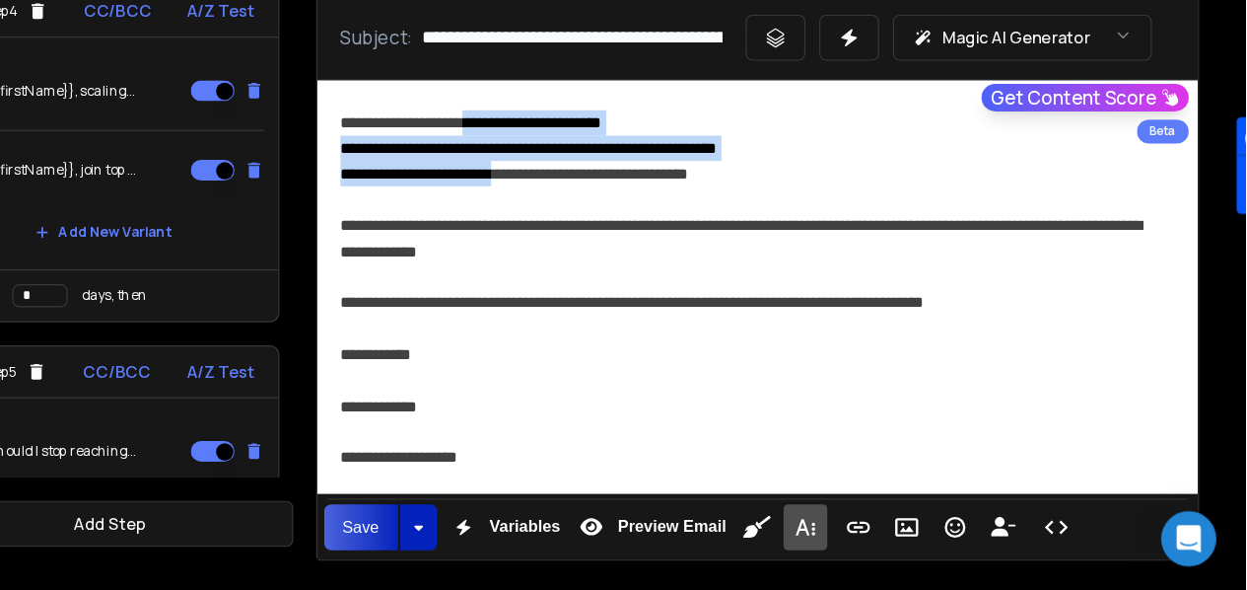
click at [882, 543] on icon "button" at bounding box center [871, 536] width 24 height 24
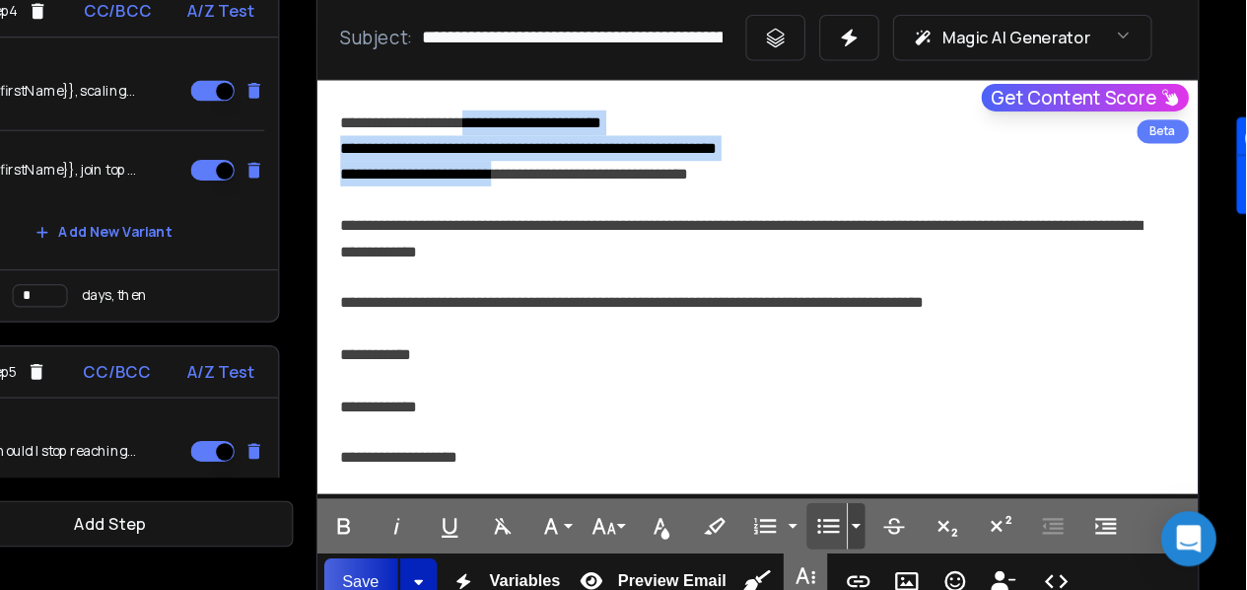
click at [889, 523] on icon "button" at bounding box center [891, 535] width 24 height 24
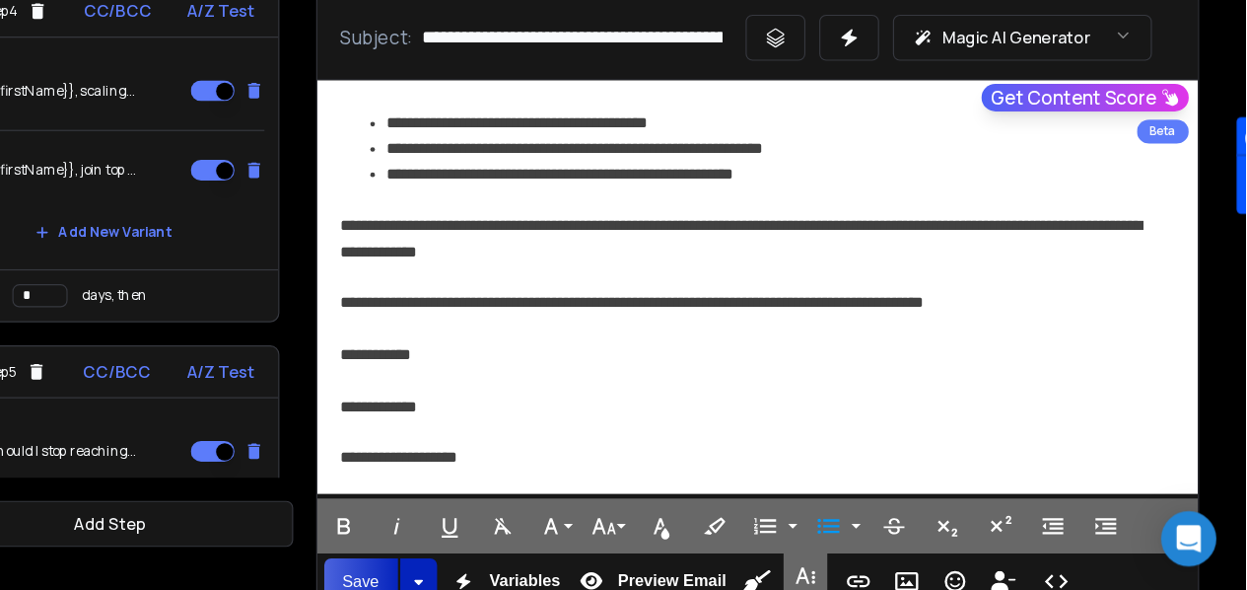
click at [528, 390] on div "**********" at bounding box center [821, 388] width 698 height 22
click at [918, 572] on icon "button" at bounding box center [916, 582] width 24 height 24
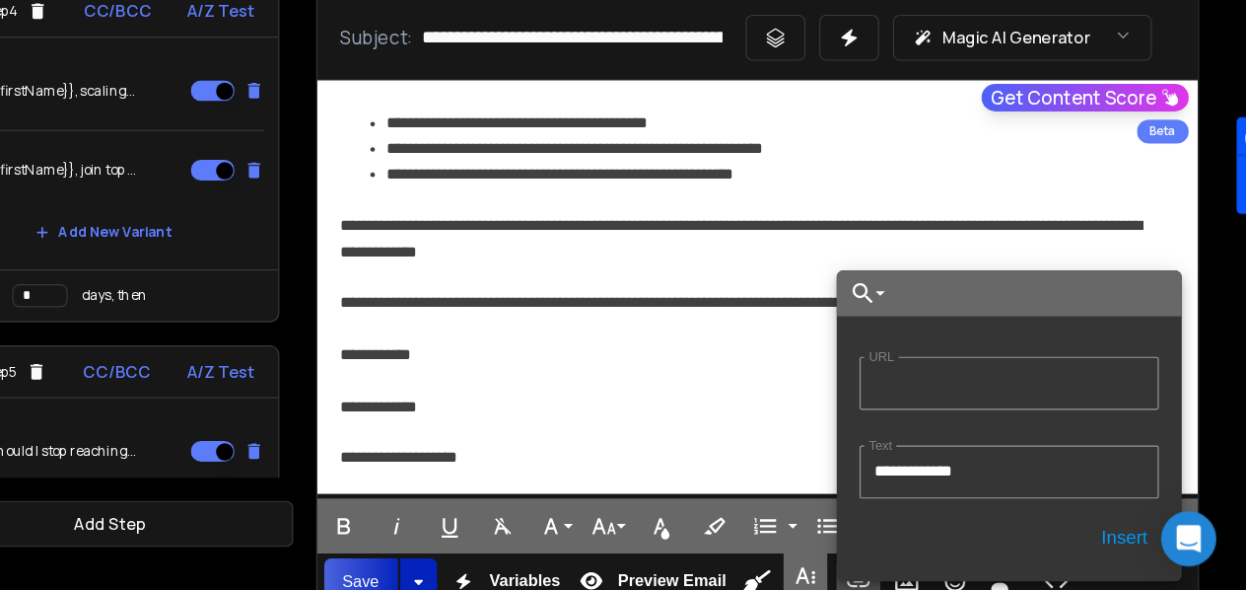
type input "**********"
click at [1127, 535] on button "Insert" at bounding box center [1143, 545] width 59 height 36
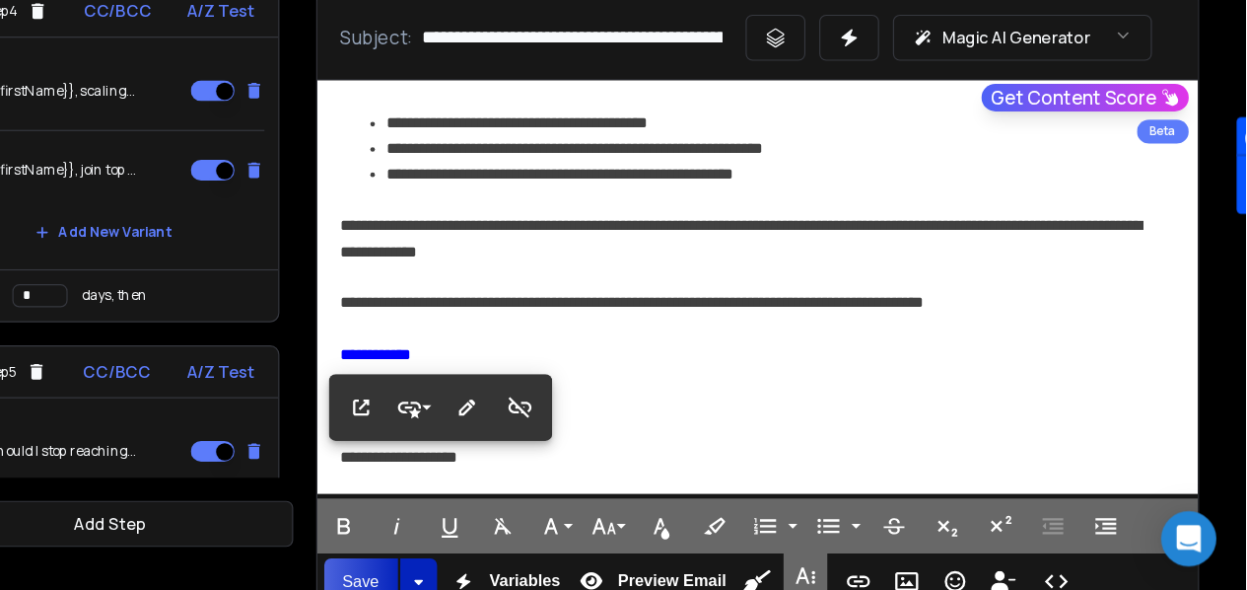
click at [783, 427] on div "**********" at bounding box center [821, 432] width 698 height 22
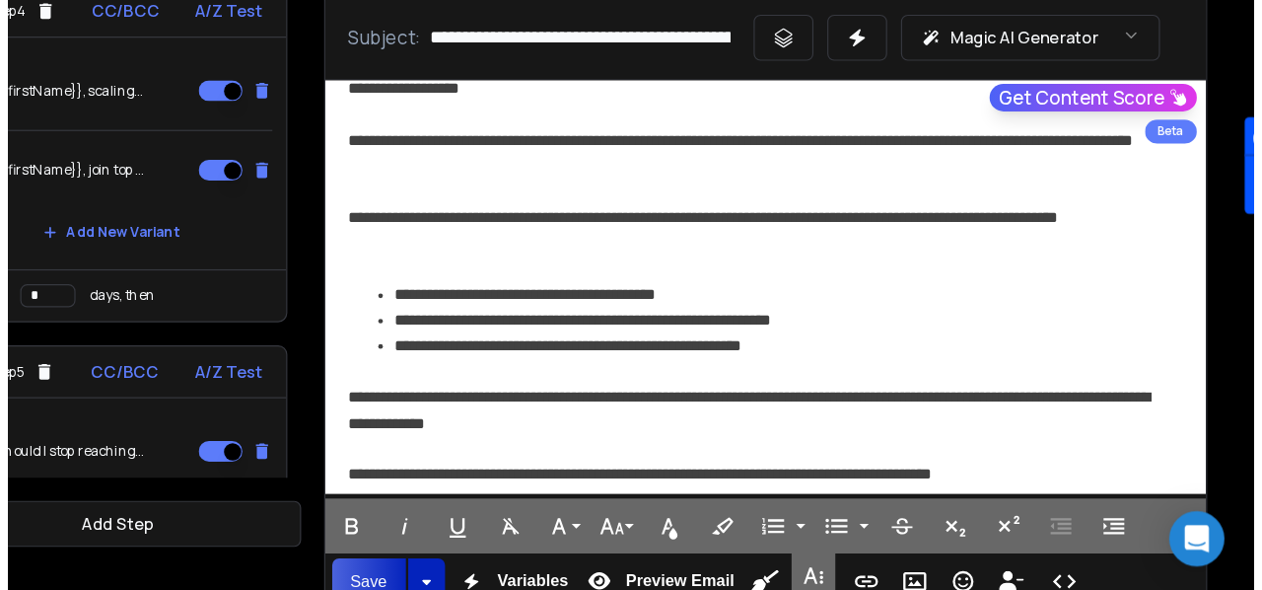
scroll to position [0, 0]
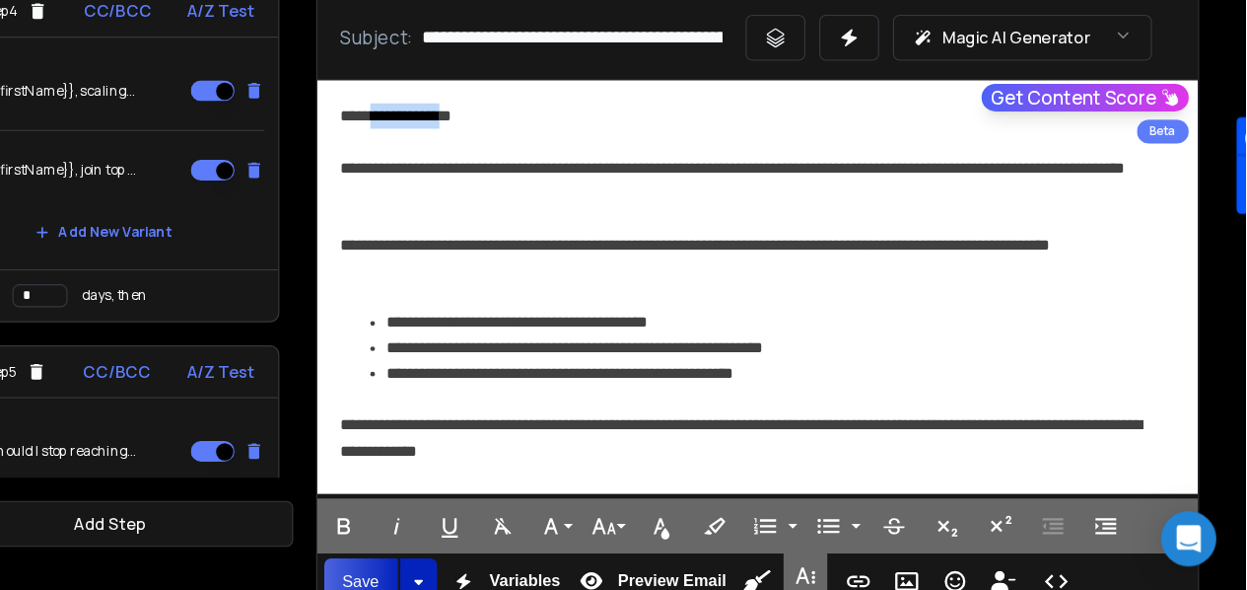
drag, startPoint x: 588, startPoint y: 181, endPoint x: 506, endPoint y: 182, distance: 81.9
click at [506, 182] on div "**********" at bounding box center [821, 184] width 698 height 22
click at [613, 574] on span "Variables" at bounding box center [631, 581] width 69 height 17
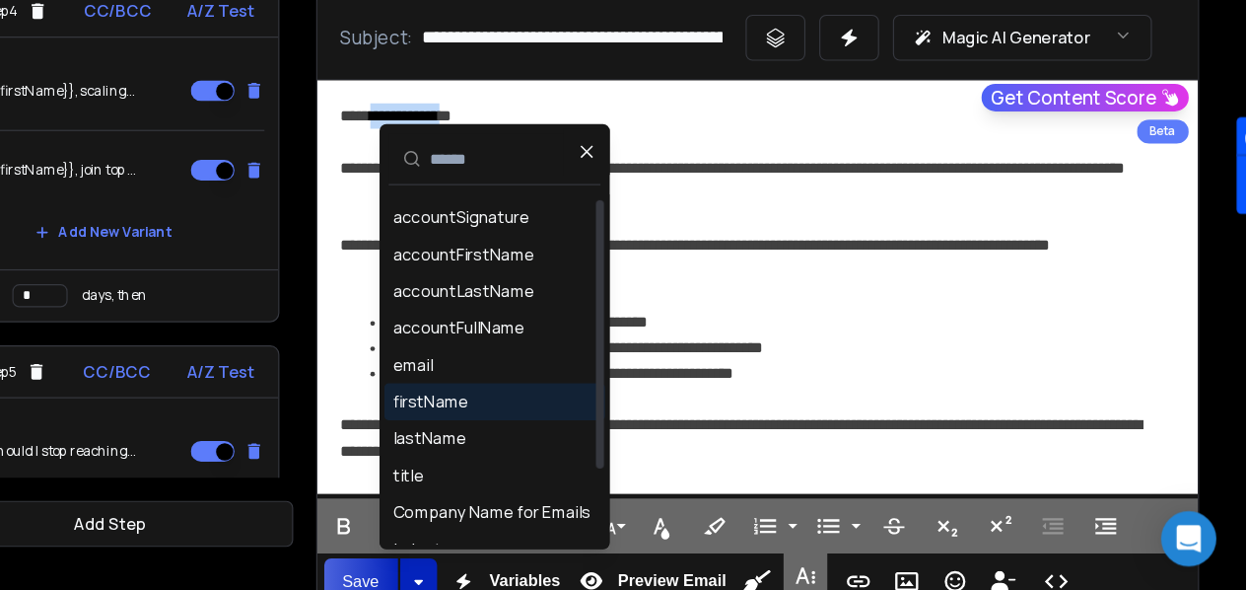
click at [555, 418] on div "firstName" at bounding box center [550, 428] width 65 height 20
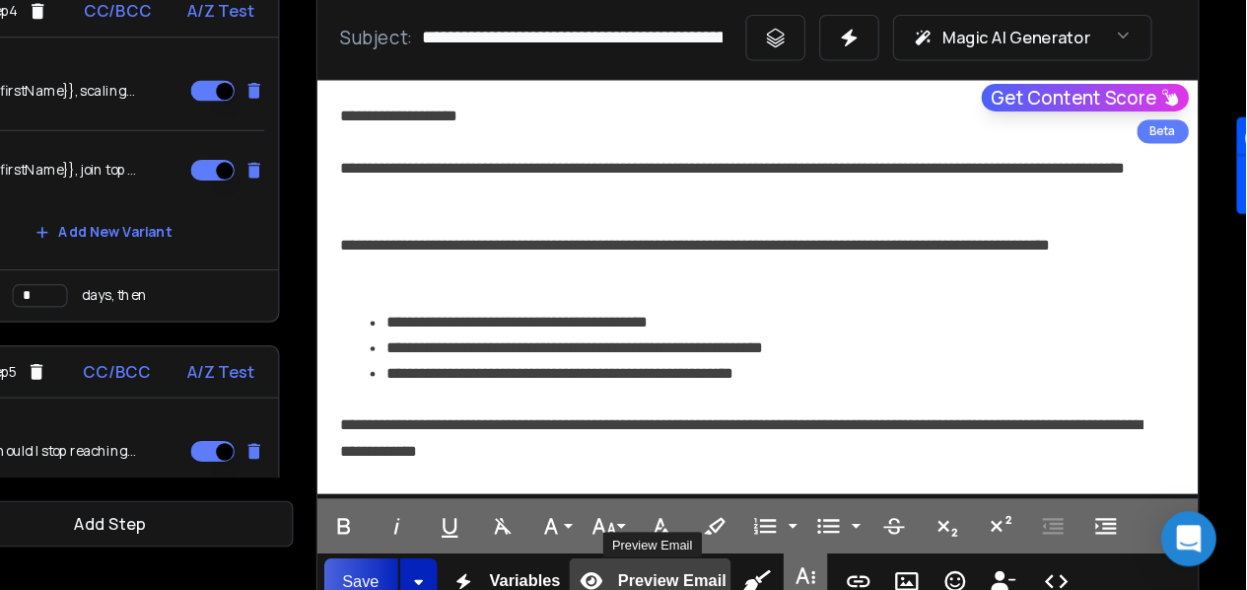
click at [769, 573] on span "Preview Email" at bounding box center [756, 581] width 101 height 17
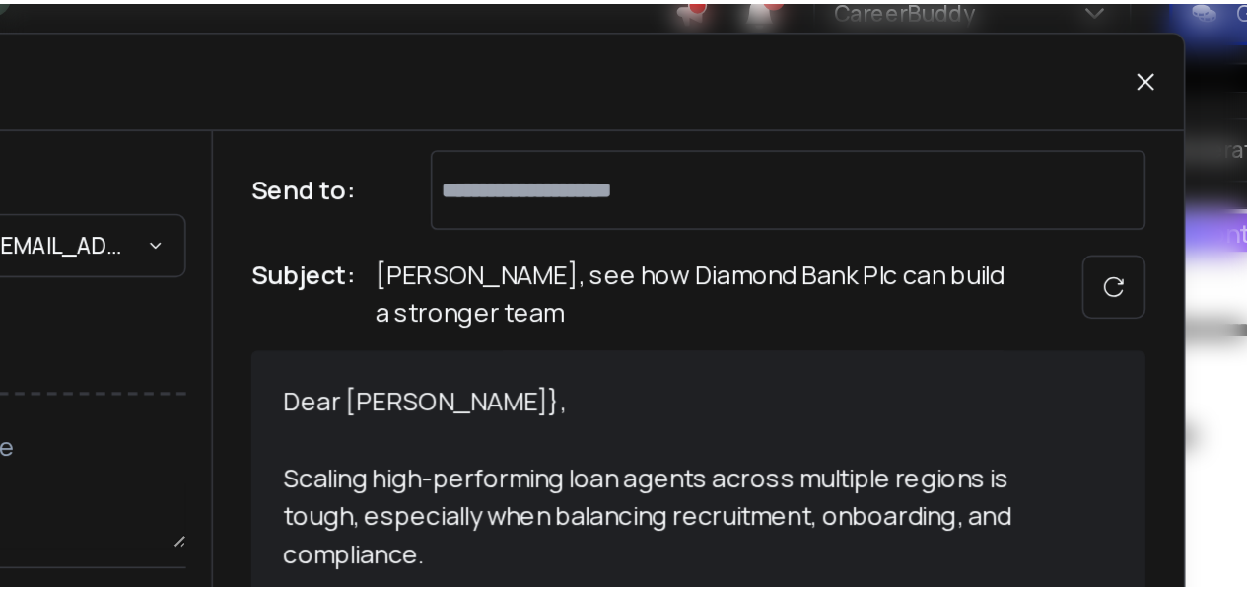
scroll to position [114, 0]
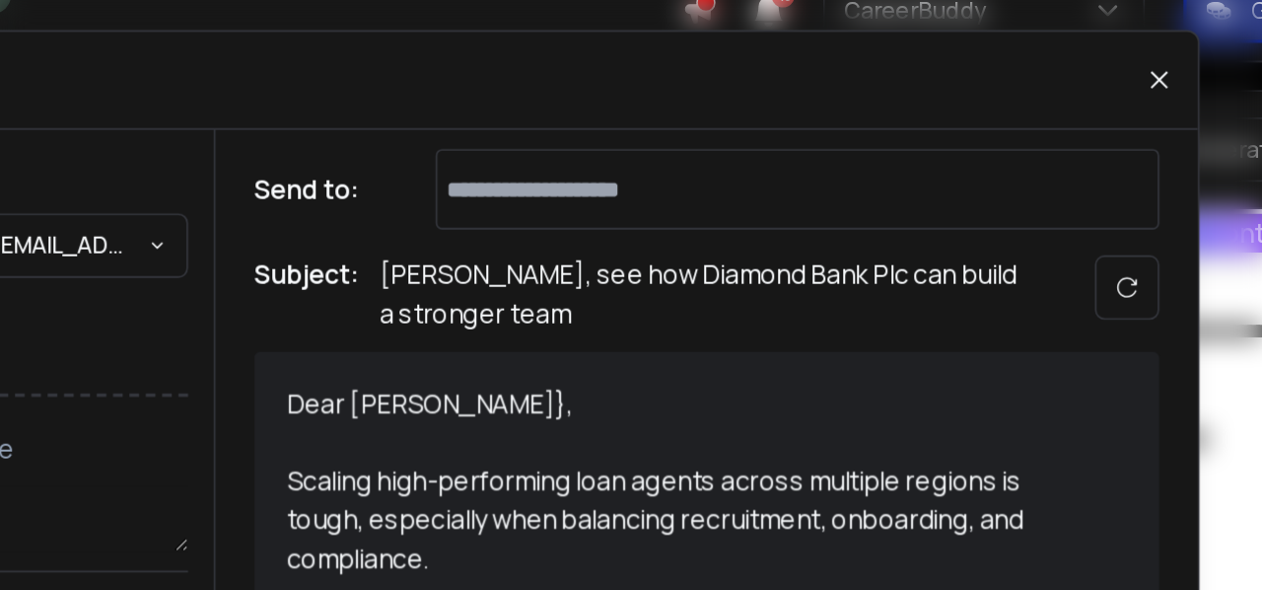
click at [1050, 73] on icon at bounding box center [1048, 74] width 16 height 16
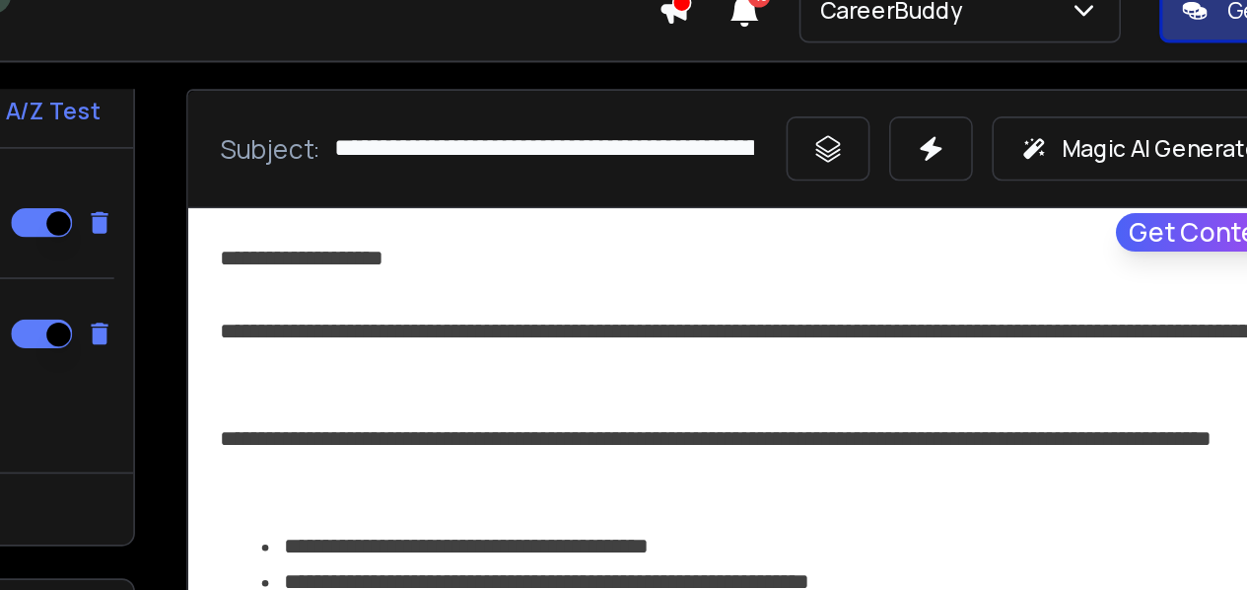
click at [591, 184] on div "**********" at bounding box center [821, 184] width 698 height 22
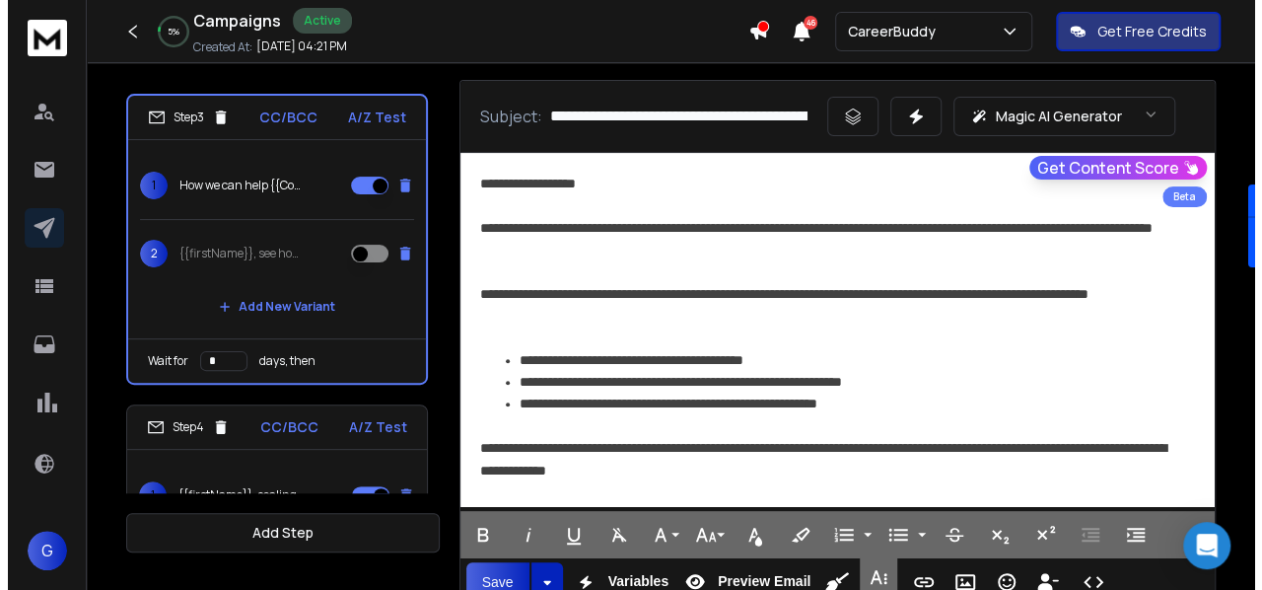
scroll to position [602, 0]
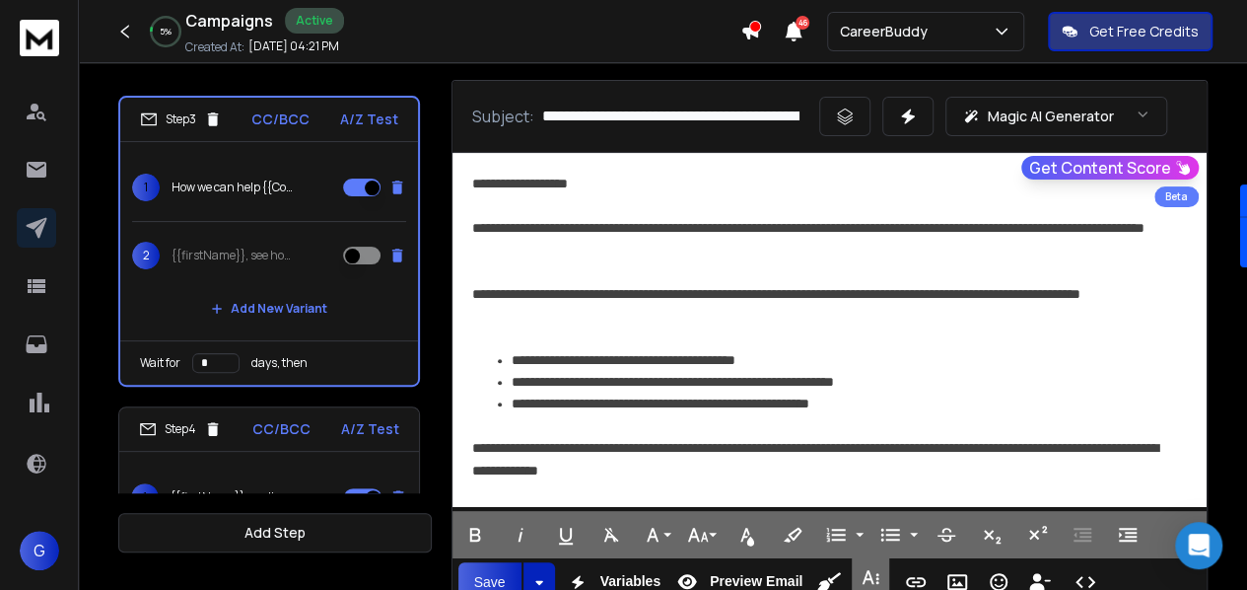
click at [359, 251] on button "button" at bounding box center [361, 256] width 37 height 18
click at [698, 584] on icon "button" at bounding box center [688, 581] width 24 height 17
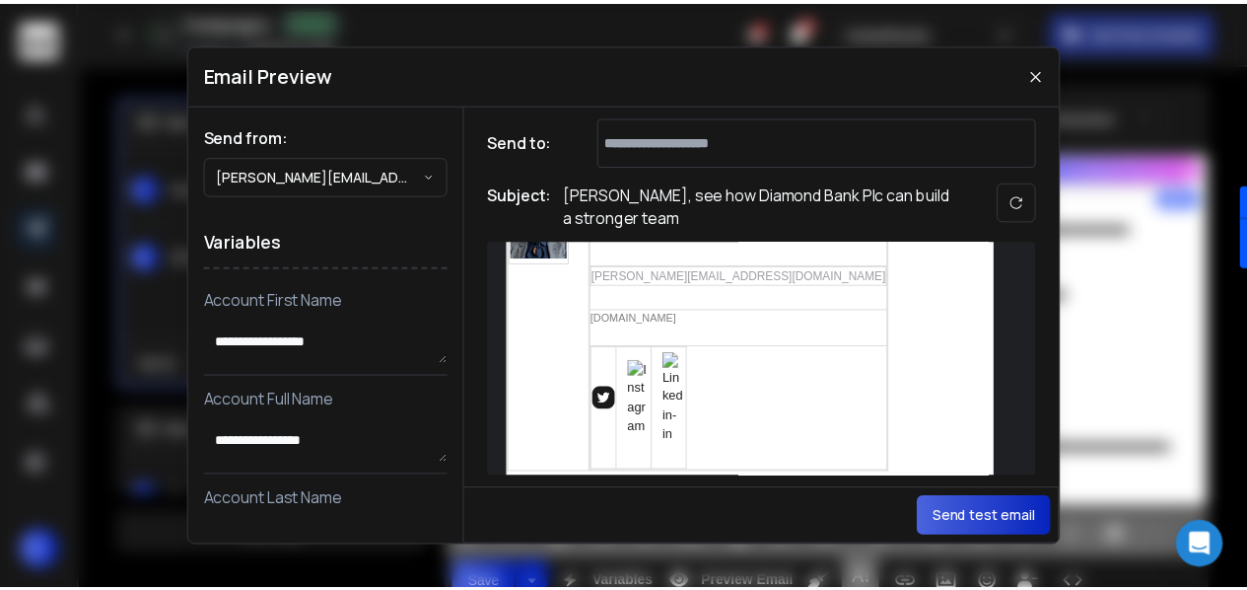
scroll to position [763, 0]
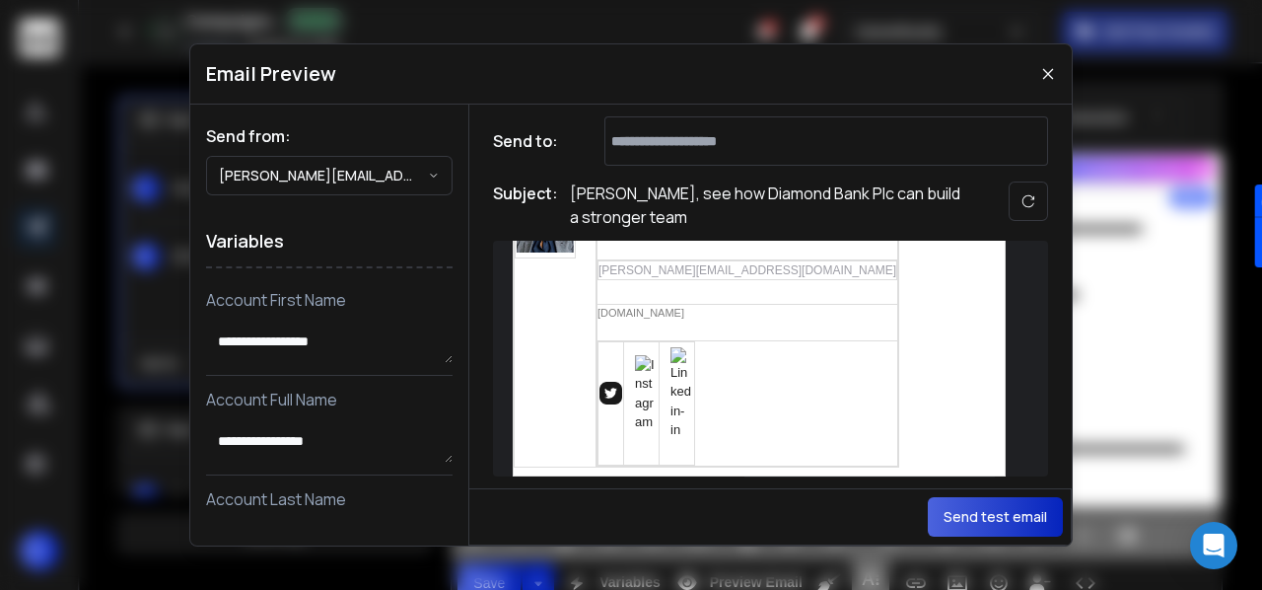
click at [1054, 70] on icon at bounding box center [1048, 74] width 16 height 16
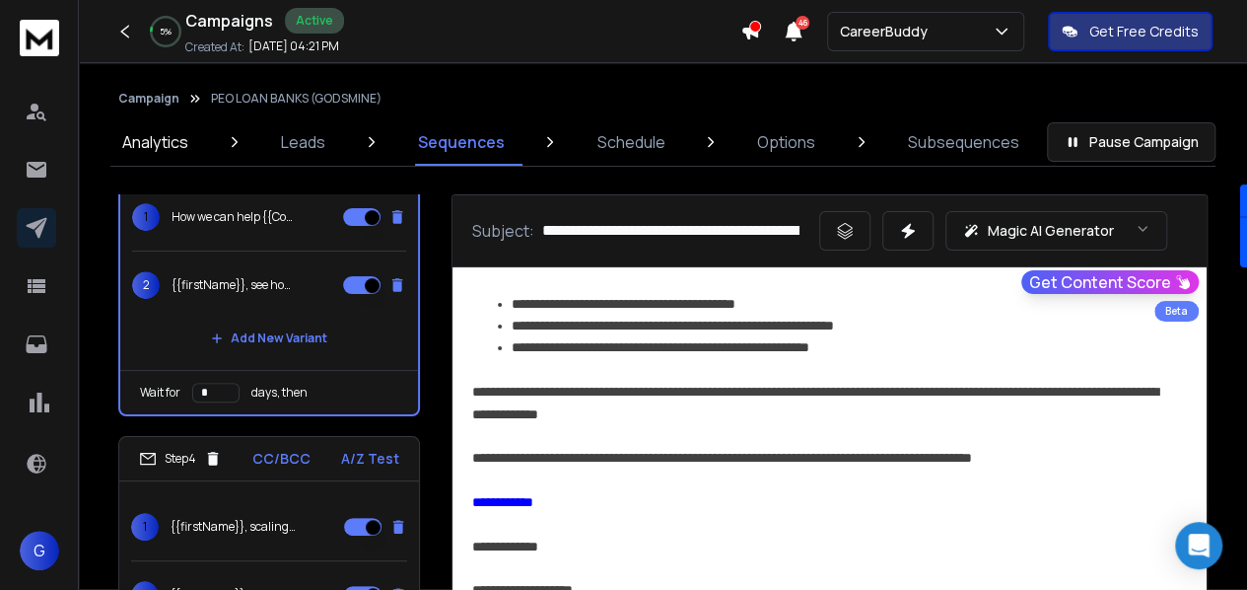
scroll to position [670, 0]
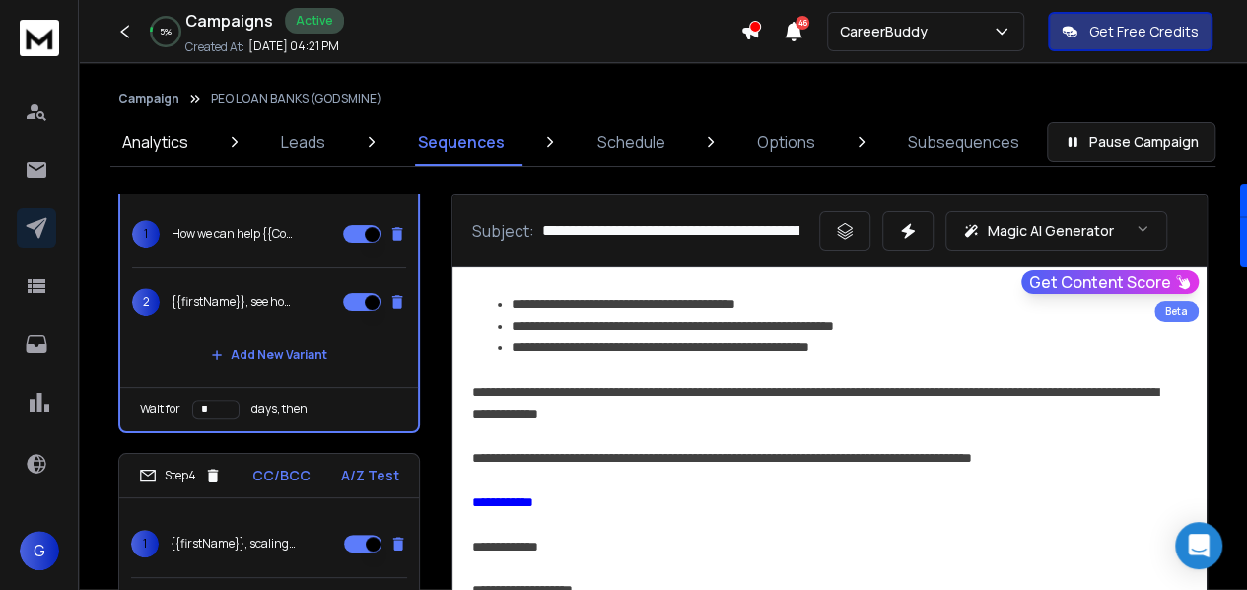
click at [157, 145] on p "Analytics" at bounding box center [155, 142] width 66 height 24
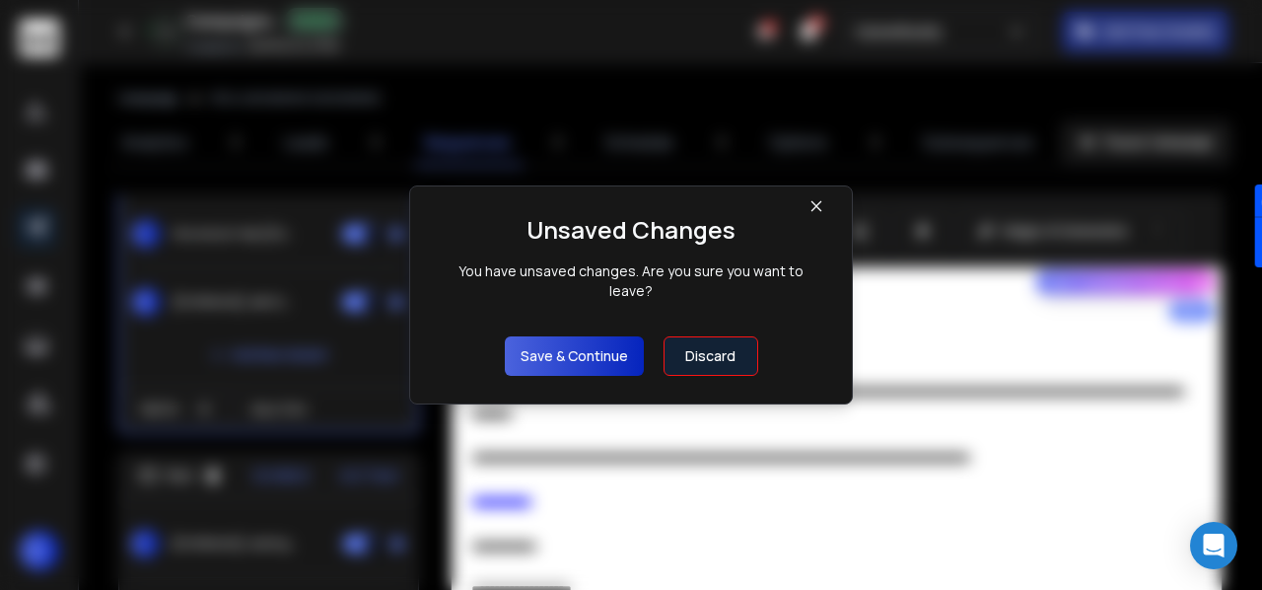
click at [580, 350] on button "Save & Continue" at bounding box center [574, 355] width 139 height 39
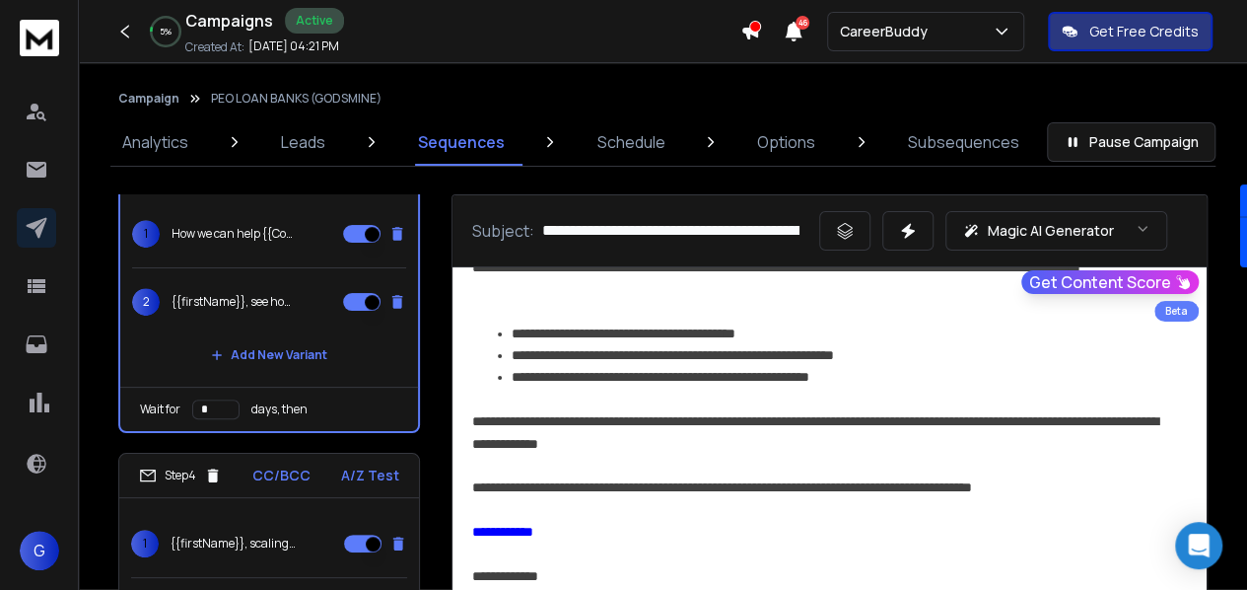
scroll to position [142, 0]
click at [184, 150] on p "Analytics" at bounding box center [155, 142] width 66 height 24
click at [142, 138] on p "Analytics" at bounding box center [155, 142] width 66 height 24
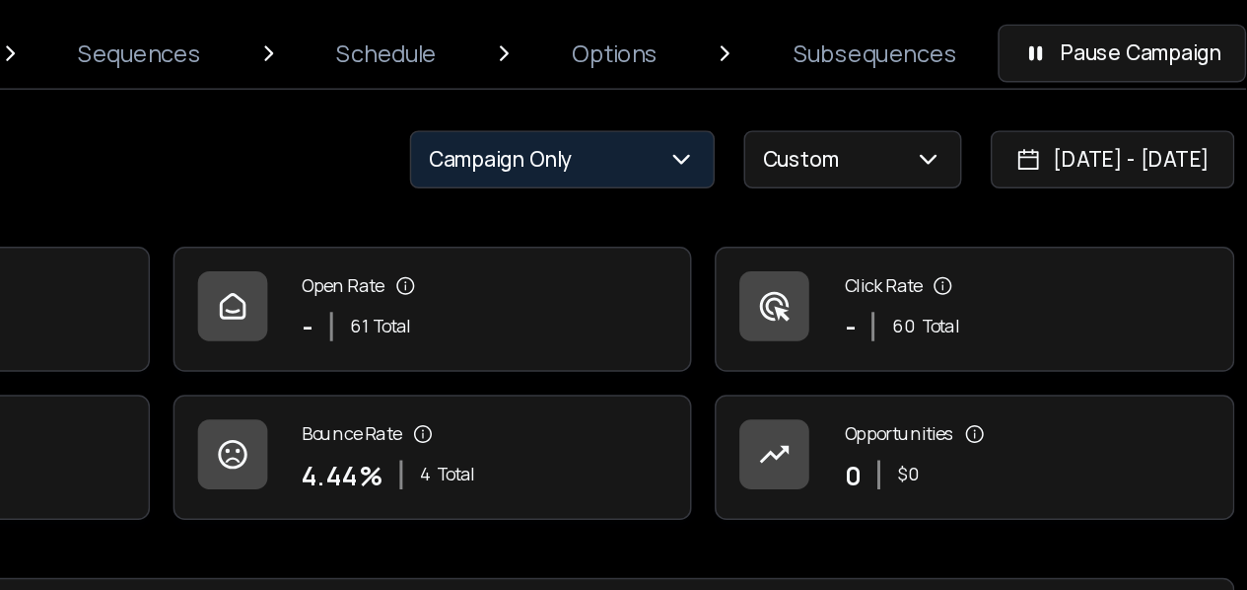
scroll to position [11, 0]
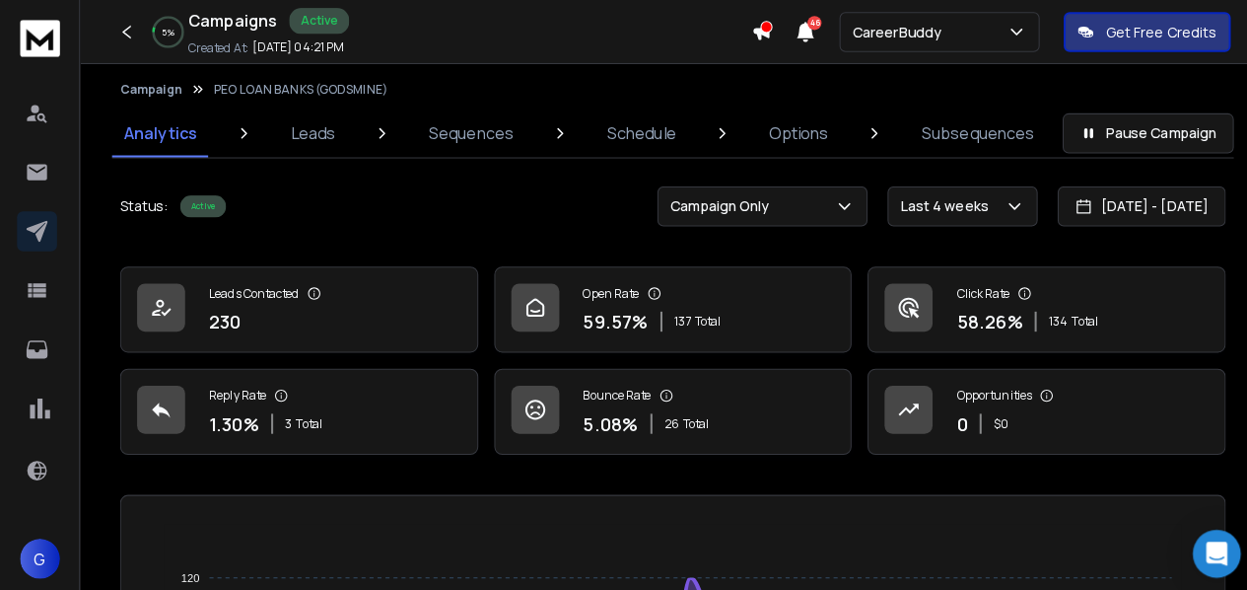
scroll to position [14, 0]
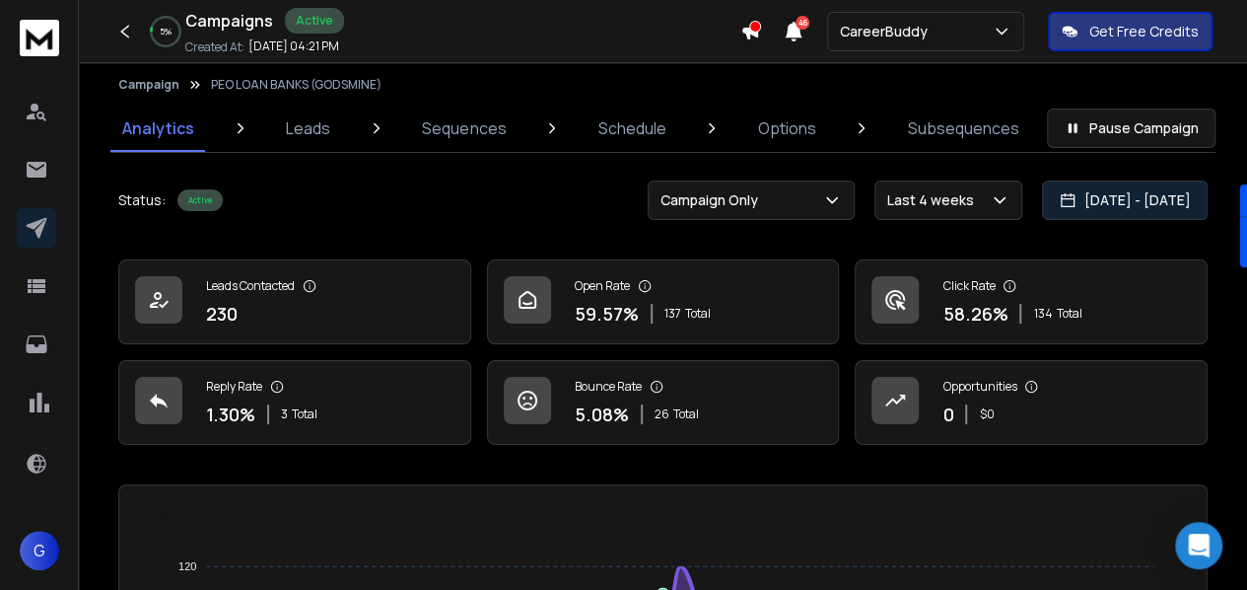
click at [1057, 200] on button "[DATE] - [DATE]" at bounding box center [1125, 199] width 166 height 39
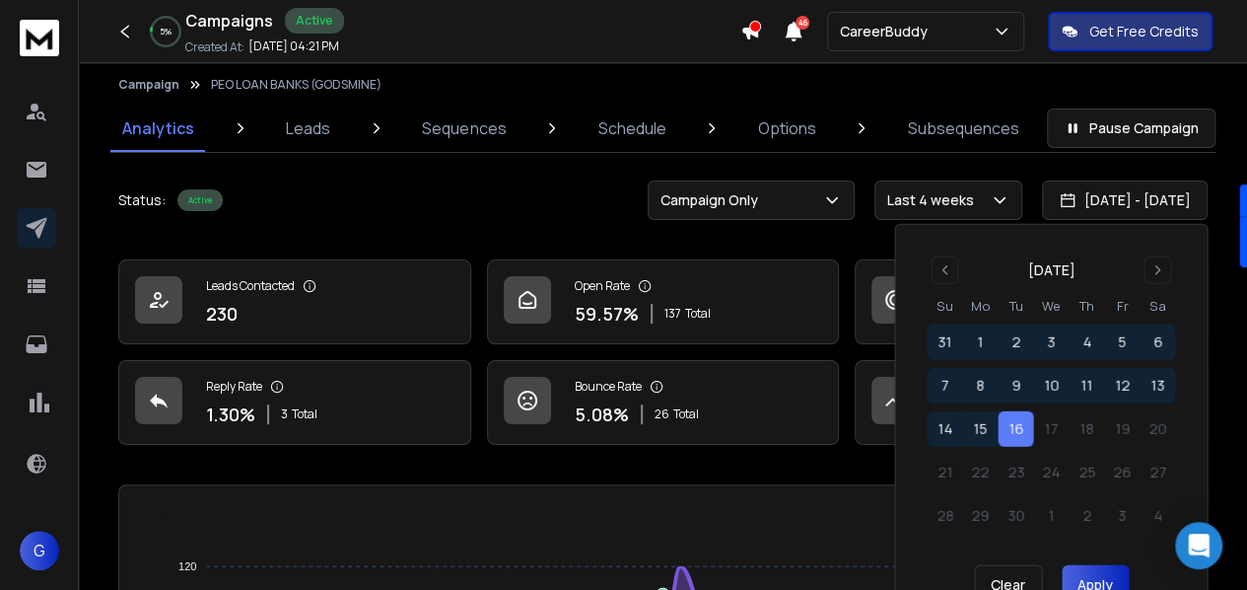
click at [949, 427] on button "14" at bounding box center [945, 429] width 36 height 36
click at [1012, 581] on button "Clear" at bounding box center [1008, 584] width 68 height 39
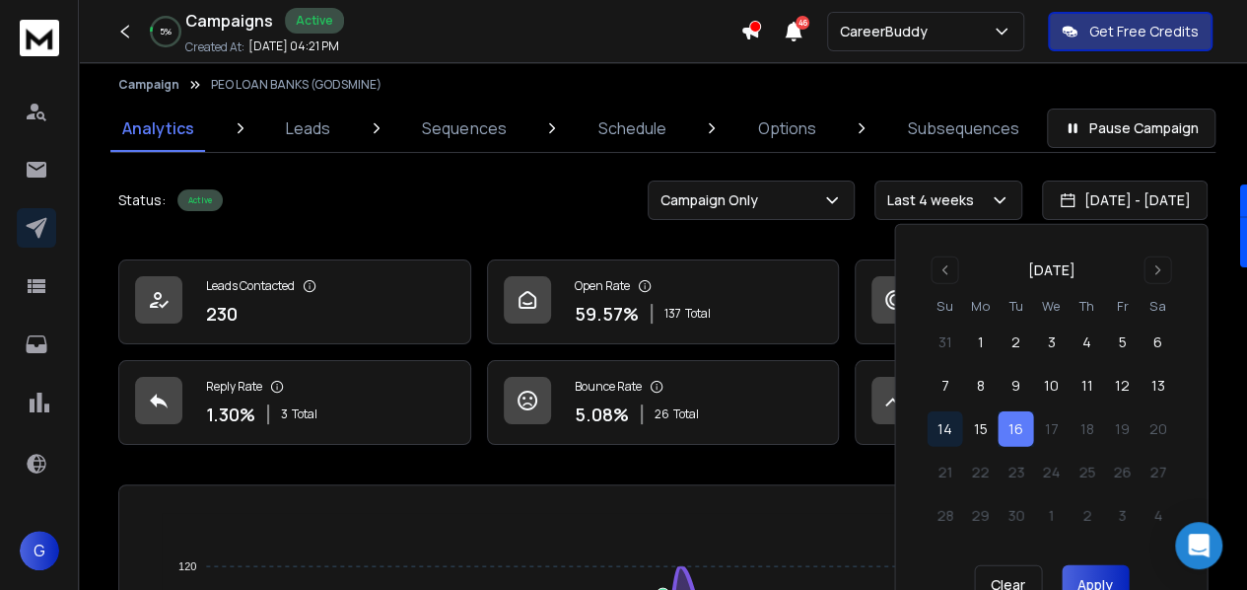
click at [941, 420] on button "14" at bounding box center [945, 429] width 36 height 36
click at [1083, 580] on button "Apply" at bounding box center [1095, 584] width 67 height 39
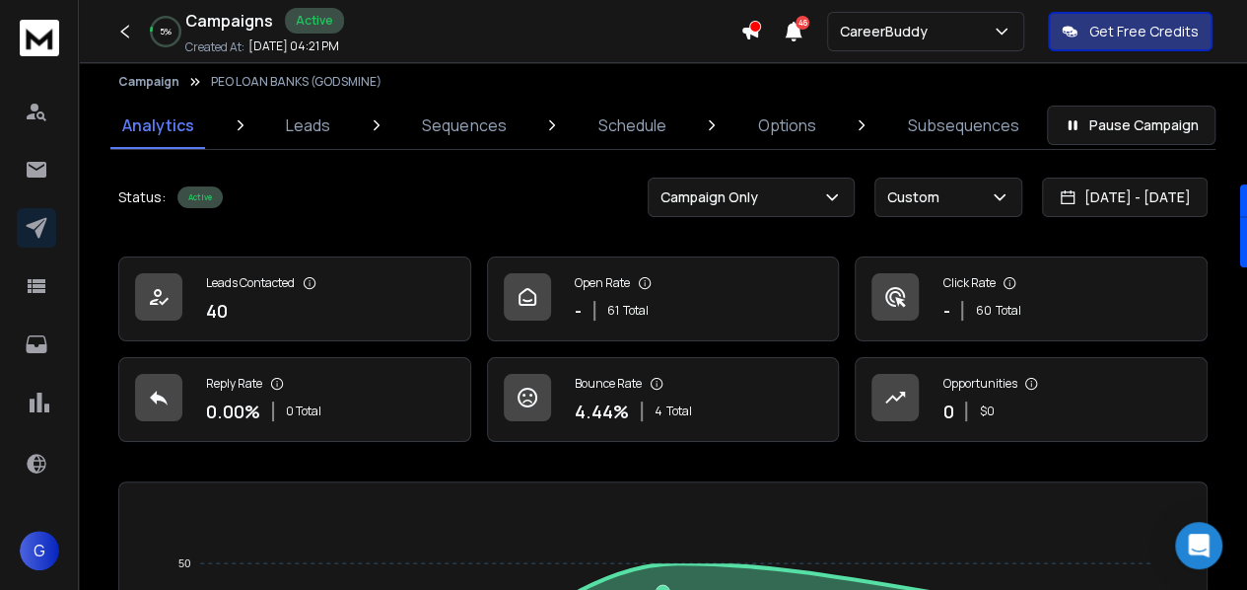
scroll to position [0, 0]
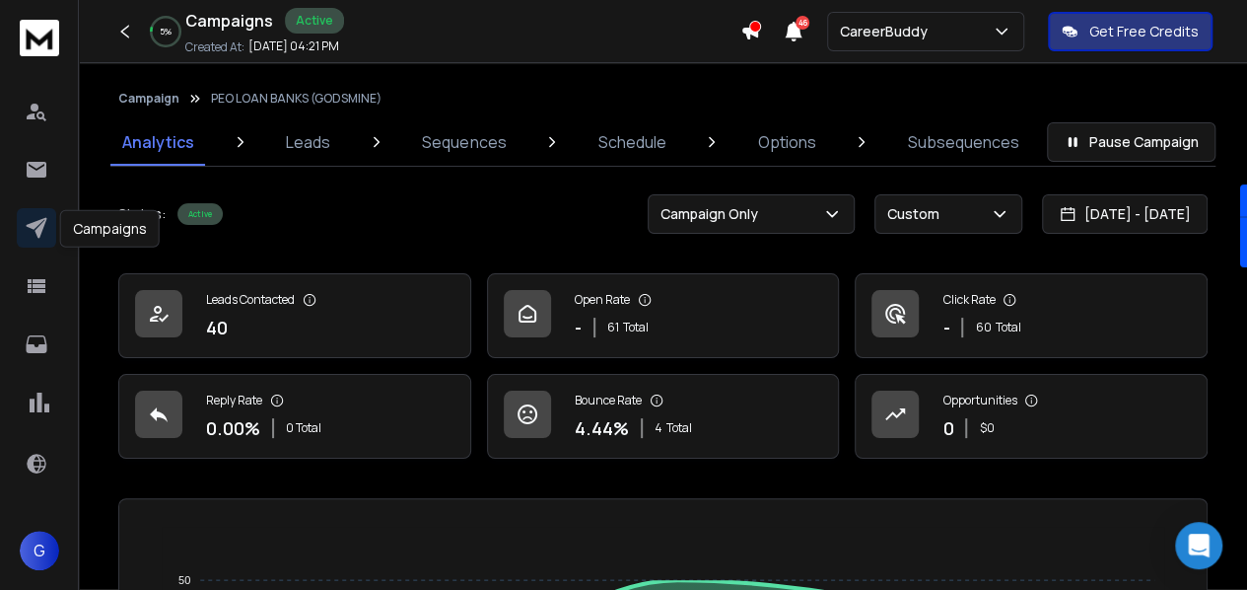
click at [35, 230] on icon at bounding box center [37, 228] width 24 height 24
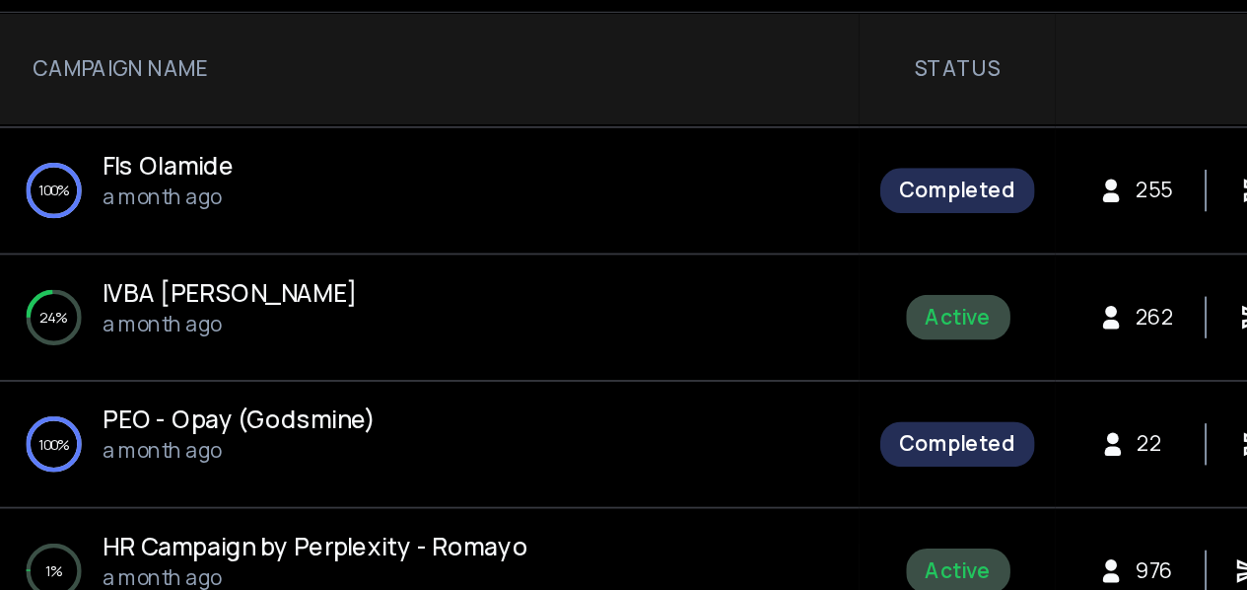
scroll to position [581, 0]
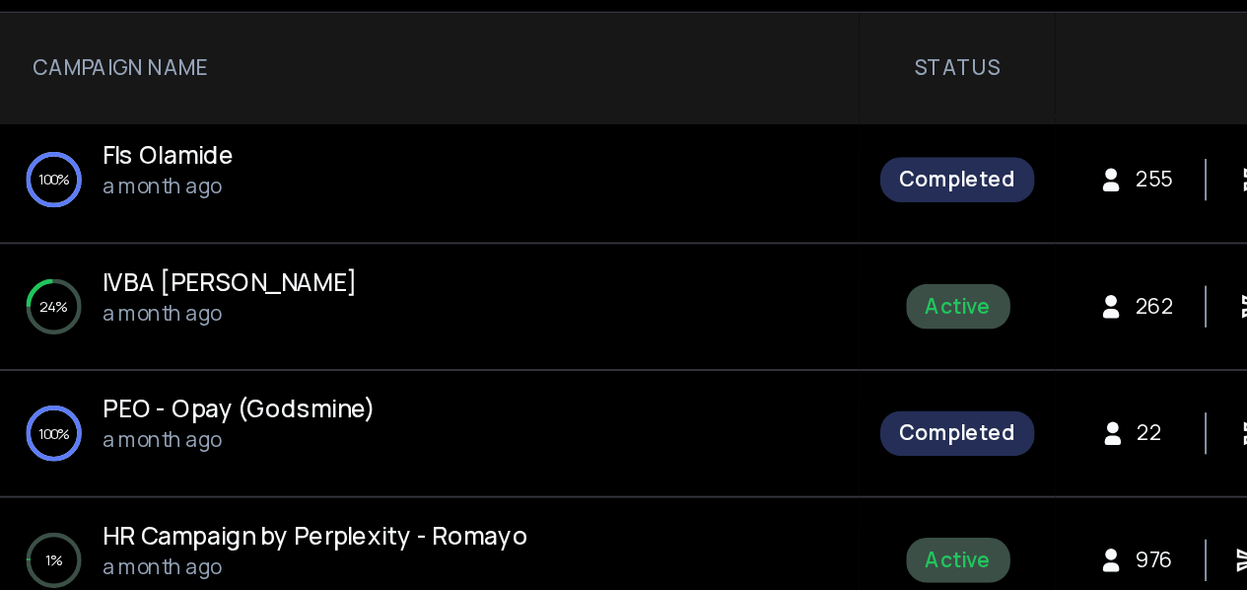
click at [366, 382] on div "100 % PEO - Opay (Godsmine) a month ago" at bounding box center [394, 397] width 454 height 47
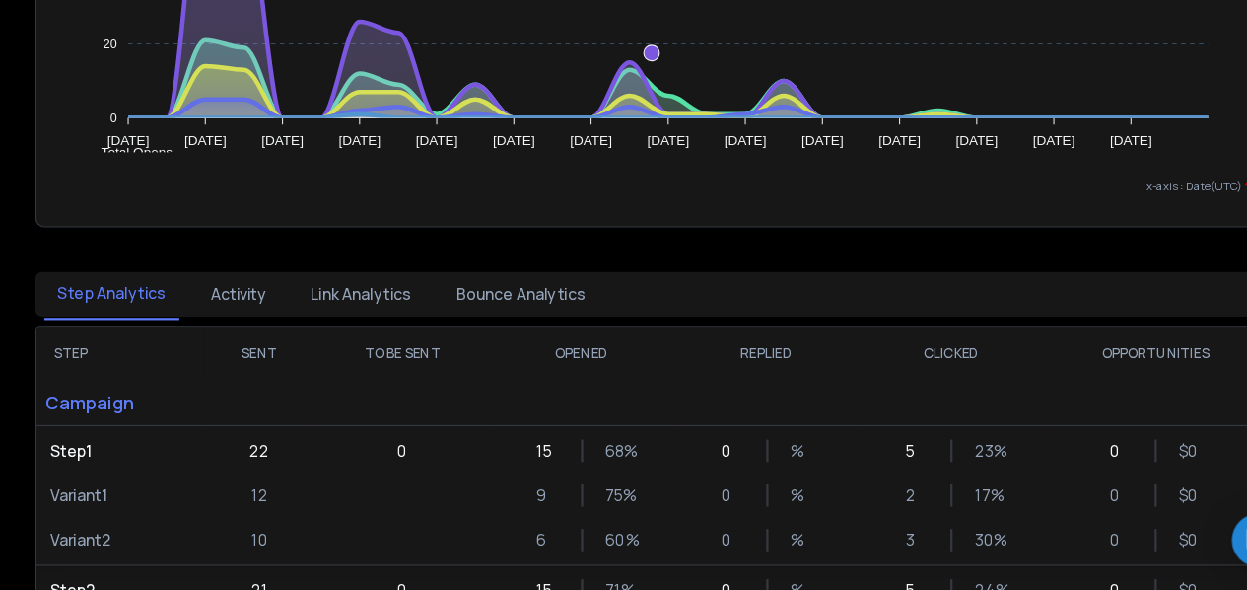
scroll to position [673, 0]
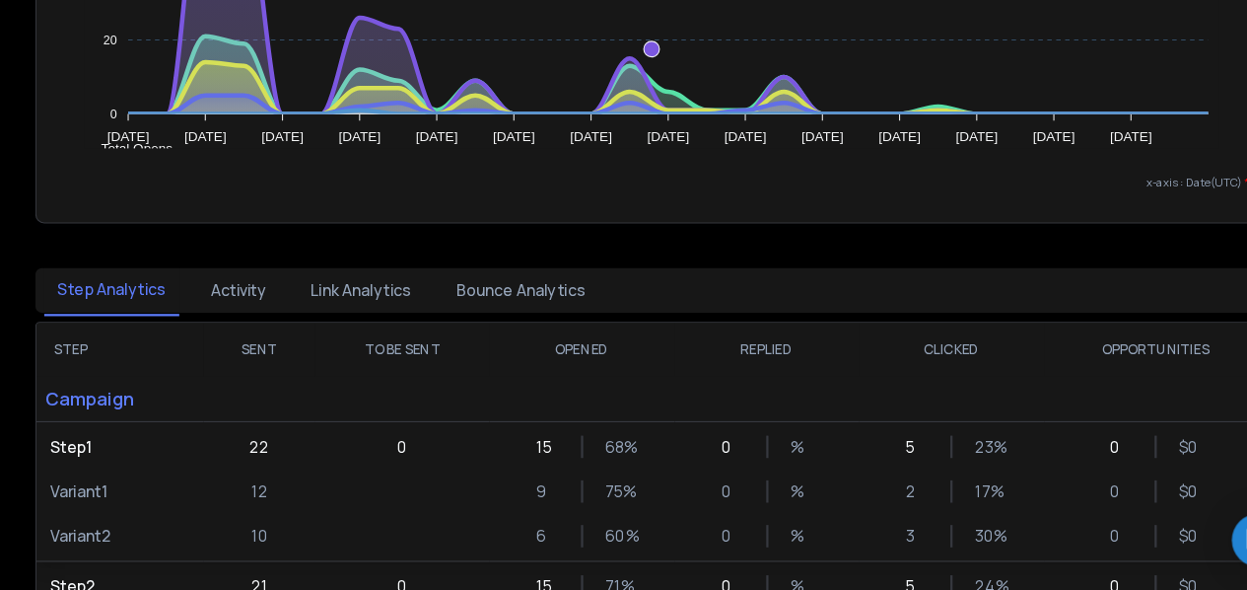
click at [423, 324] on button "Link Analytics" at bounding box center [406, 324] width 112 height 43
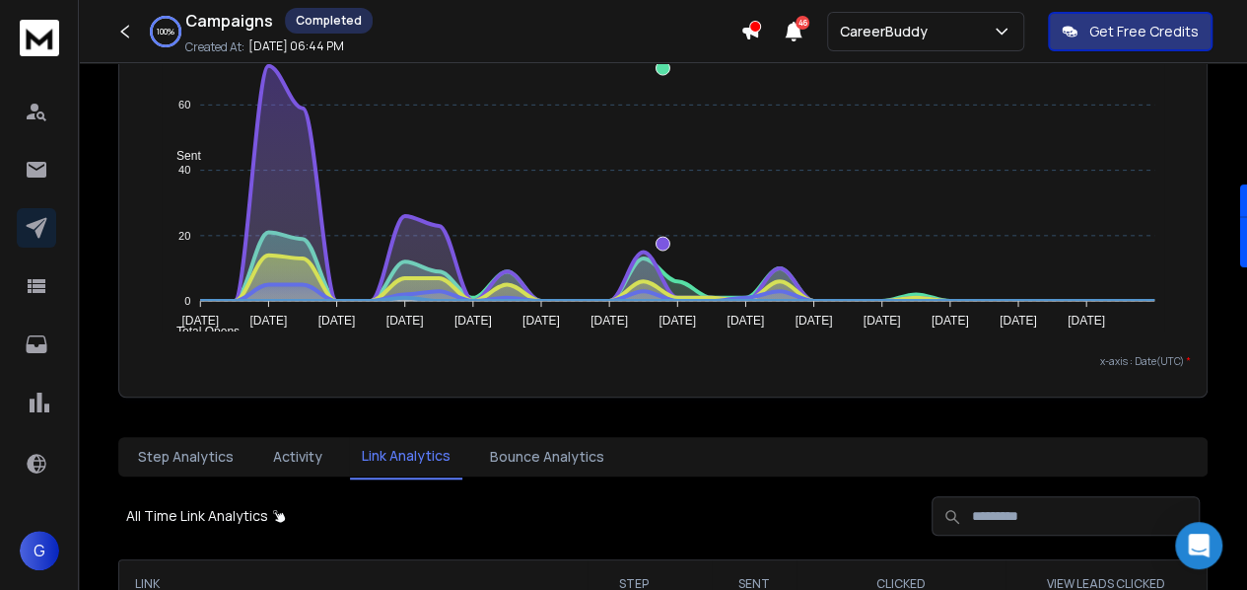
scroll to position [539, 0]
click at [124, 27] on icon at bounding box center [125, 32] width 18 height 18
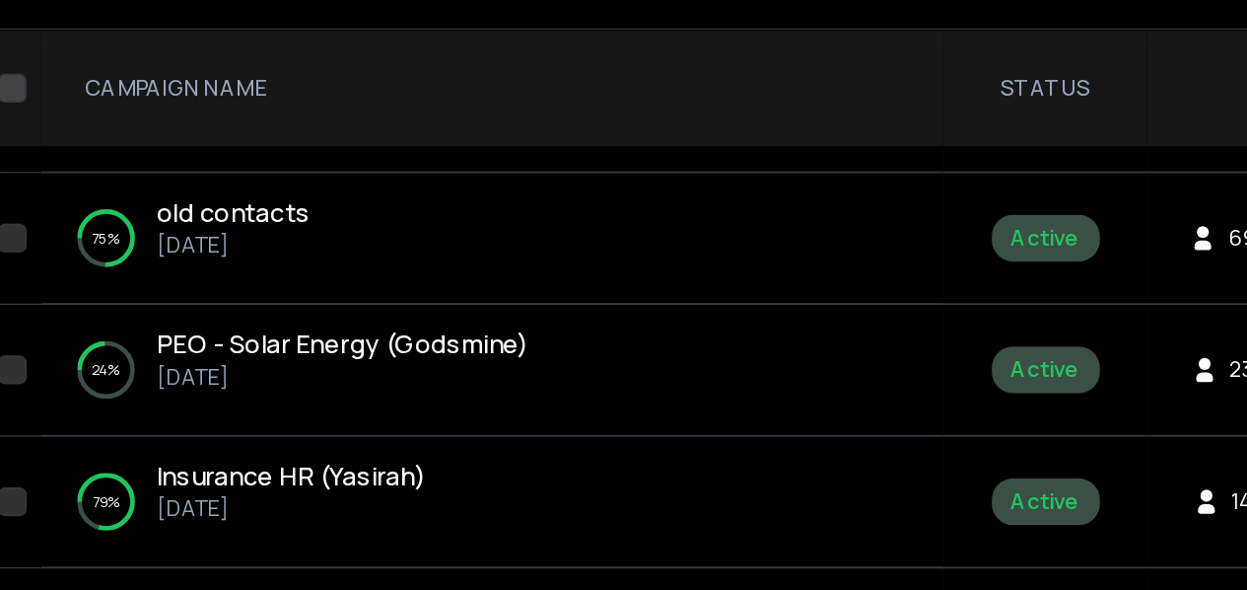
scroll to position [1428, 0]
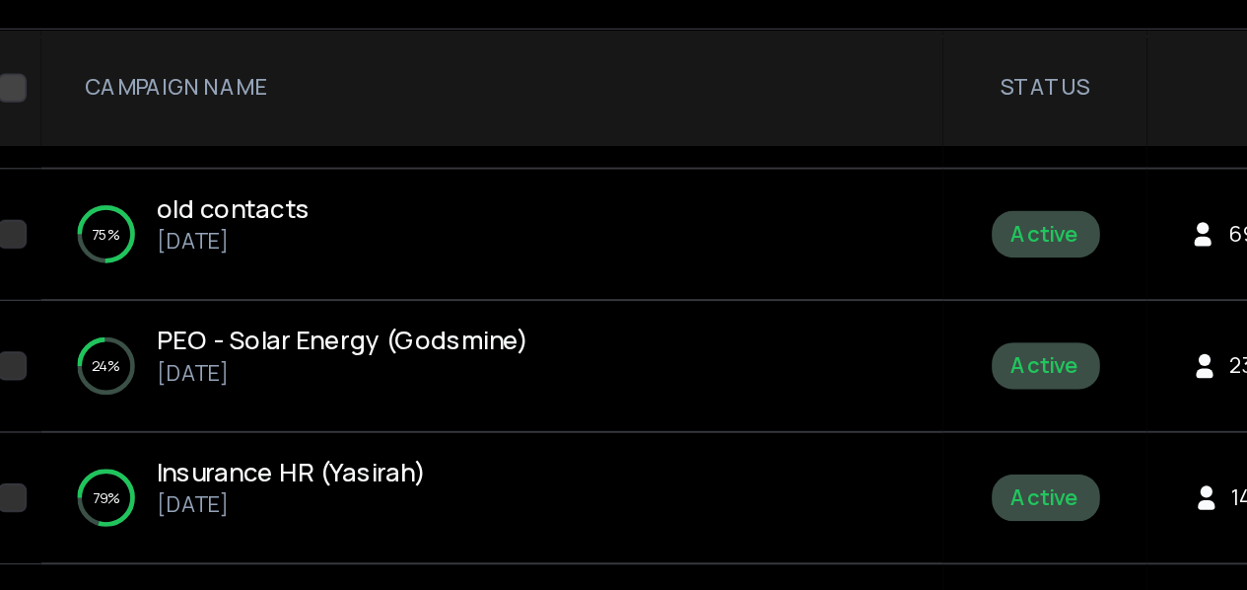
click at [314, 327] on span "PEO - Solar Energy (Godsmine)" at bounding box center [311, 328] width 203 height 19
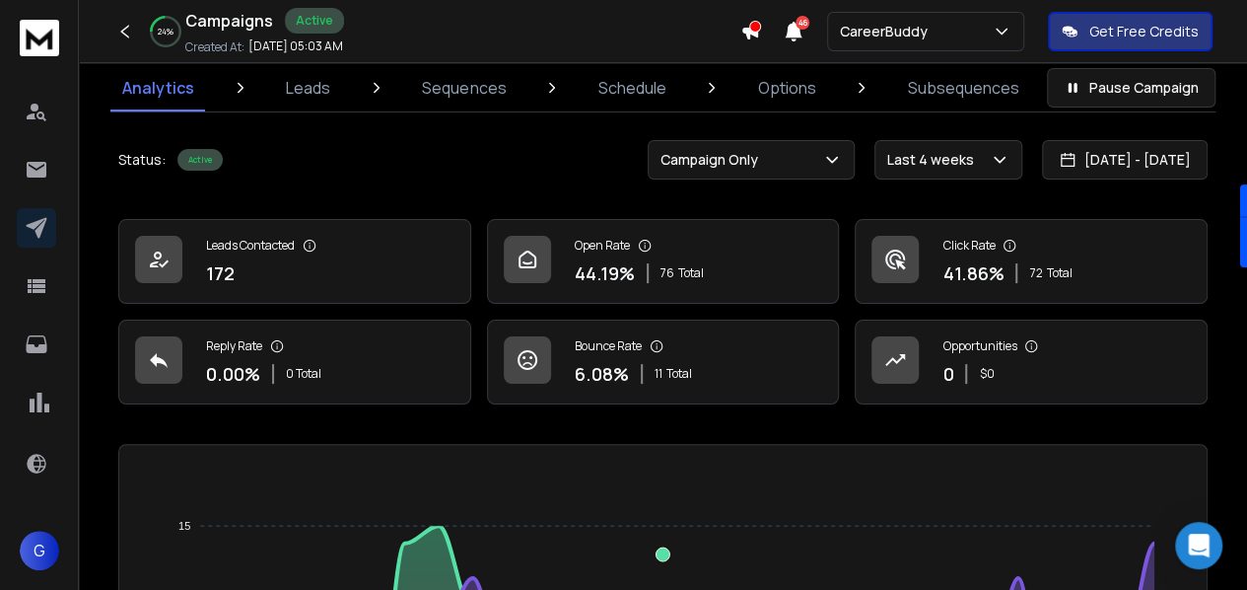
scroll to position [107, 0]
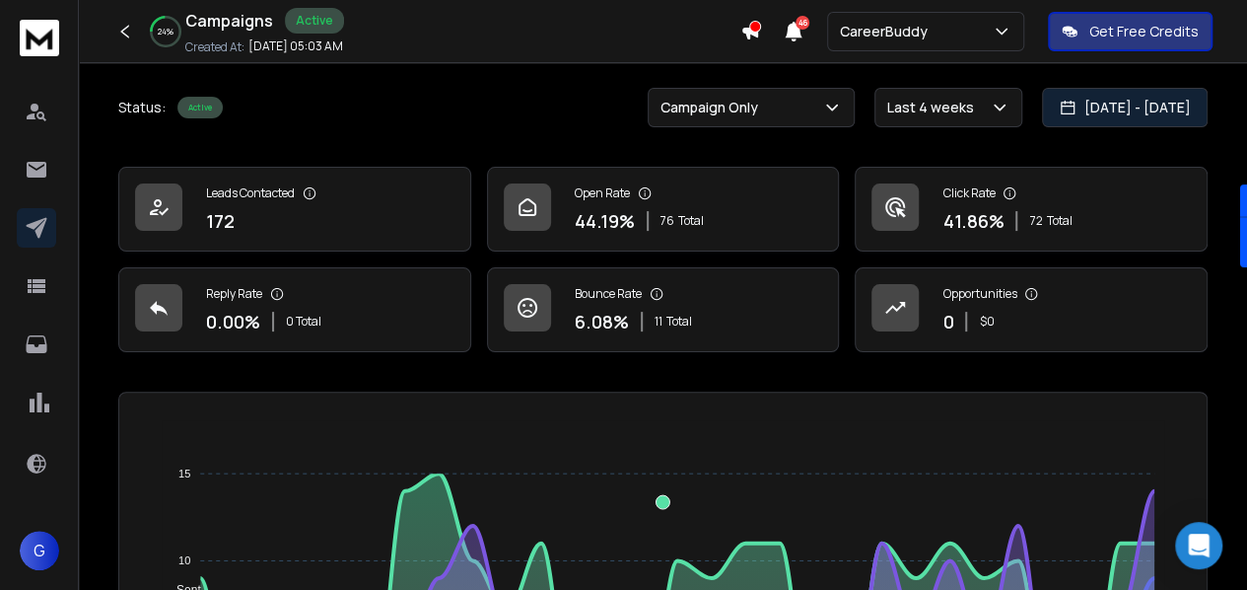
click at [1042, 119] on button "[DATE] - [DATE]" at bounding box center [1125, 107] width 166 height 39
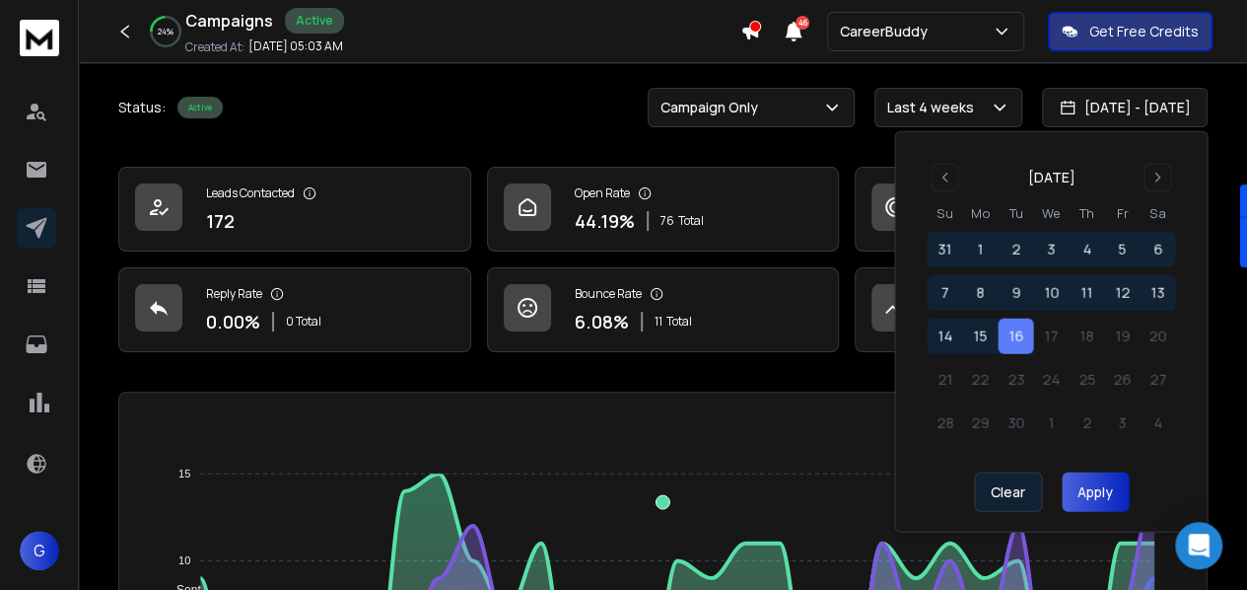
click at [990, 489] on button "Clear" at bounding box center [1008, 491] width 68 height 39
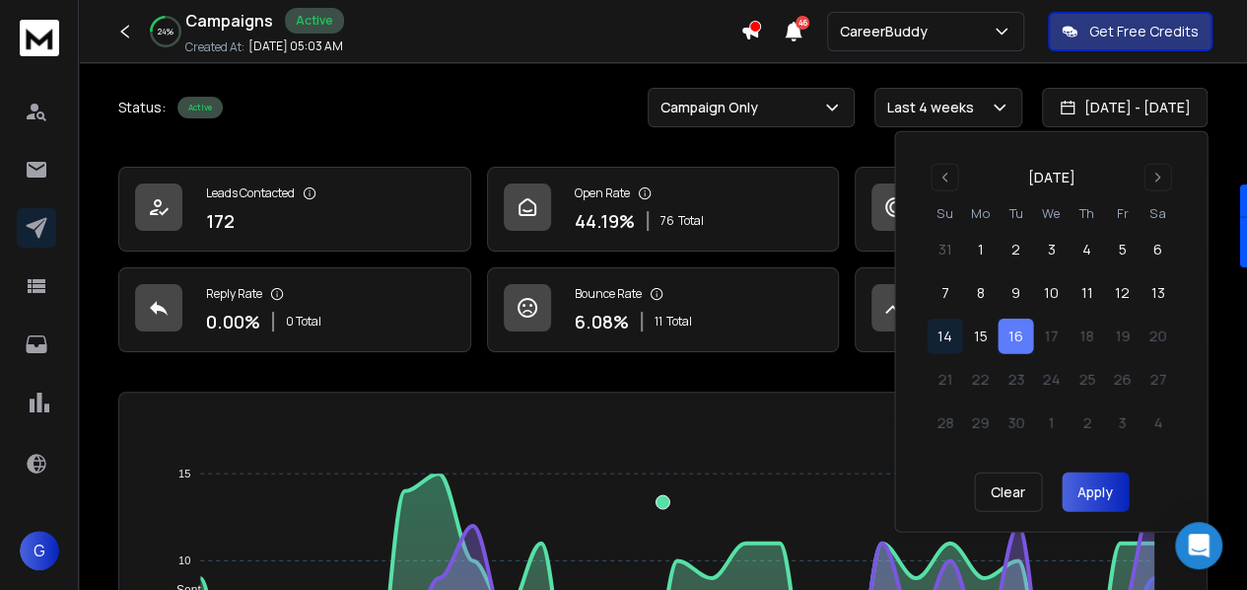
click at [940, 321] on button "14" at bounding box center [945, 337] width 36 height 36
click at [1104, 494] on button "Apply" at bounding box center [1095, 491] width 67 height 39
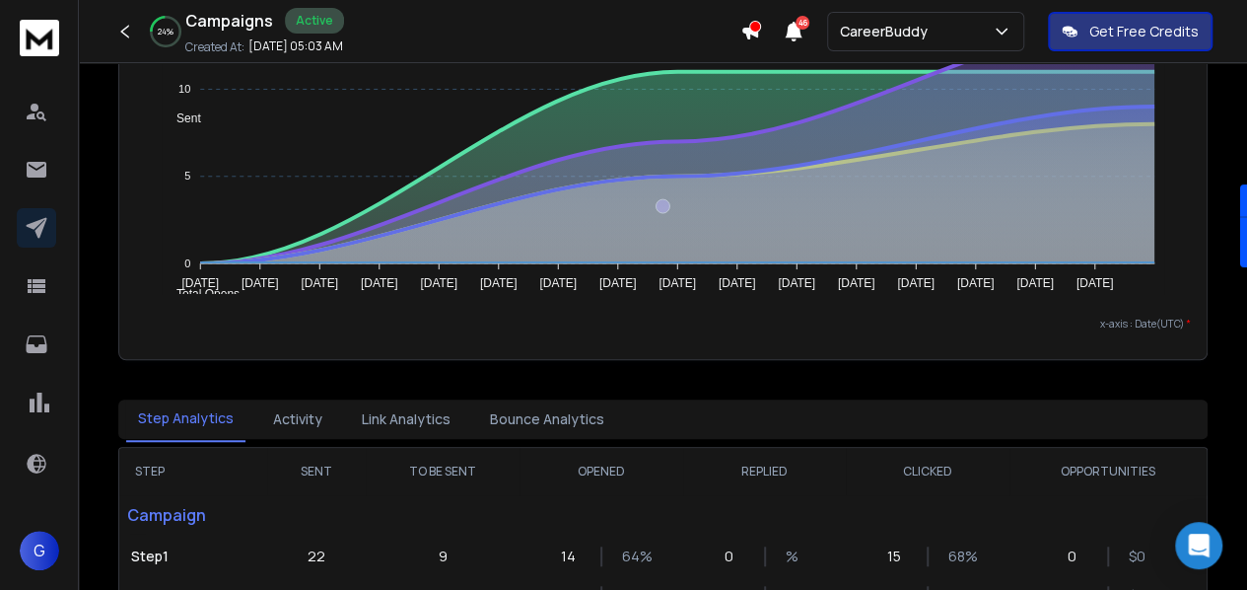
scroll to position [670, 0]
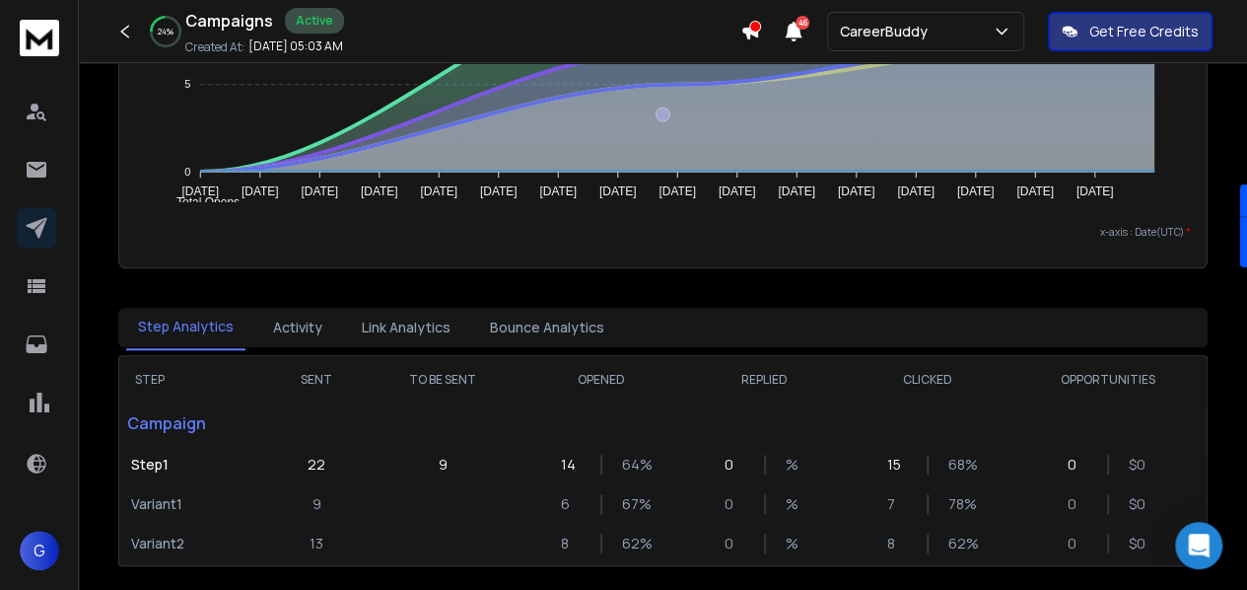
click at [436, 317] on button "Link Analytics" at bounding box center [406, 327] width 112 height 43
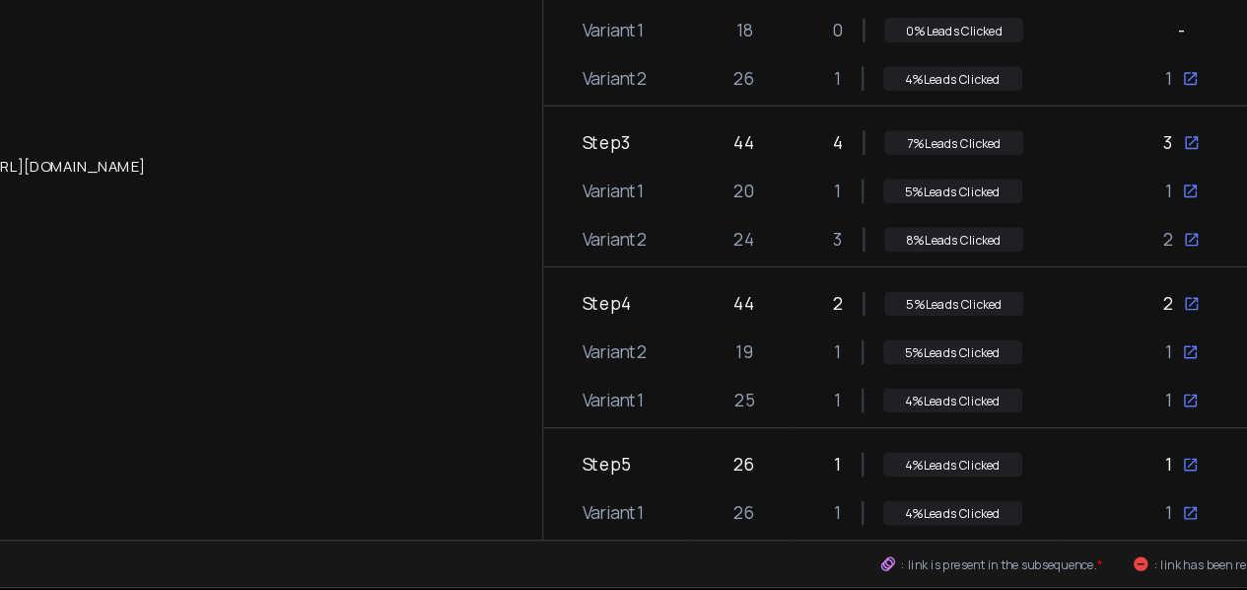
scroll to position [1237, 0]
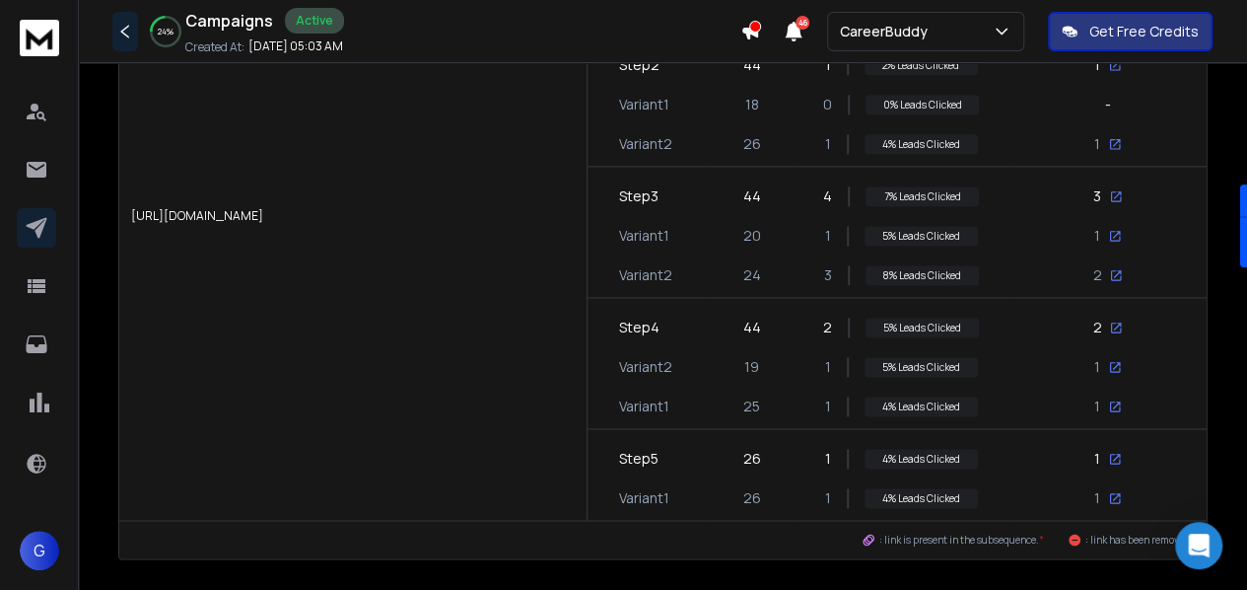
click at [124, 30] on icon at bounding box center [125, 32] width 18 height 18
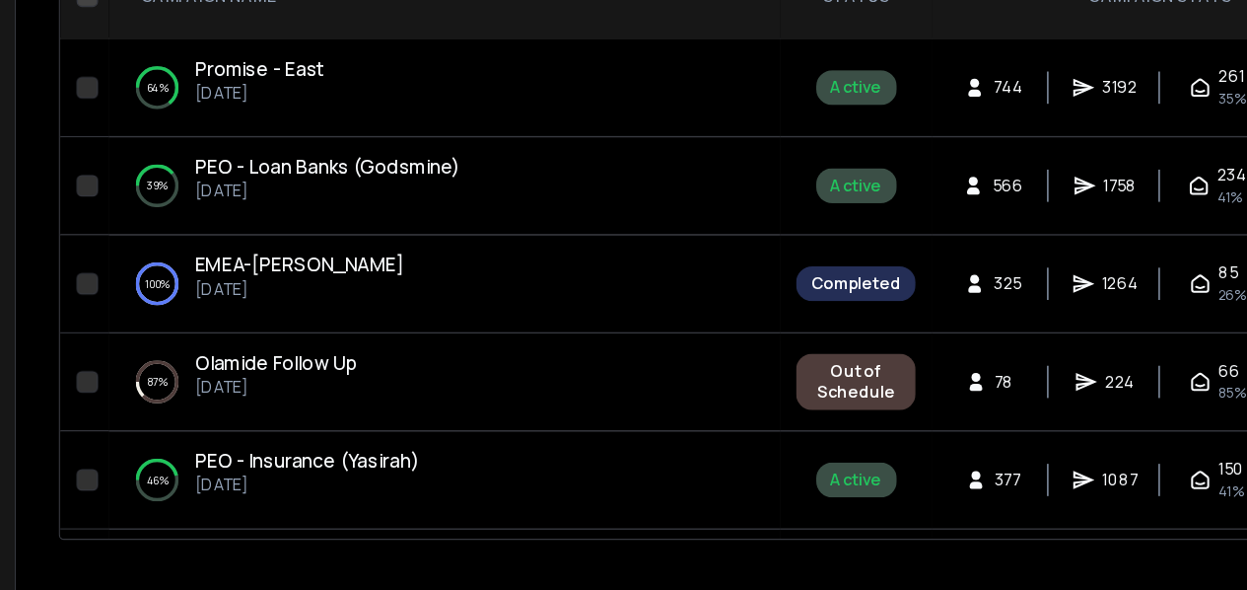
scroll to position [1943, 0]
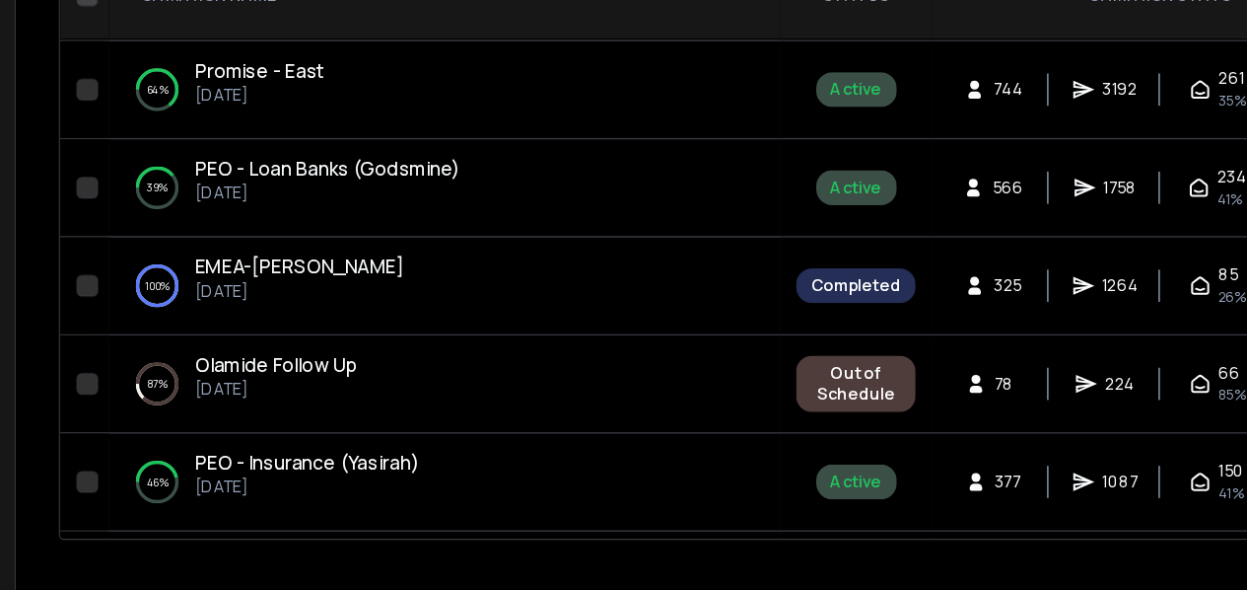
click at [280, 227] on p "[DATE]" at bounding box center [307, 235] width 194 height 16
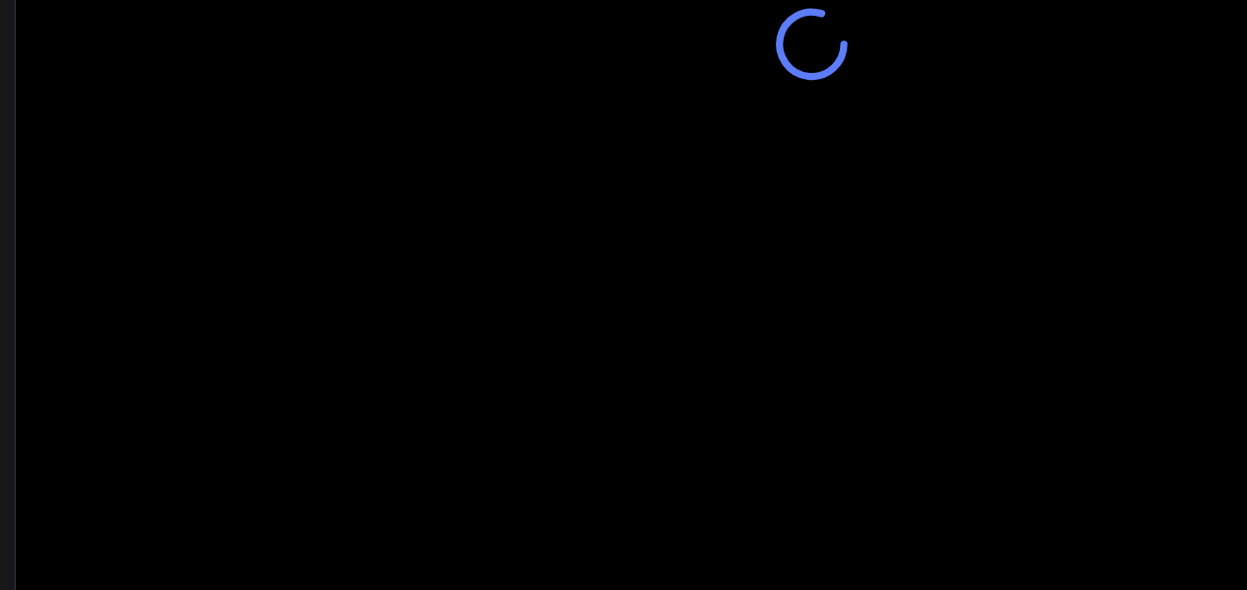
scroll to position [101, 0]
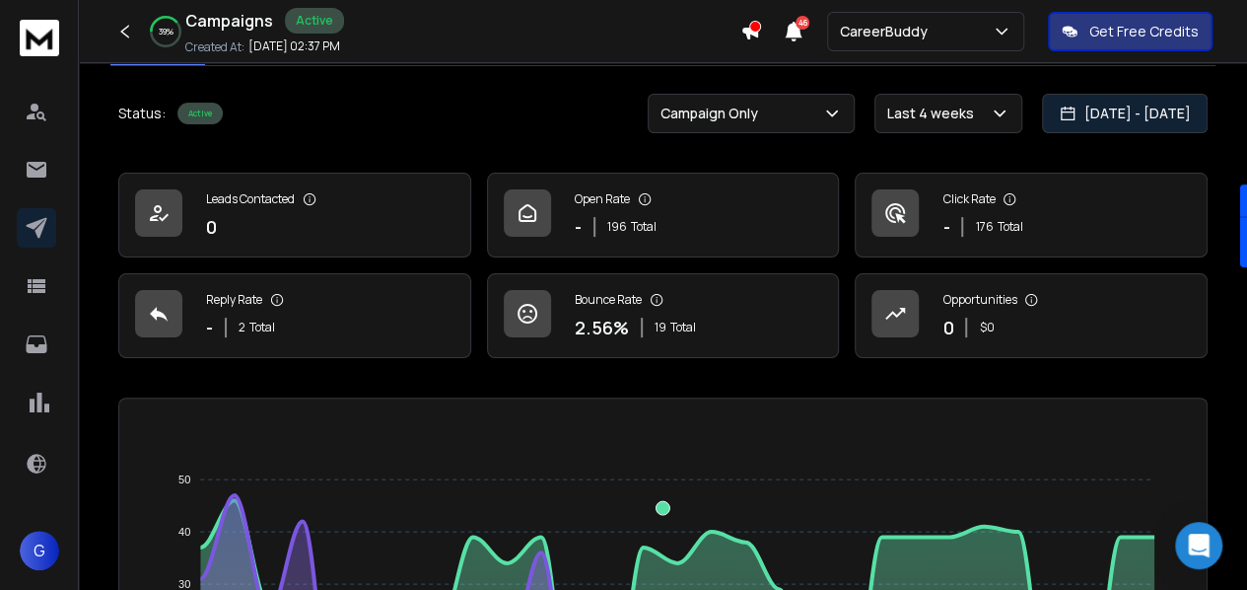
click at [1042, 107] on button "[DATE] - [DATE]" at bounding box center [1125, 113] width 166 height 39
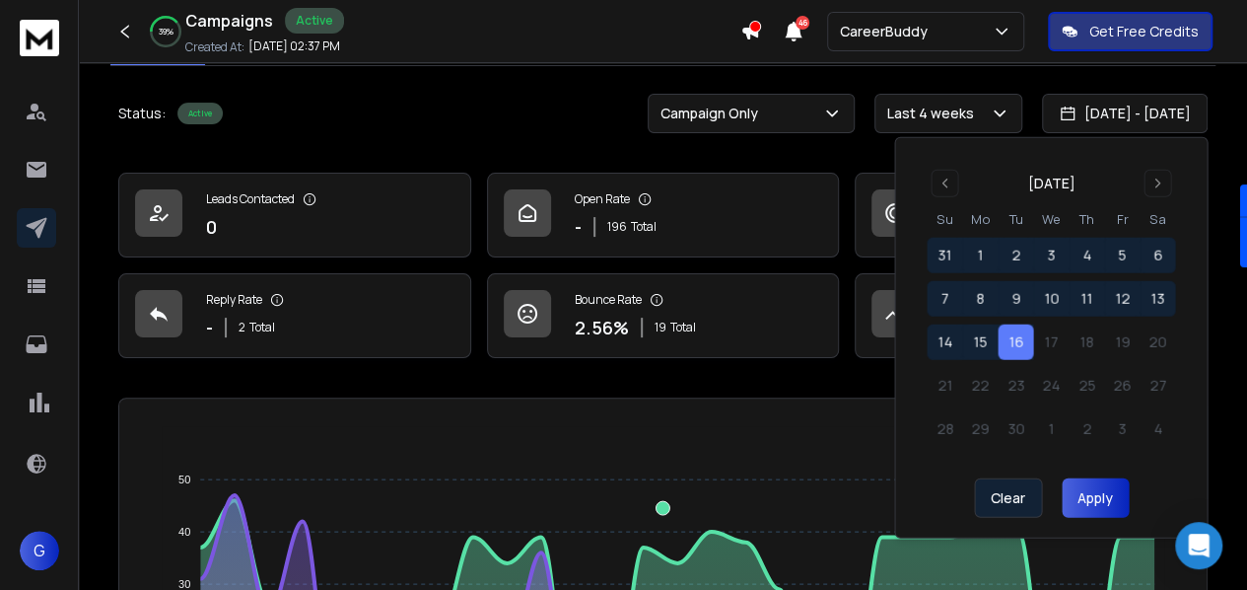
click at [1006, 486] on button "Clear" at bounding box center [1008, 497] width 68 height 39
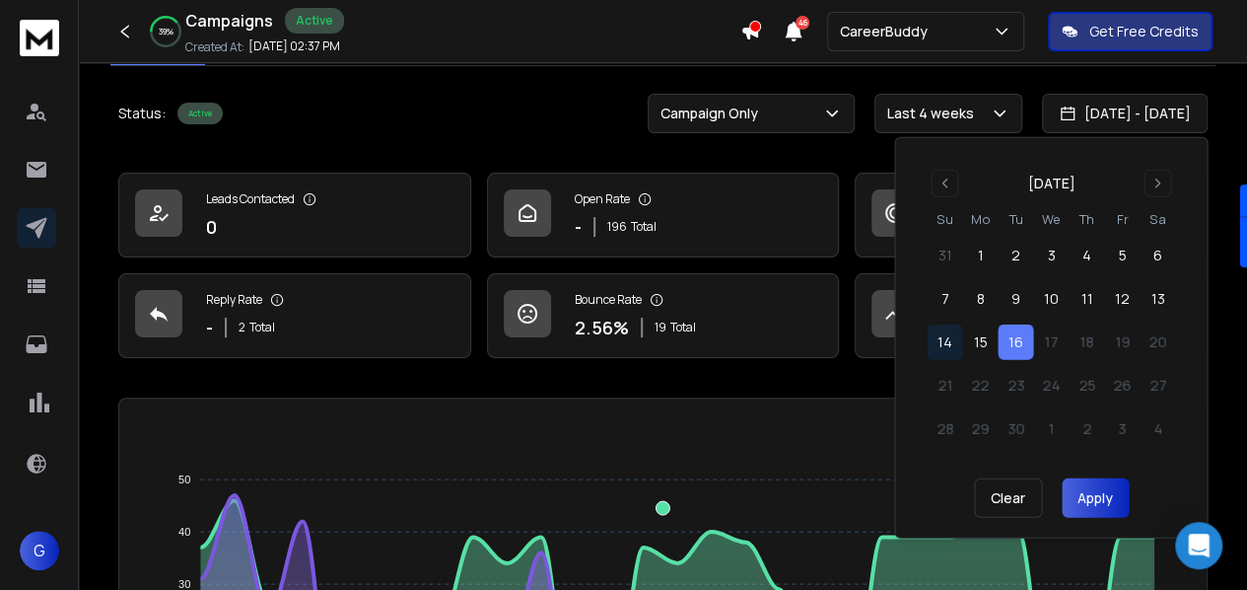
click at [937, 341] on button "14" at bounding box center [945, 342] width 36 height 36
click at [1108, 505] on button "Apply" at bounding box center [1095, 497] width 67 height 39
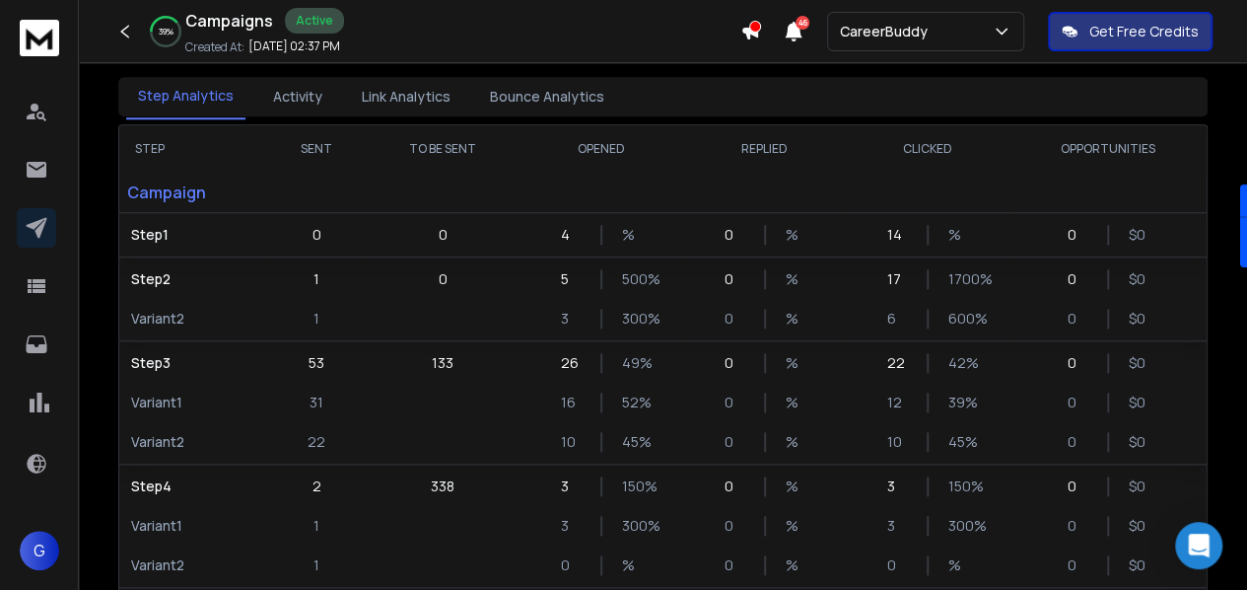
scroll to position [911, 0]
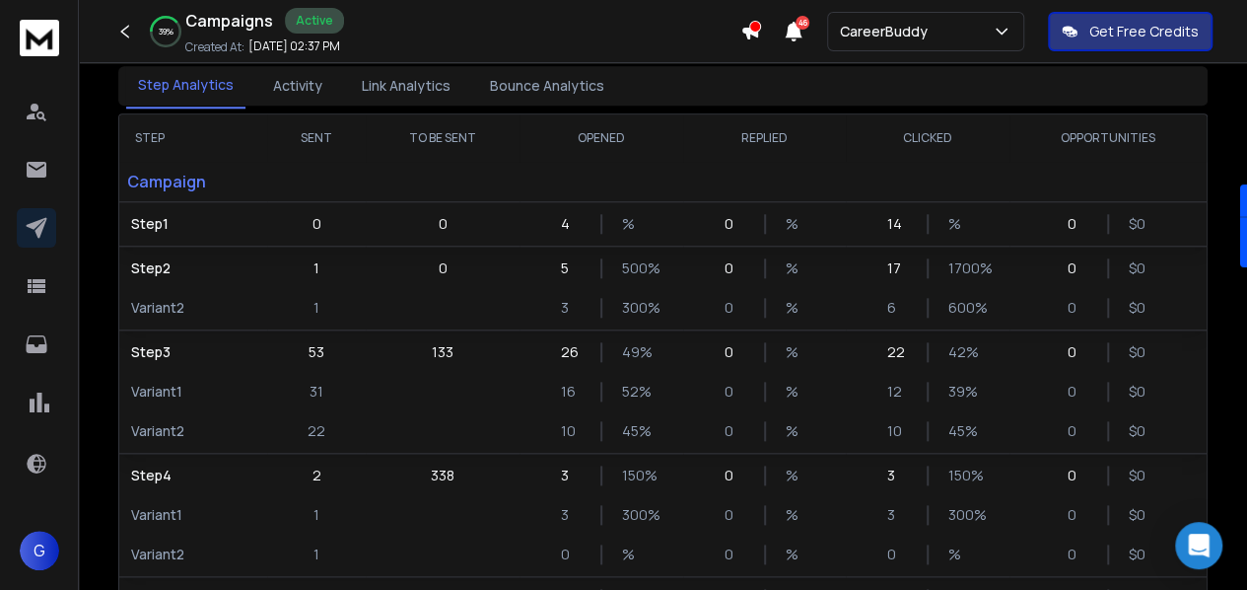
click at [420, 79] on button "Link Analytics" at bounding box center [406, 85] width 112 height 43
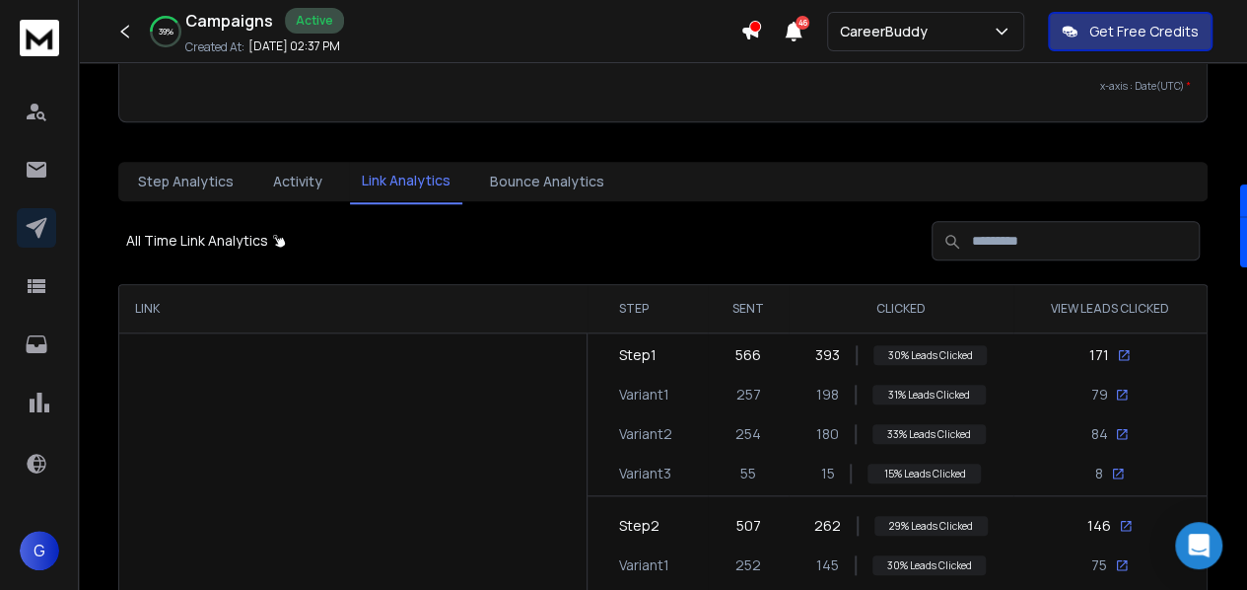
scroll to position [814, 0]
click at [193, 184] on button "Step Analytics" at bounding box center [185, 183] width 119 height 43
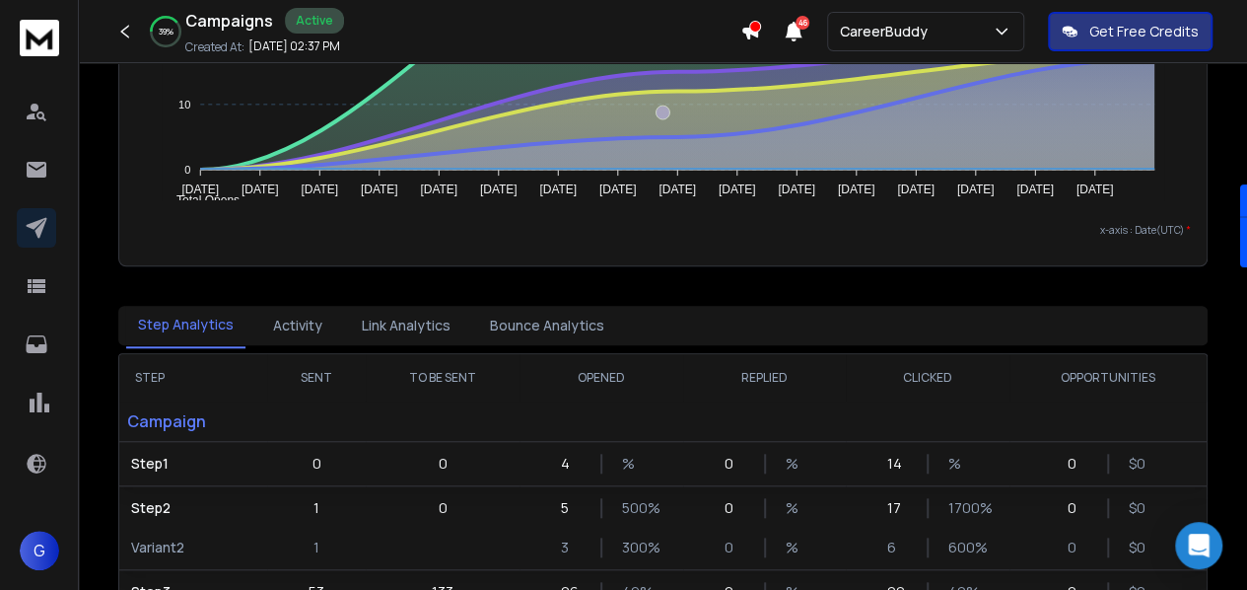
scroll to position [668, 0]
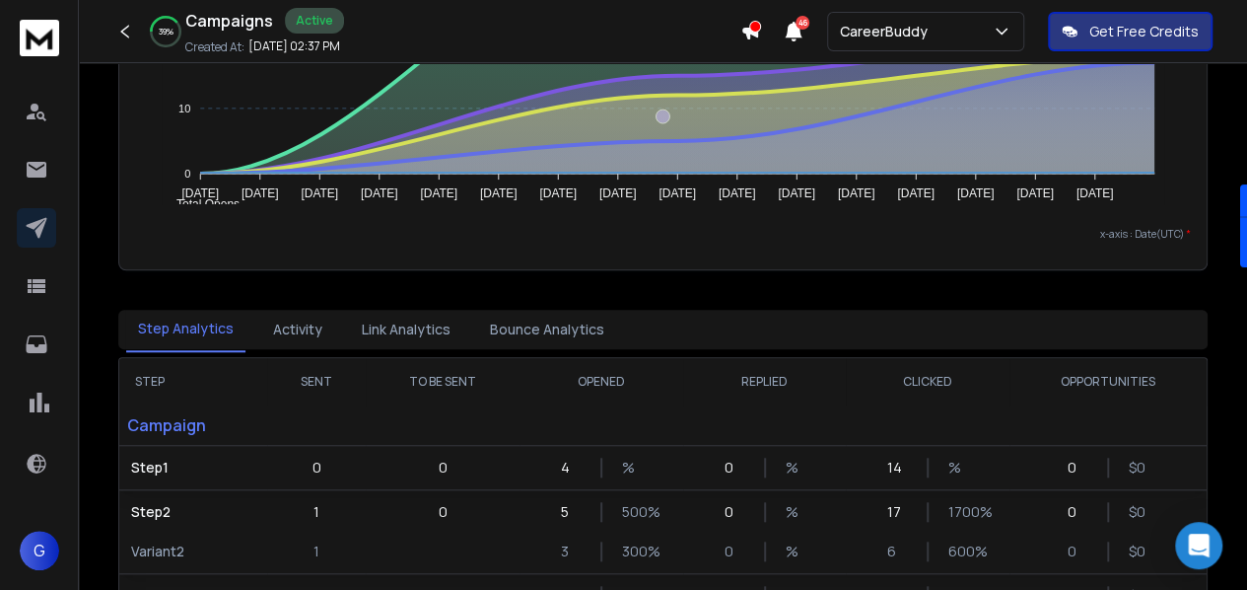
click at [417, 317] on button "Link Analytics" at bounding box center [406, 329] width 112 height 43
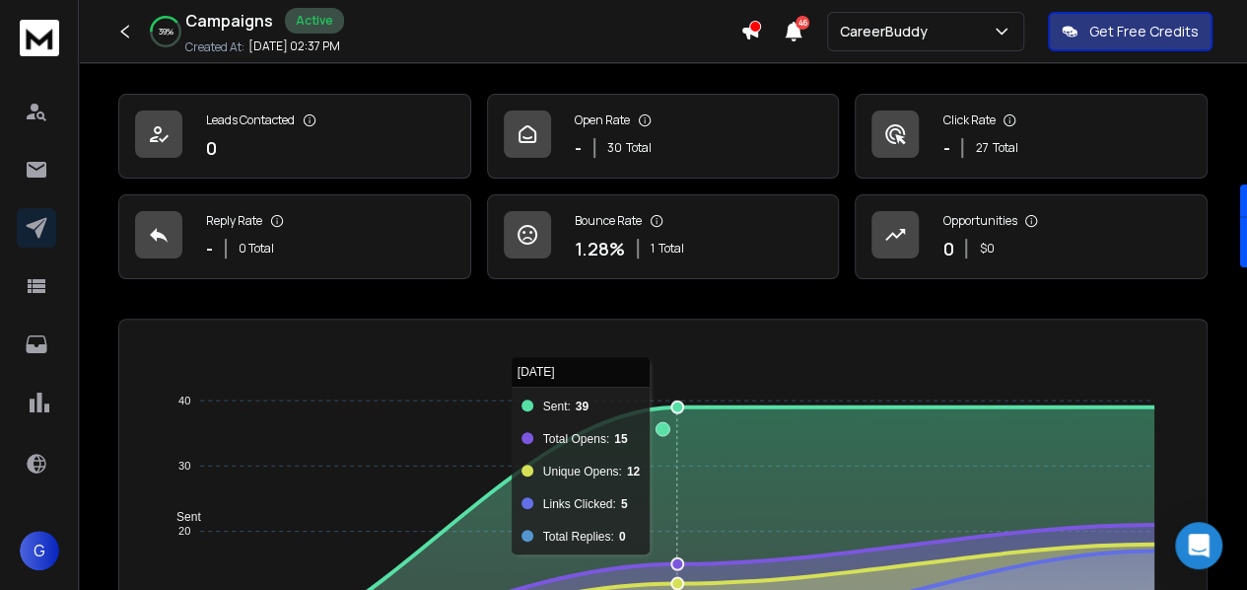
scroll to position [179, 0]
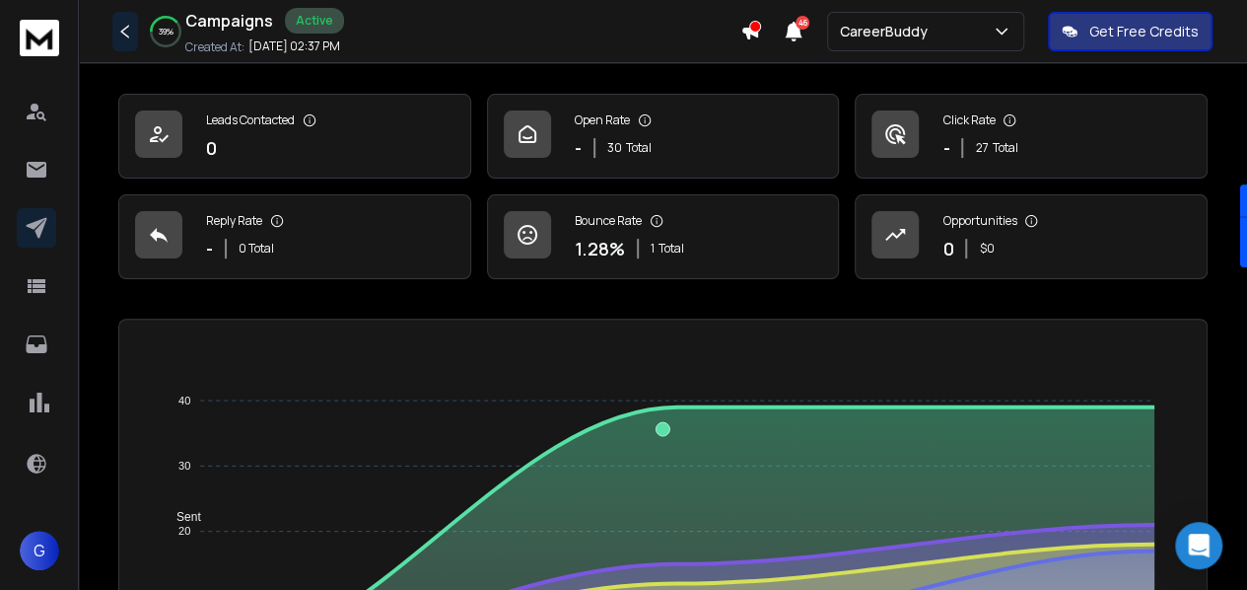
click at [121, 37] on icon at bounding box center [125, 32] width 18 height 18
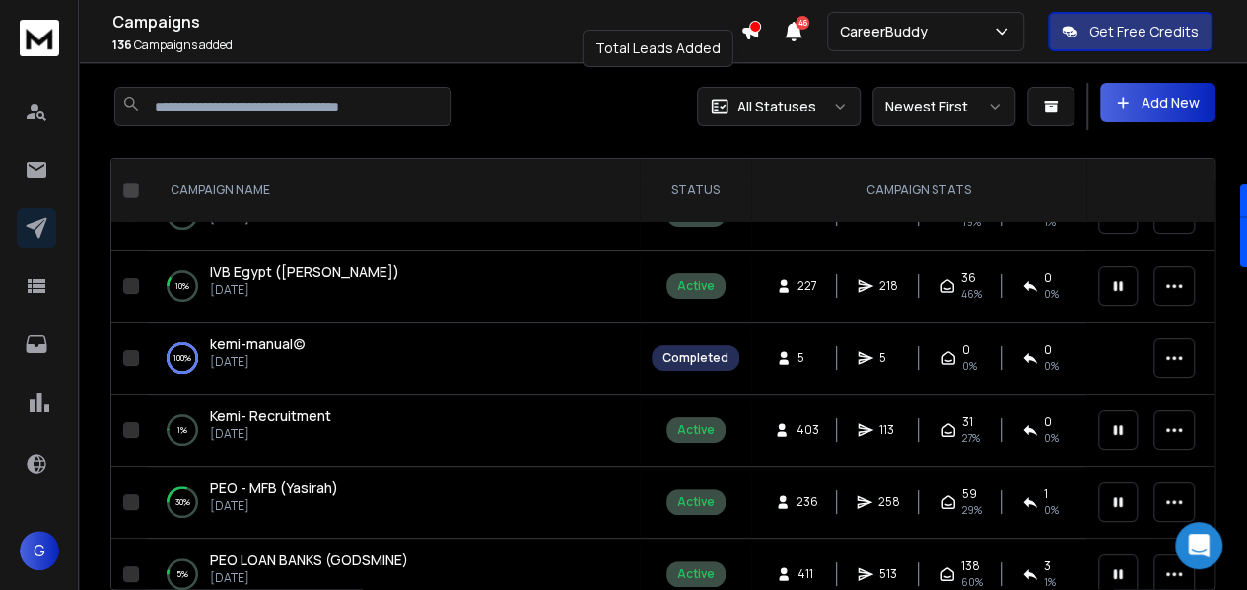
scroll to position [190, 0]
